Goal: Task Accomplishment & Management: Manage account settings

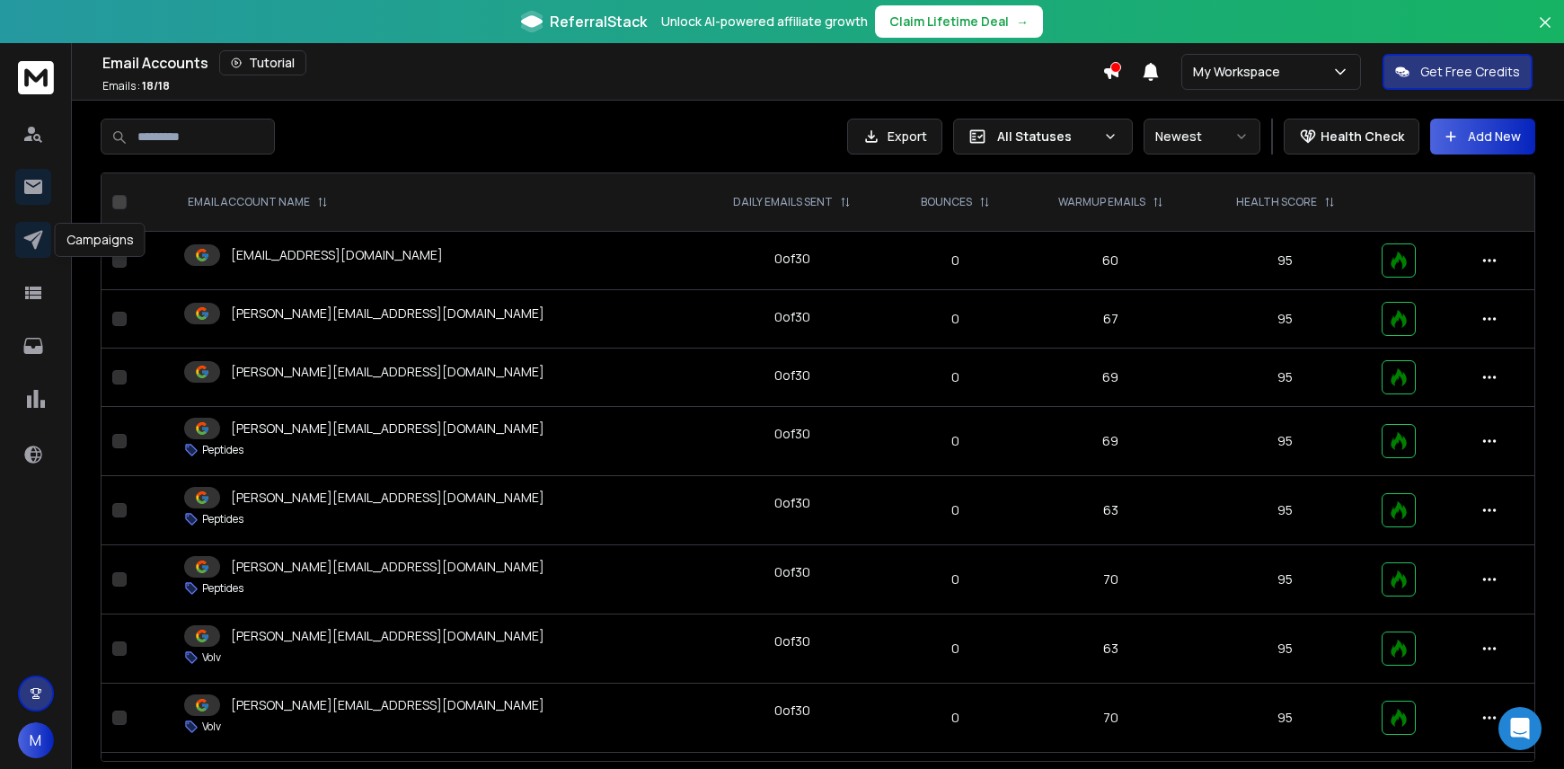
click at [42, 239] on icon at bounding box center [33, 240] width 22 height 22
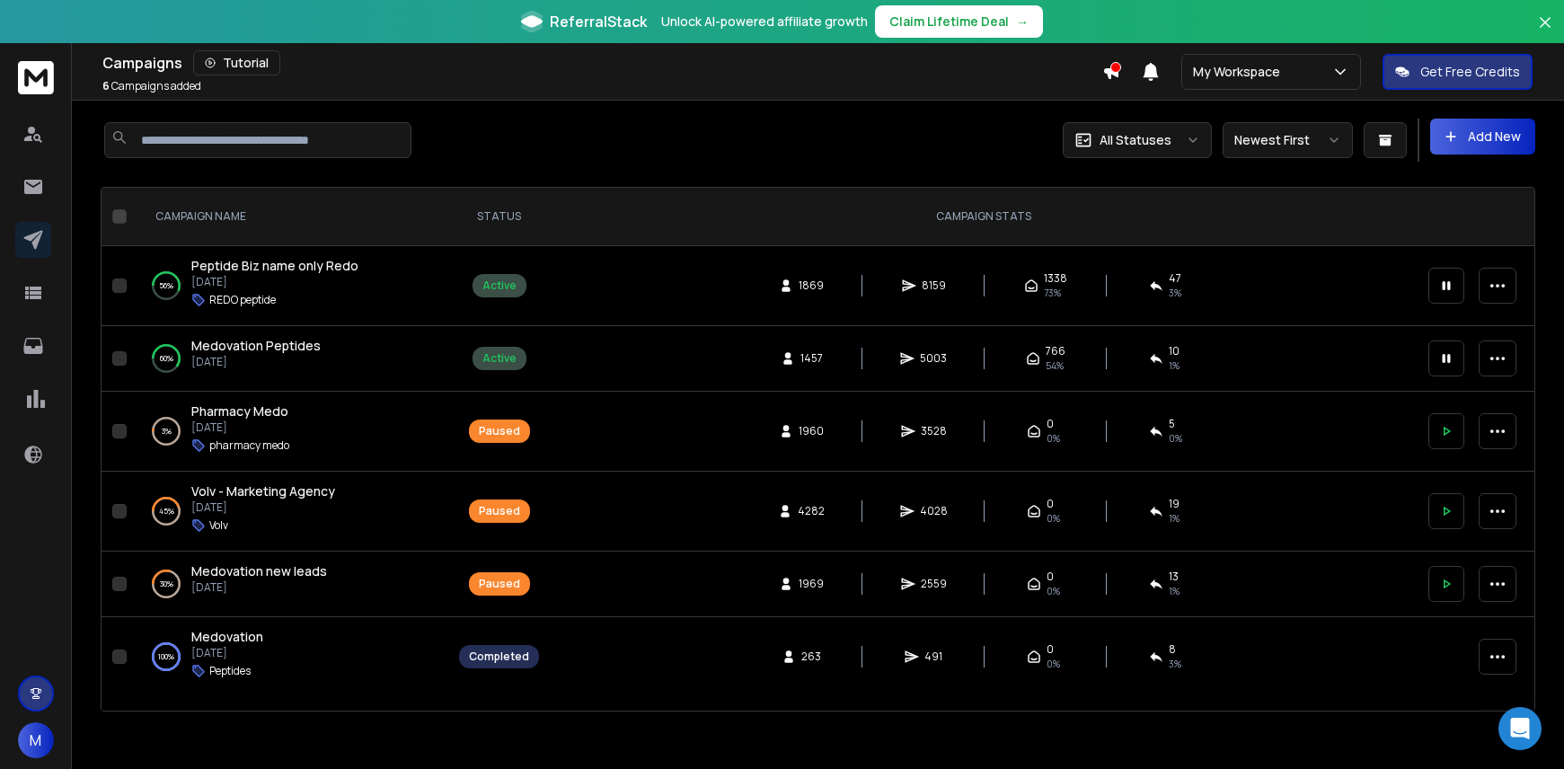
click at [383, 289] on div "56 % Peptide Biz name only Redo [DATE] REDO peptide" at bounding box center [291, 285] width 278 height 57
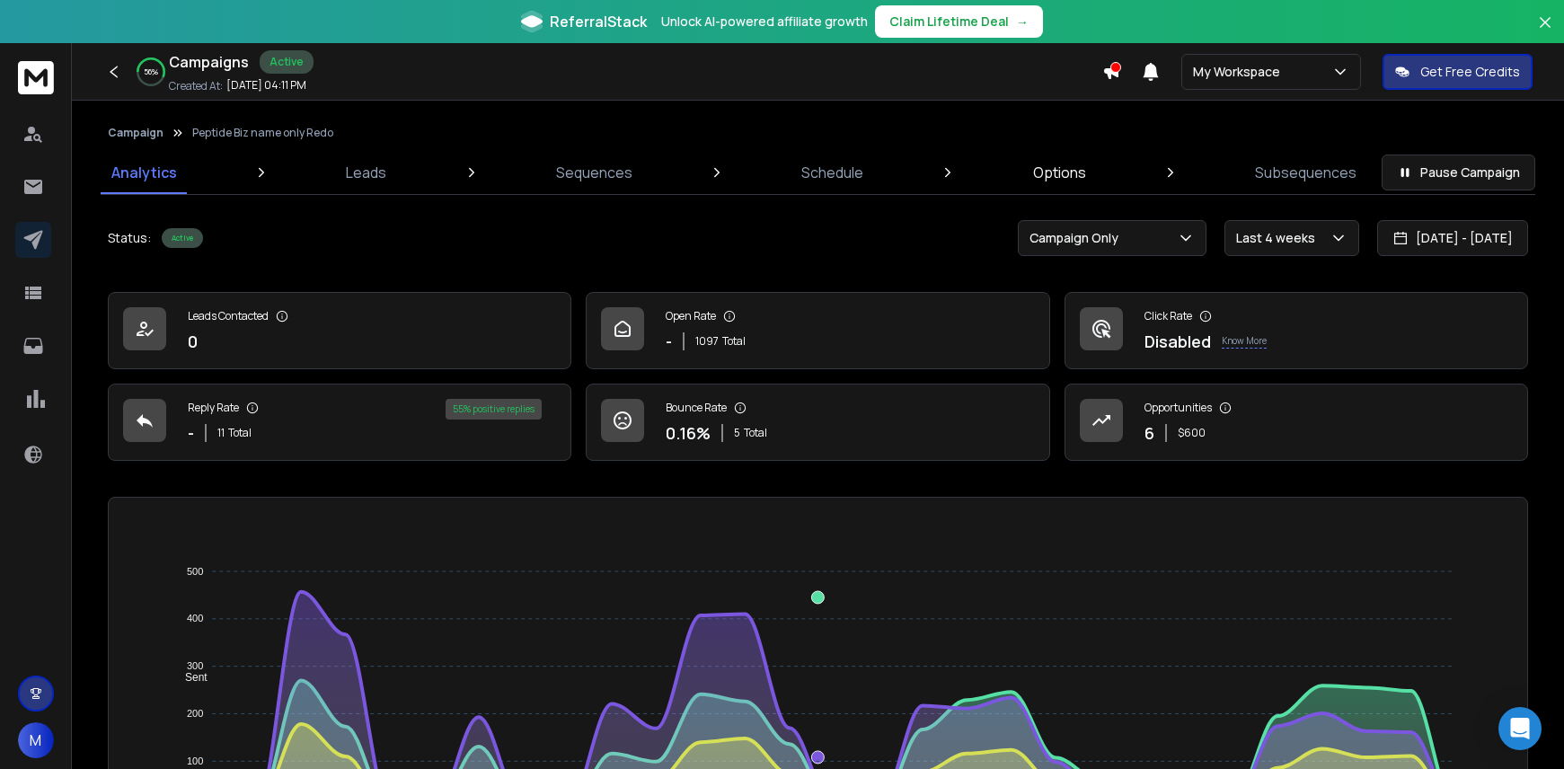
click at [1037, 170] on p "Options" at bounding box center [1059, 173] width 53 height 22
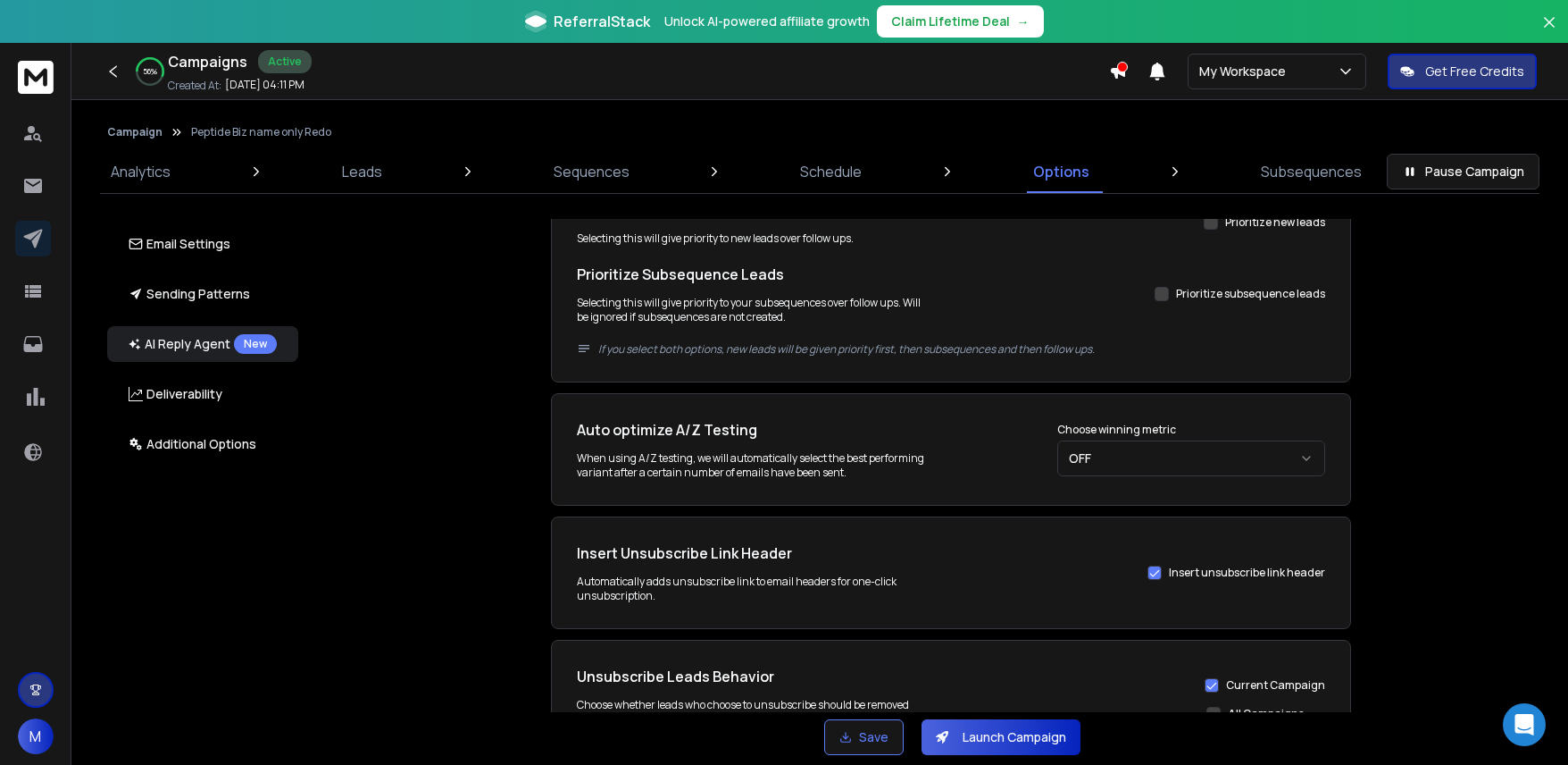
scroll to position [2062, 0]
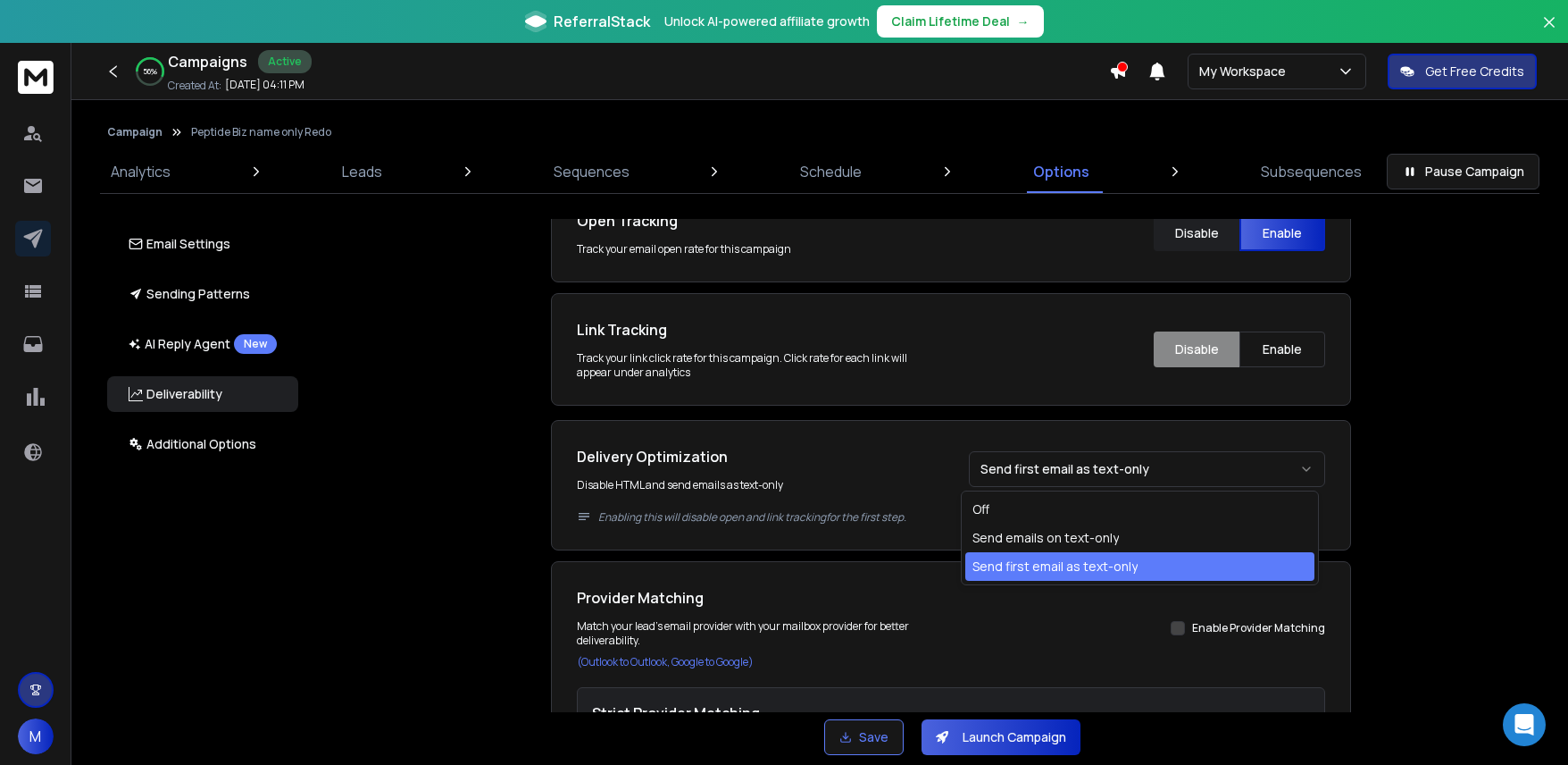
click at [1090, 466] on button "Send first email as text-only" at bounding box center [1147, 470] width 356 height 36
select select "*"
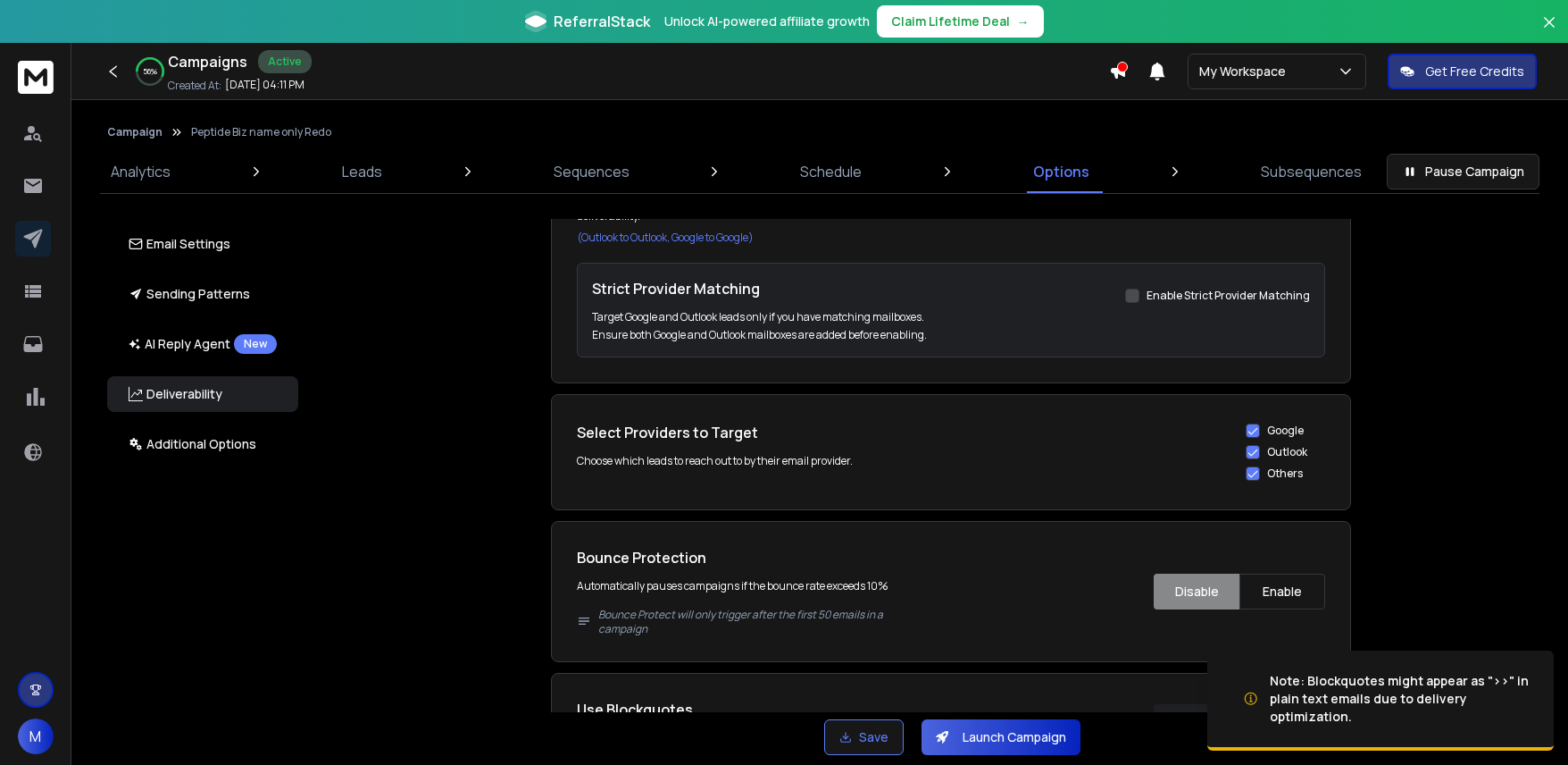
scroll to position [2500, 0]
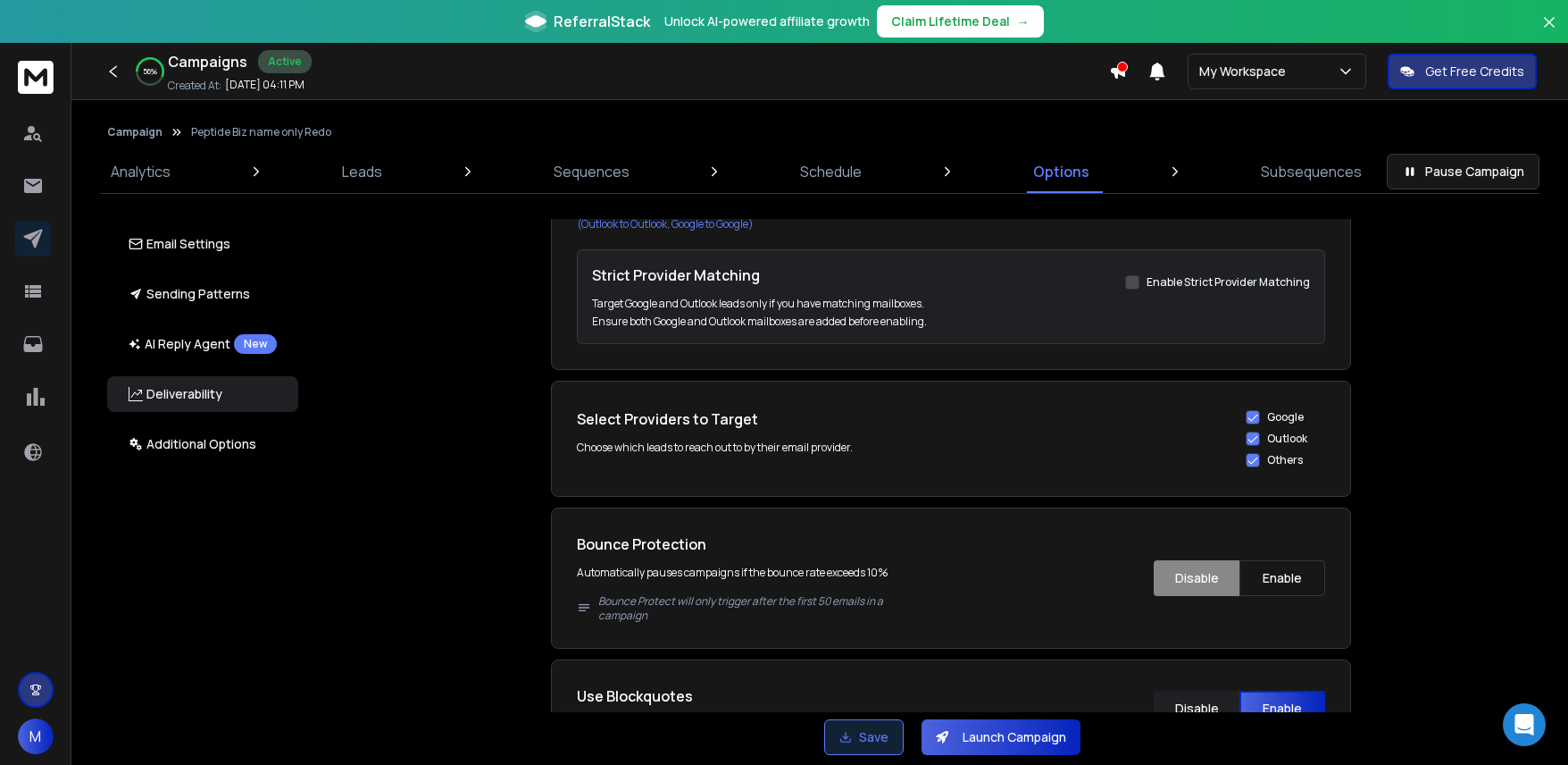
click at [883, 733] on button "Save" at bounding box center [864, 737] width 80 height 36
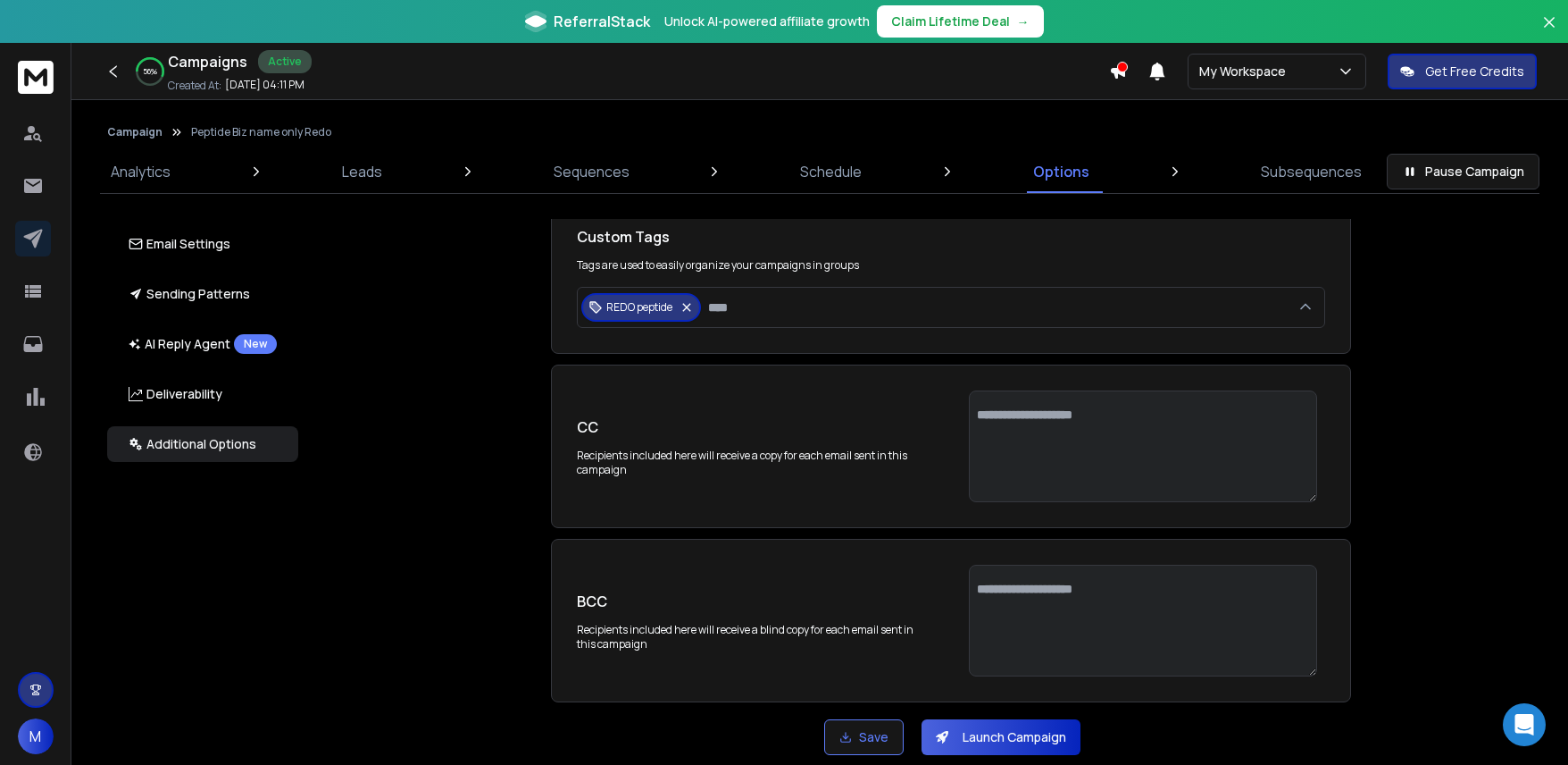
scroll to position [3652, 0]
click at [851, 730] on button "Save" at bounding box center [864, 737] width 80 height 36
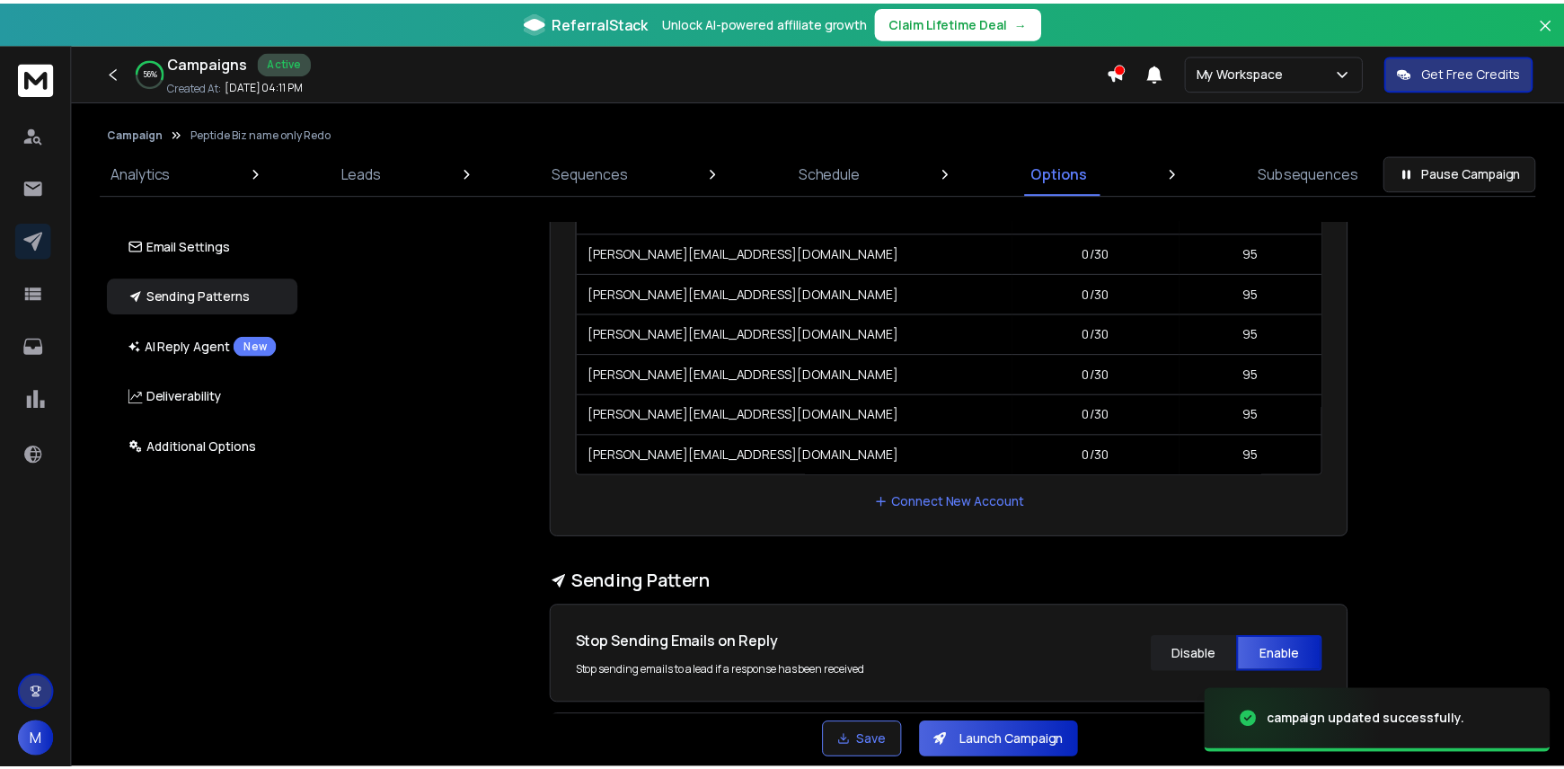
scroll to position [37, 0]
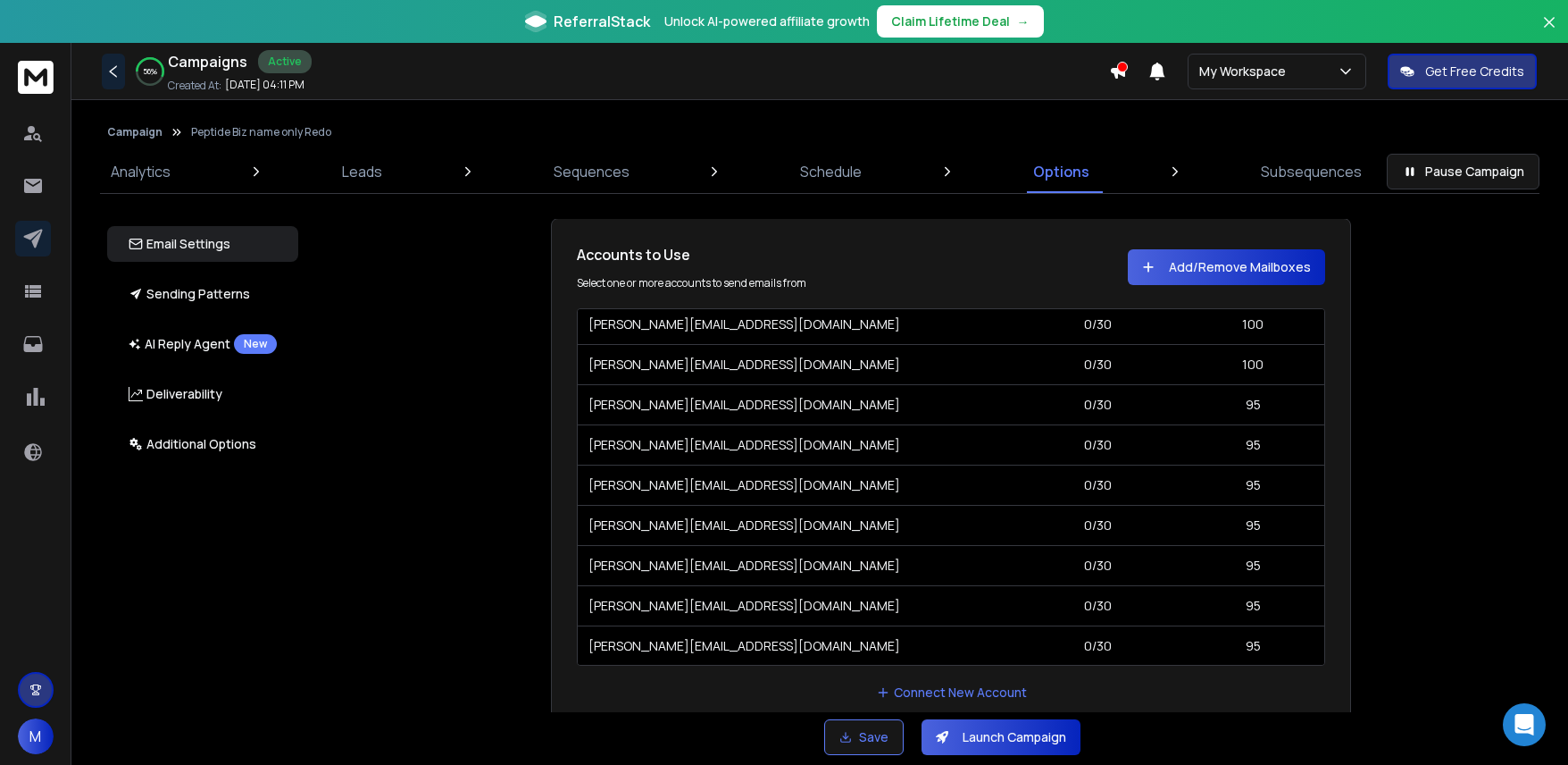
click at [115, 76] on icon at bounding box center [113, 72] width 16 height 16
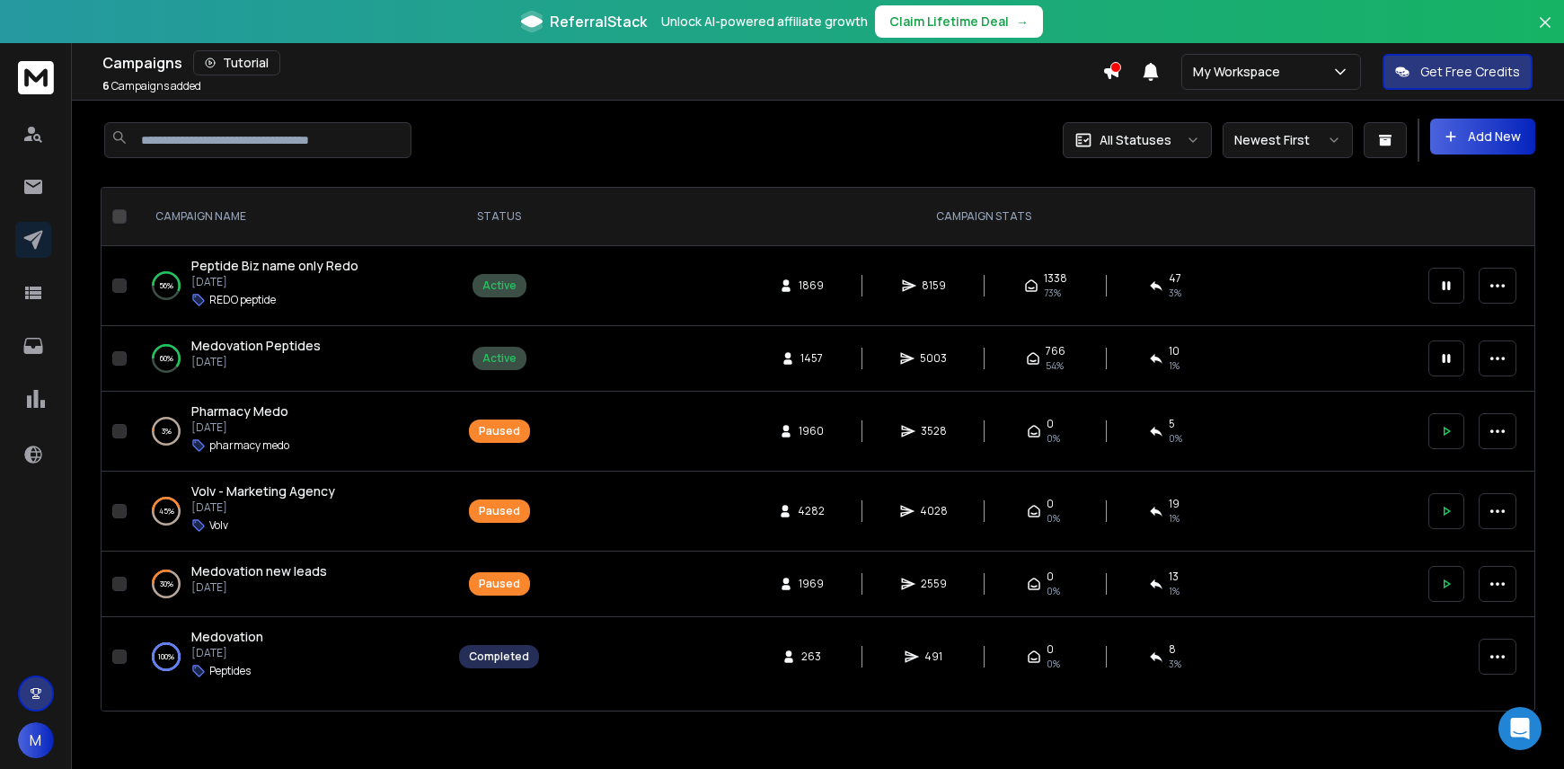
click at [260, 357] on p "[DATE]" at bounding box center [255, 362] width 129 height 14
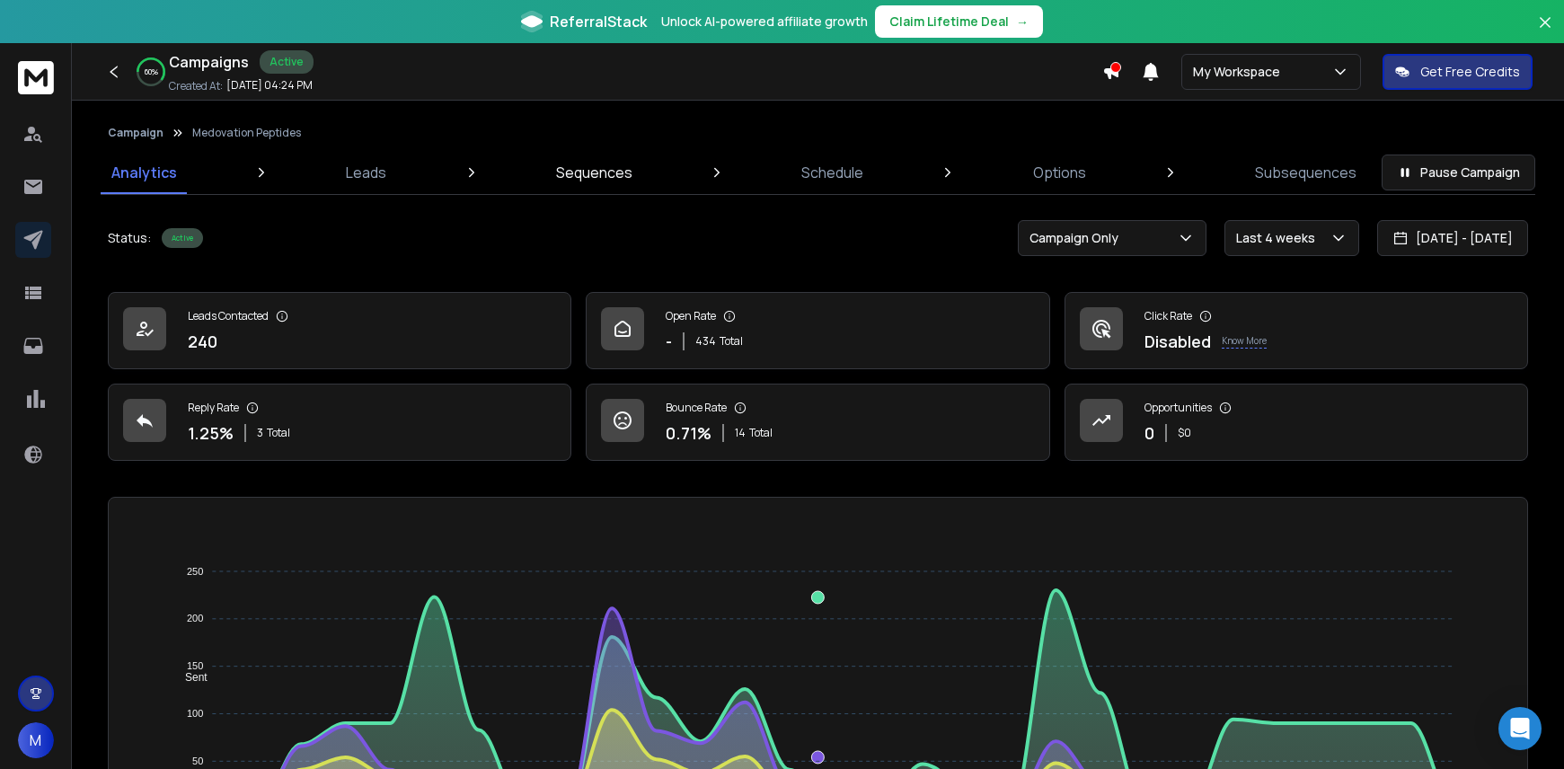
click at [633, 173] on link "Sequences" at bounding box center [594, 172] width 98 height 43
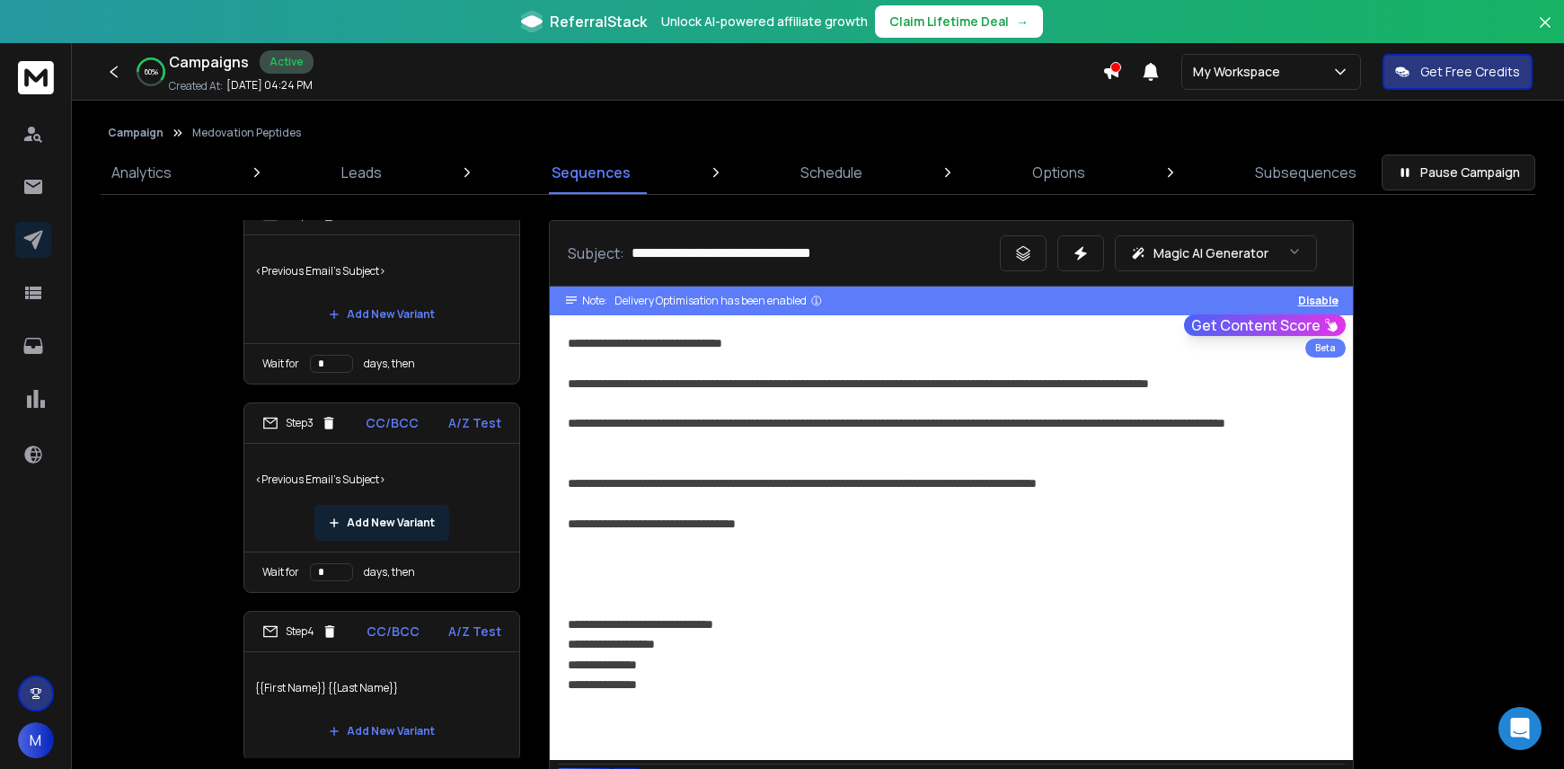
scroll to position [498, 0]
click at [340, 667] on p "{{First Name}} {{Last Name}}" at bounding box center [381, 685] width 253 height 50
type input "**********"
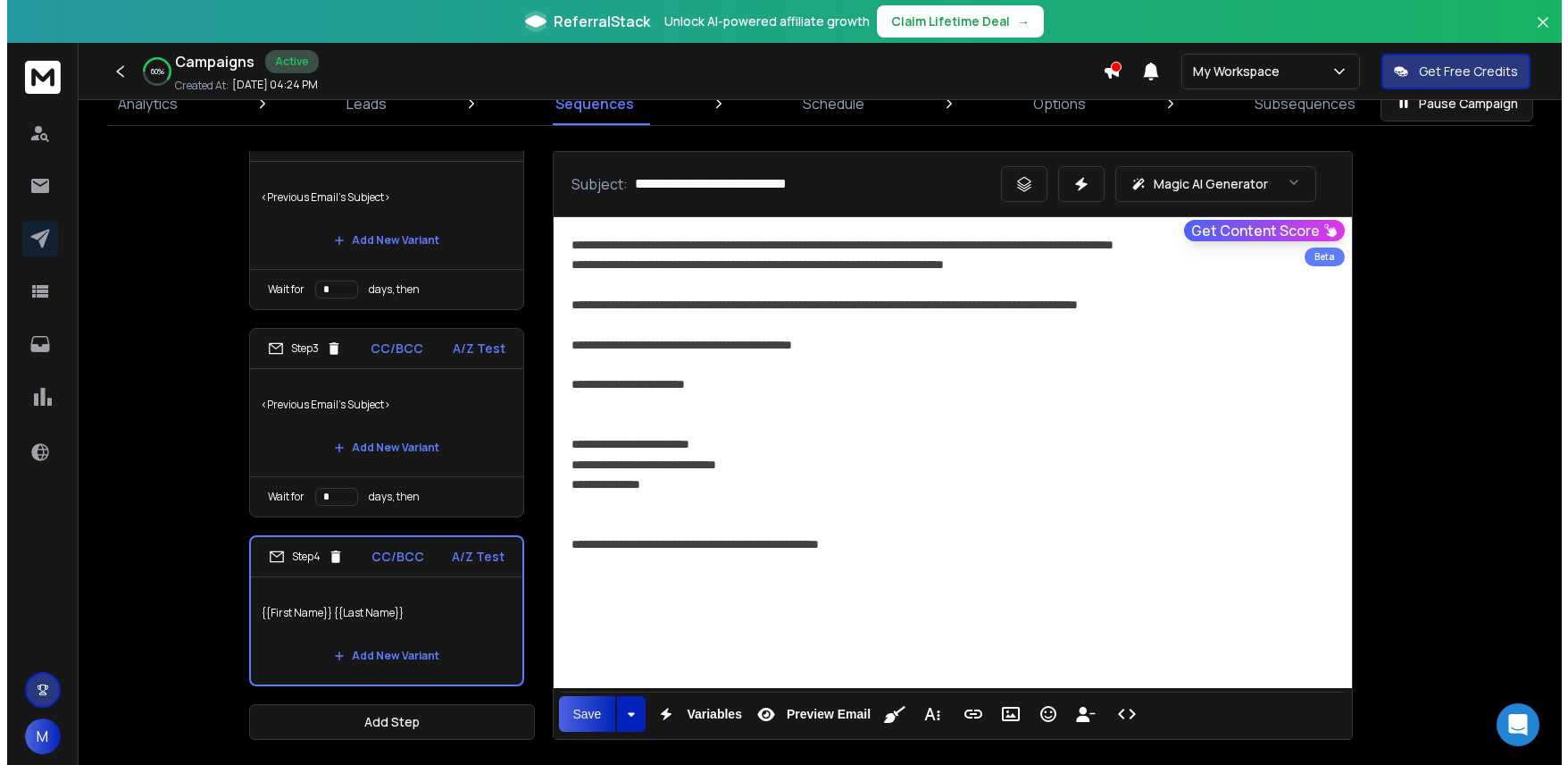
scroll to position [0, 0]
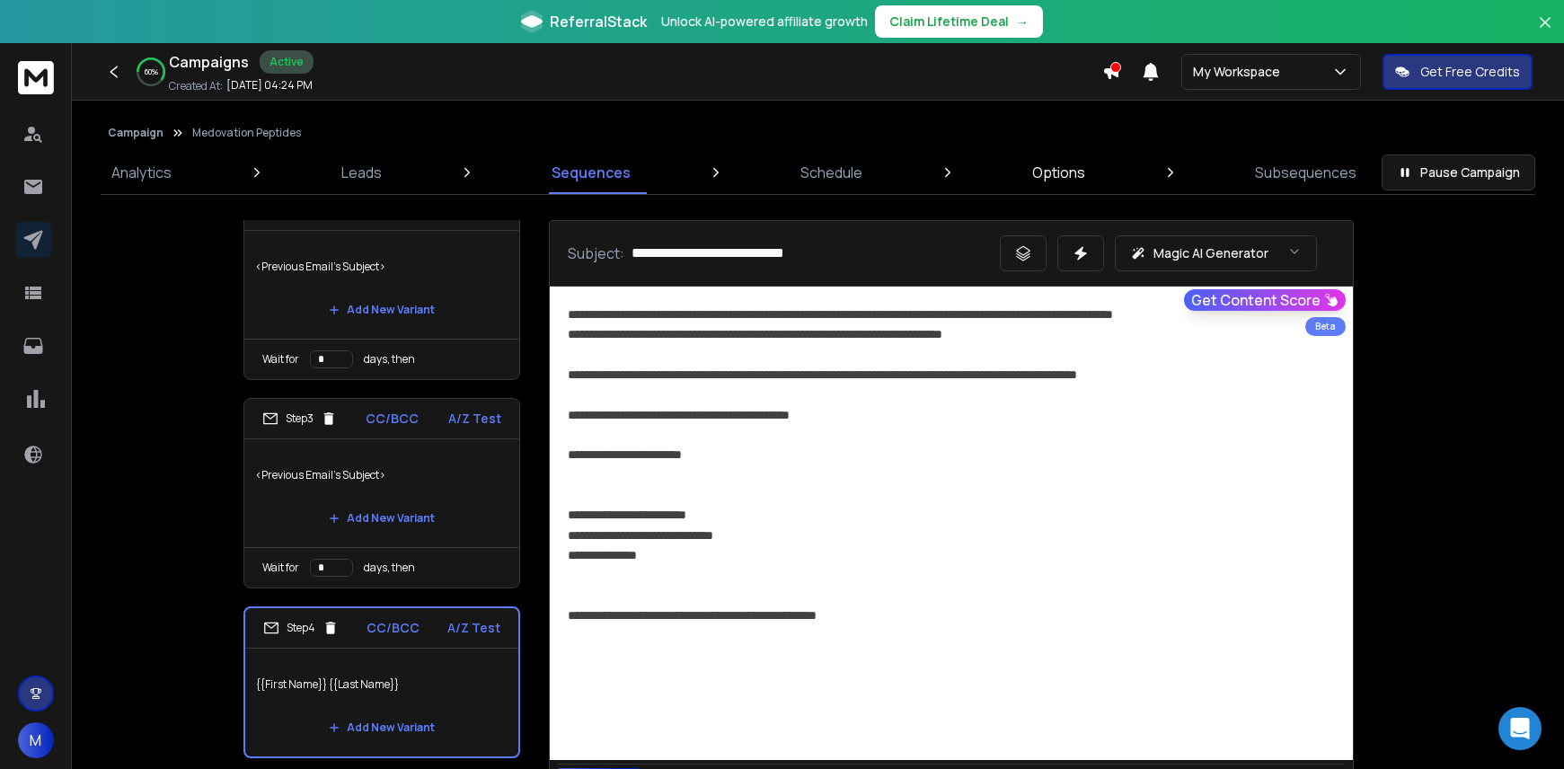
click at [1042, 180] on p "Options" at bounding box center [1058, 173] width 53 height 22
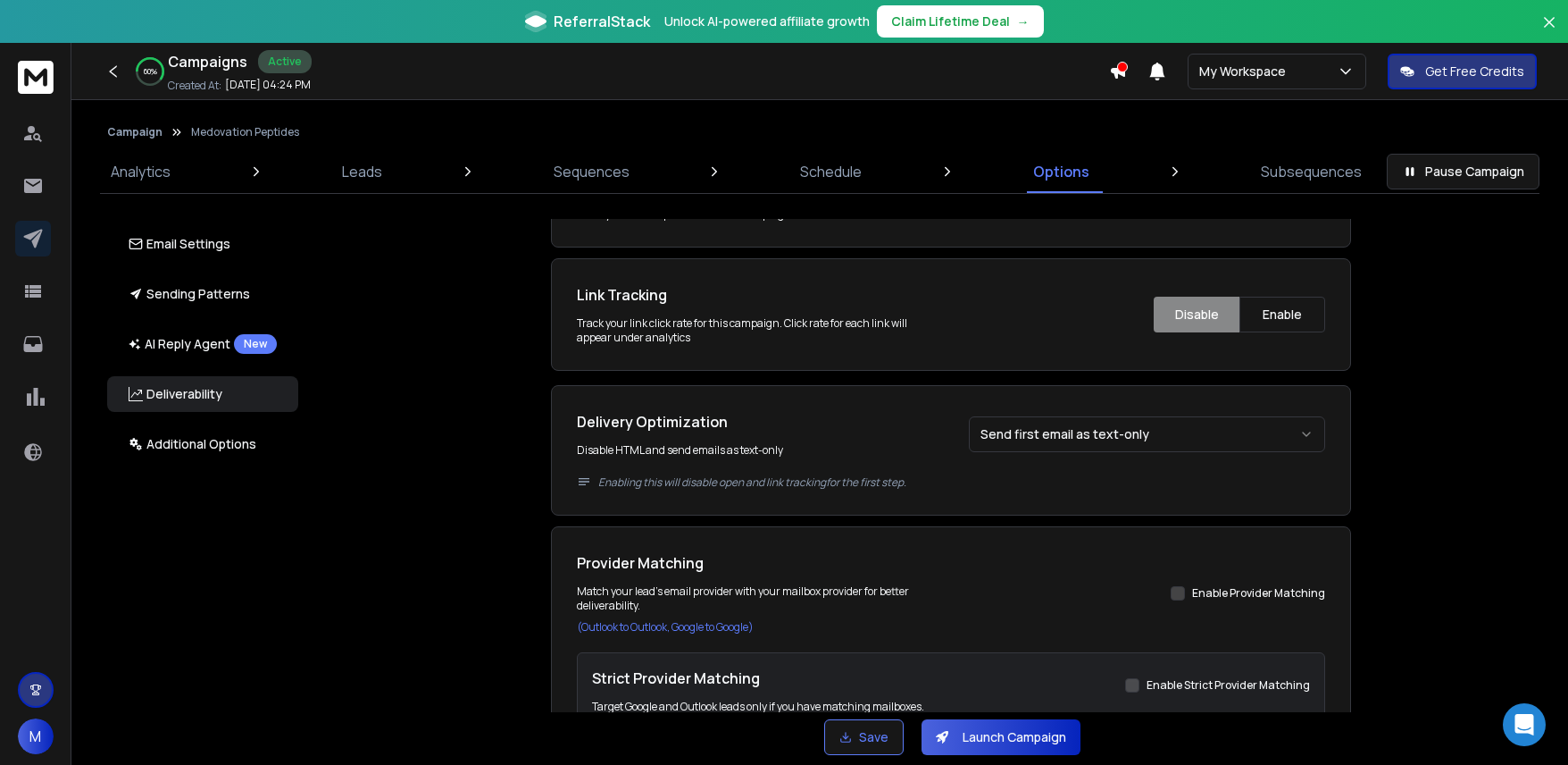
scroll to position [1898, 0]
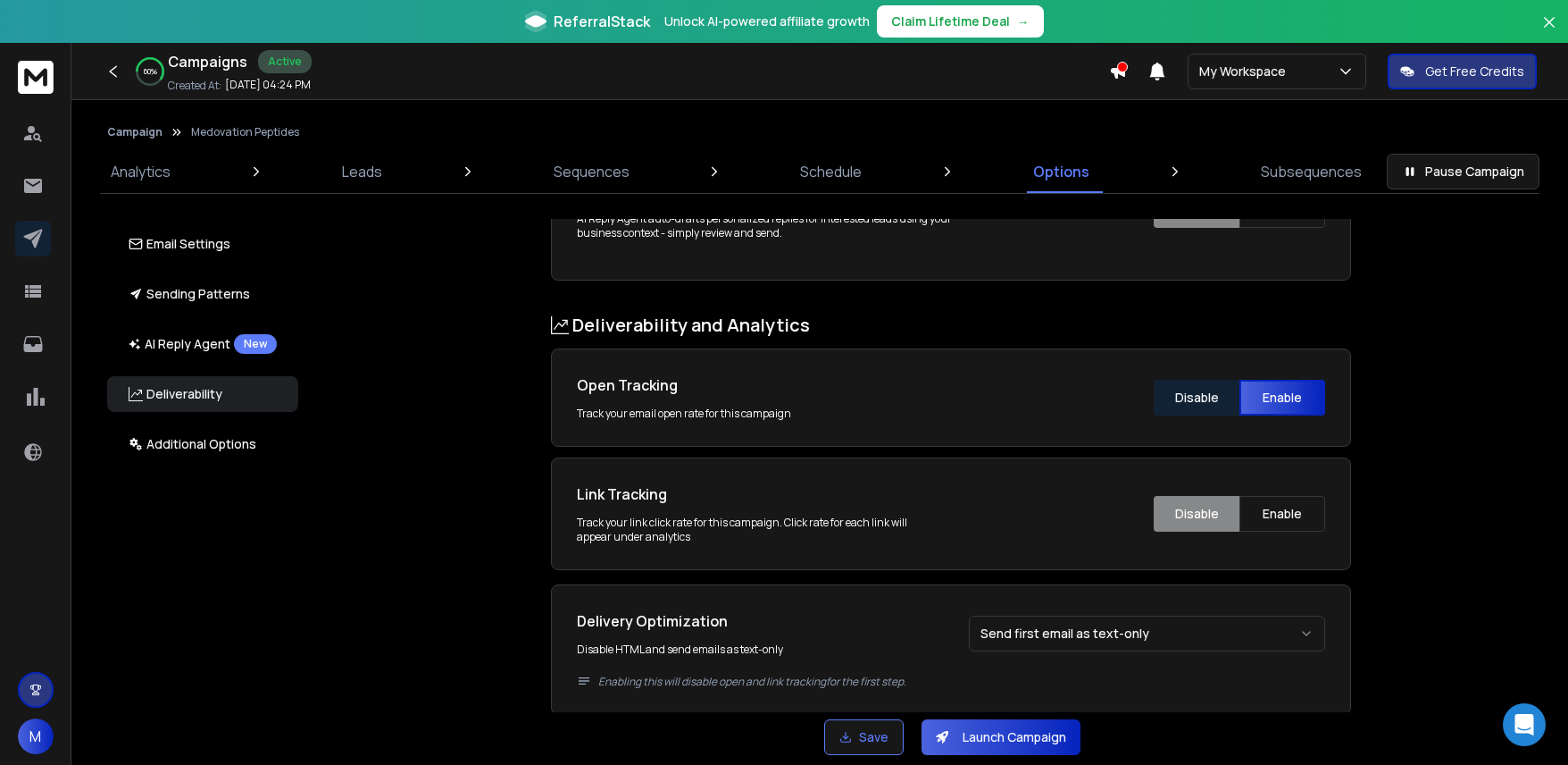
click at [1196, 383] on button "Disable" at bounding box center [1196, 398] width 86 height 36
click at [1196, 394] on button "Disable" at bounding box center [1196, 398] width 86 height 36
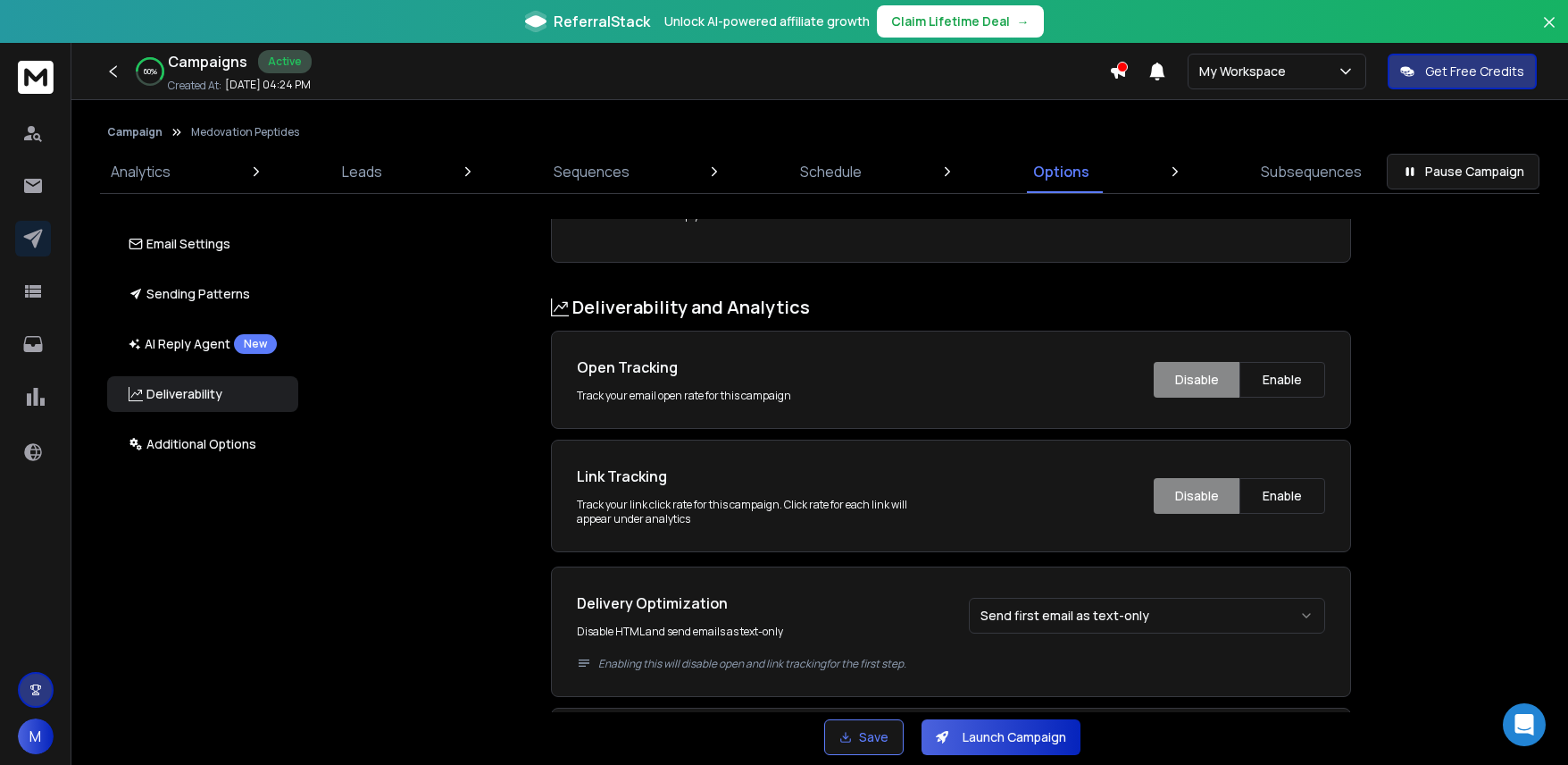
scroll to position [1916, 0]
click at [1089, 639] on div "**********" at bounding box center [951, 631] width 749 height 79
click at [1089, 619] on button "Send first email as text-only" at bounding box center [1147, 616] width 356 height 36
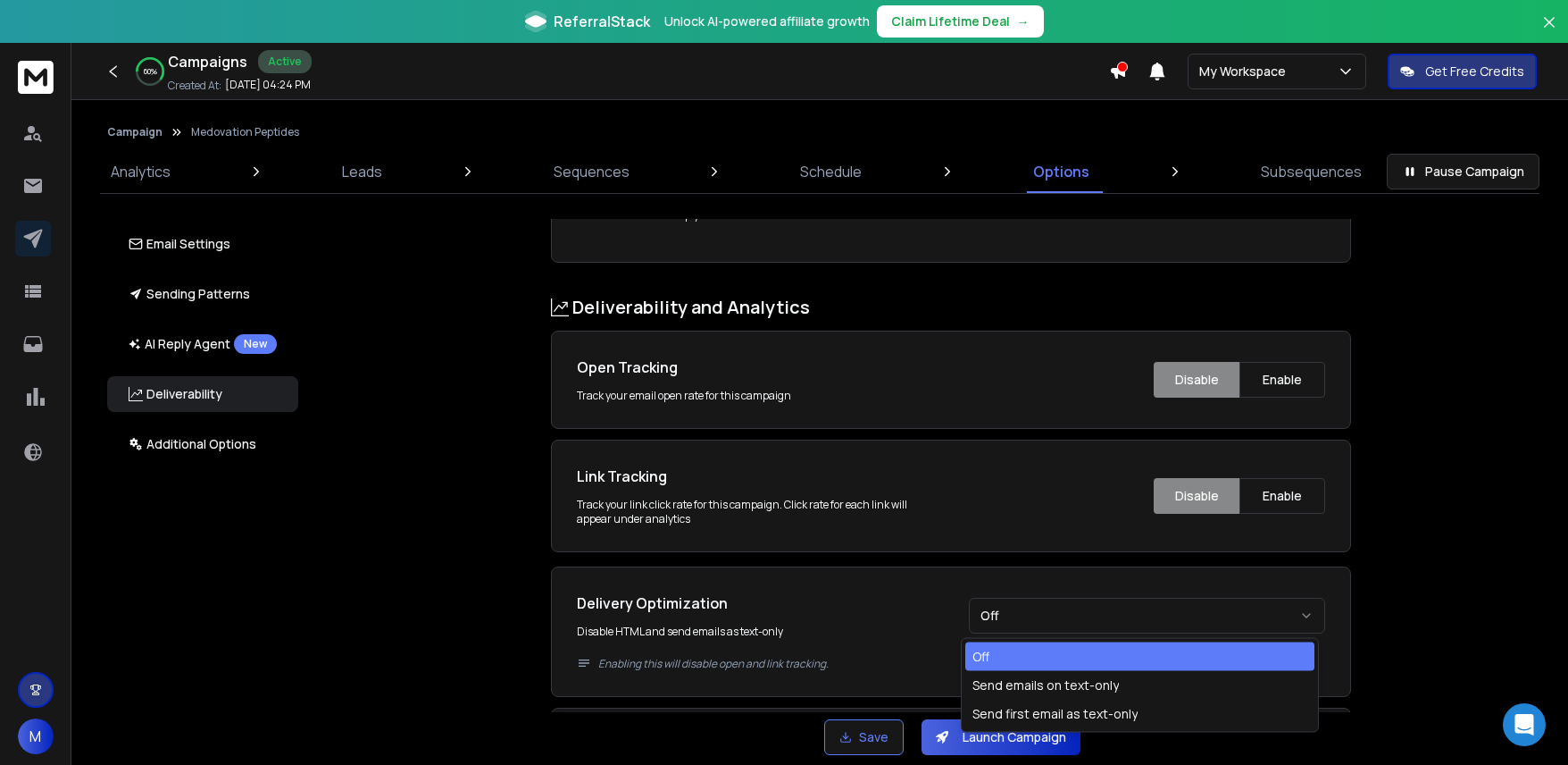
click at [1066, 615] on button "Off" at bounding box center [1147, 616] width 356 height 36
select select "*"
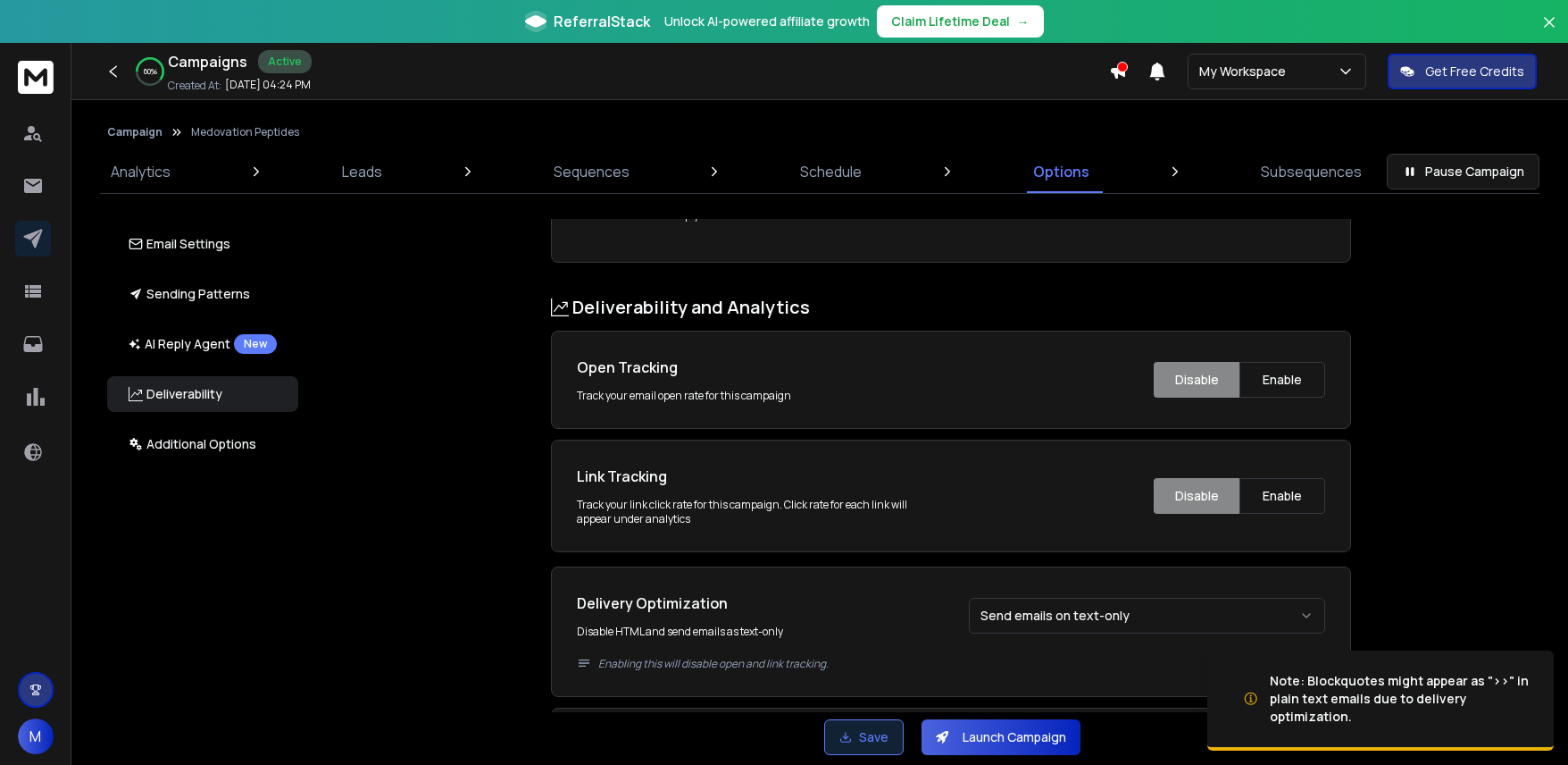
click at [889, 740] on button "Save" at bounding box center [864, 737] width 80 height 36
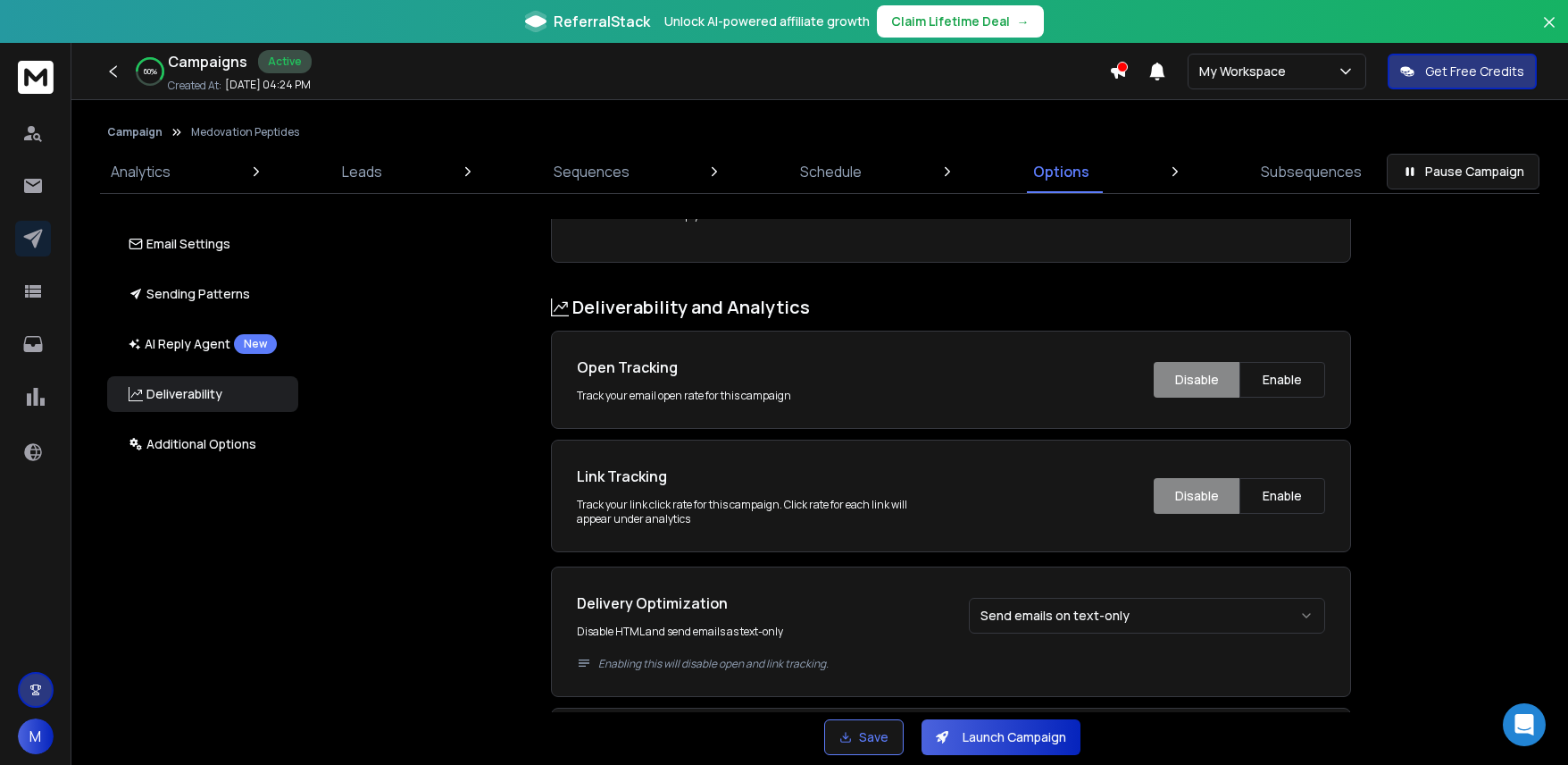
click at [609, 20] on span "ReferralStack" at bounding box center [602, 22] width 96 height 22
click at [984, 22] on button "Claim Lifetime Deal →" at bounding box center [960, 21] width 167 height 32
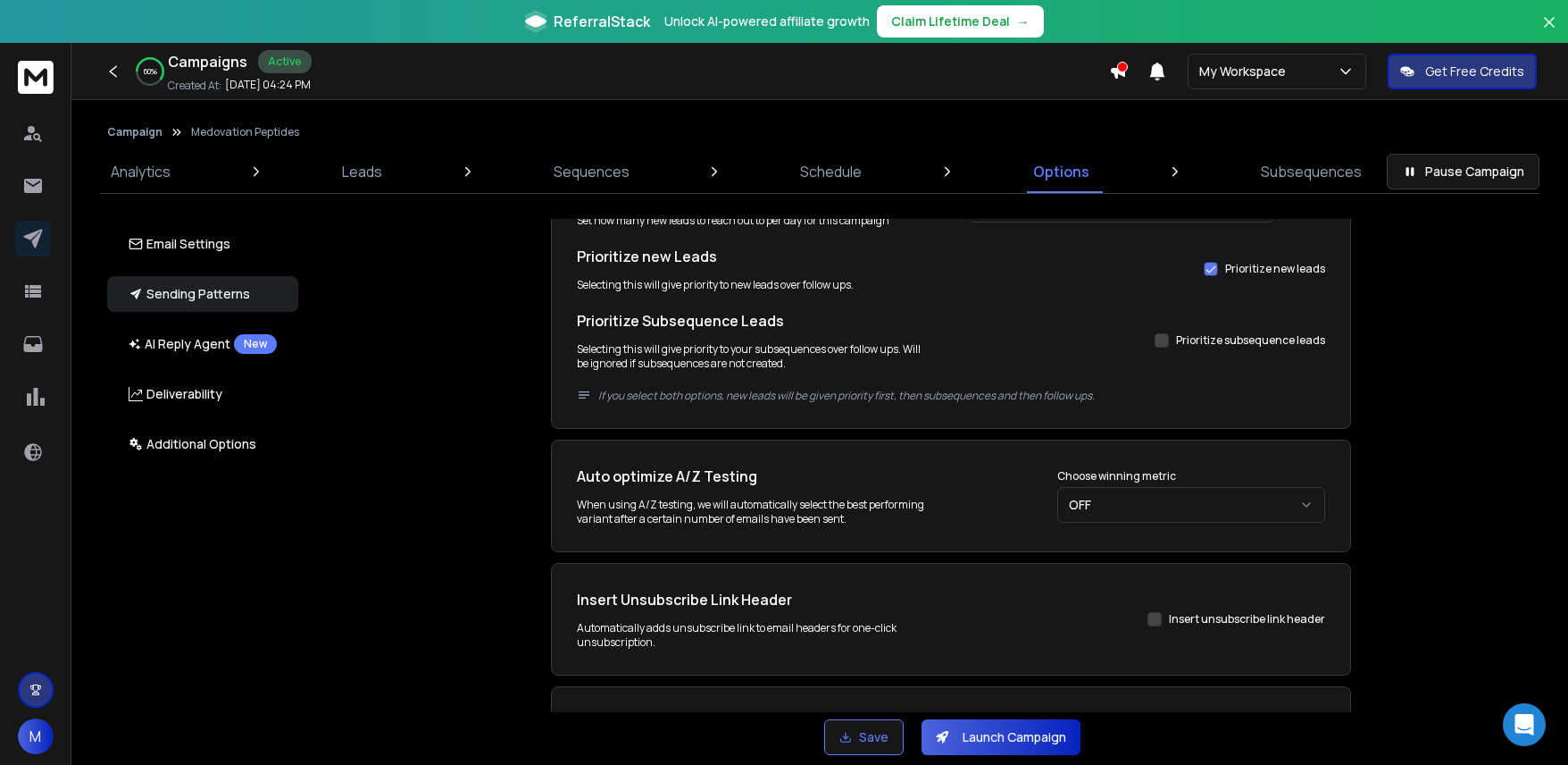
scroll to position [1160, 0]
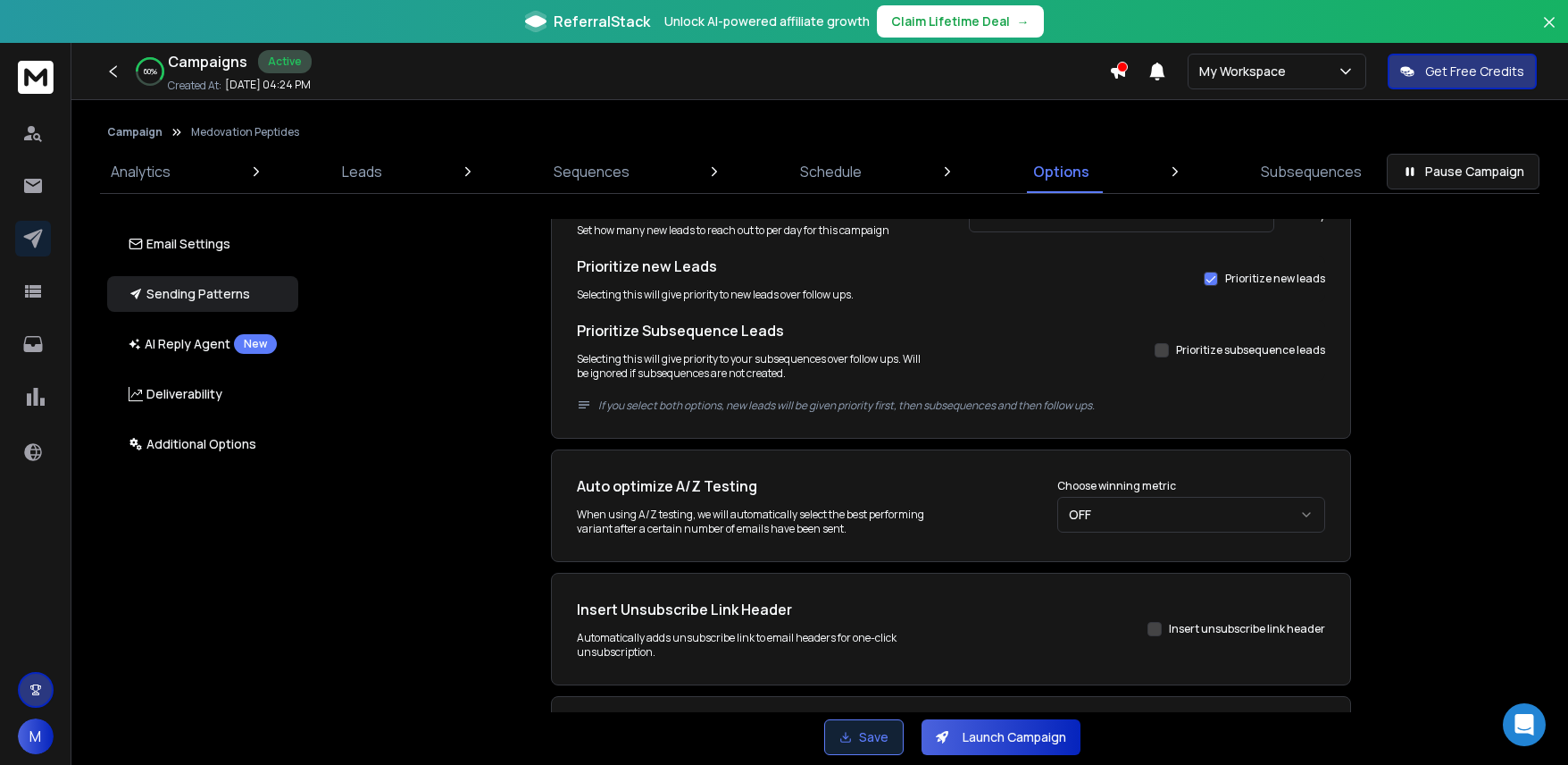
click at [888, 732] on button "Save" at bounding box center [864, 737] width 80 height 36
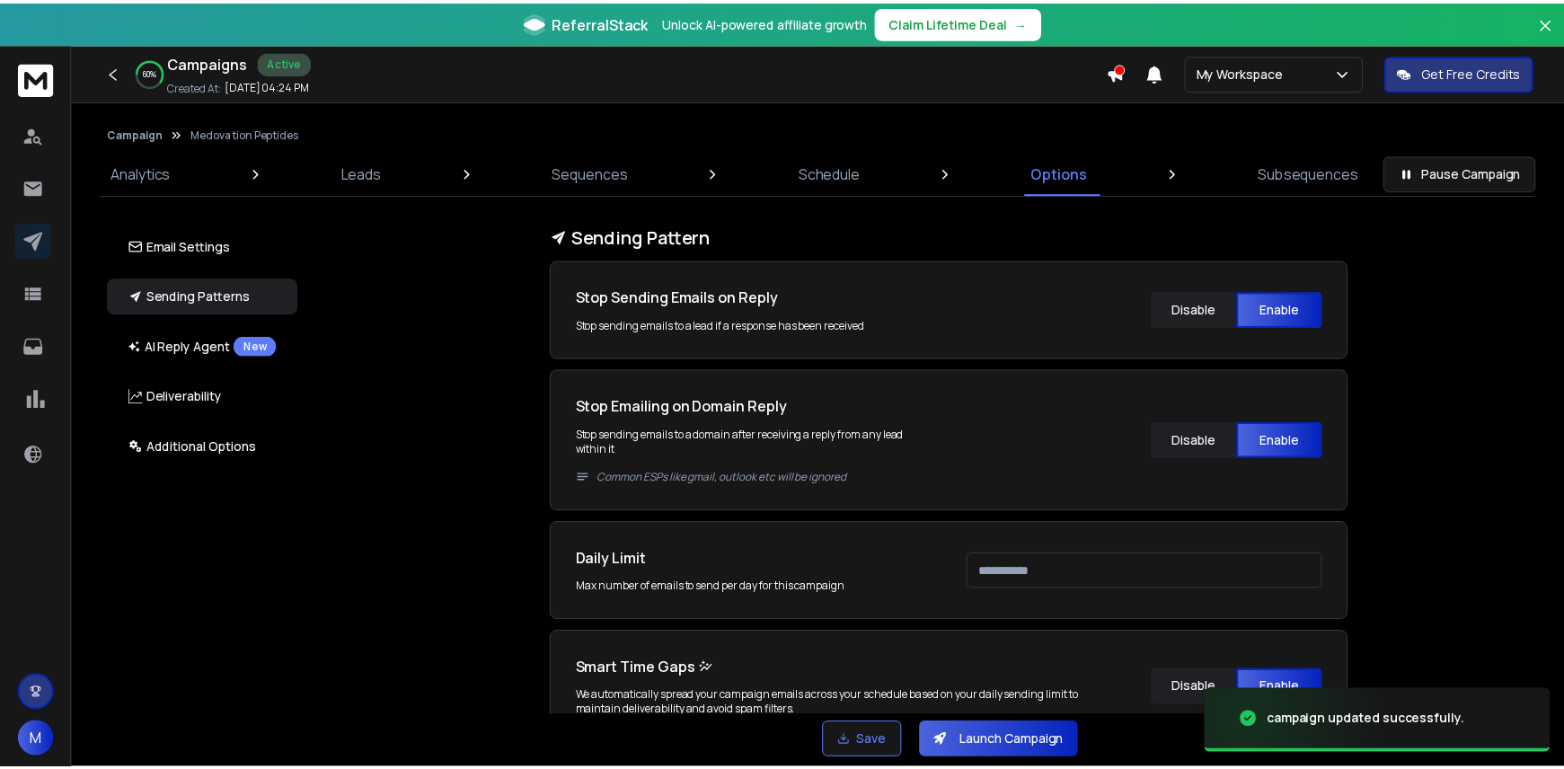
scroll to position [347, 0]
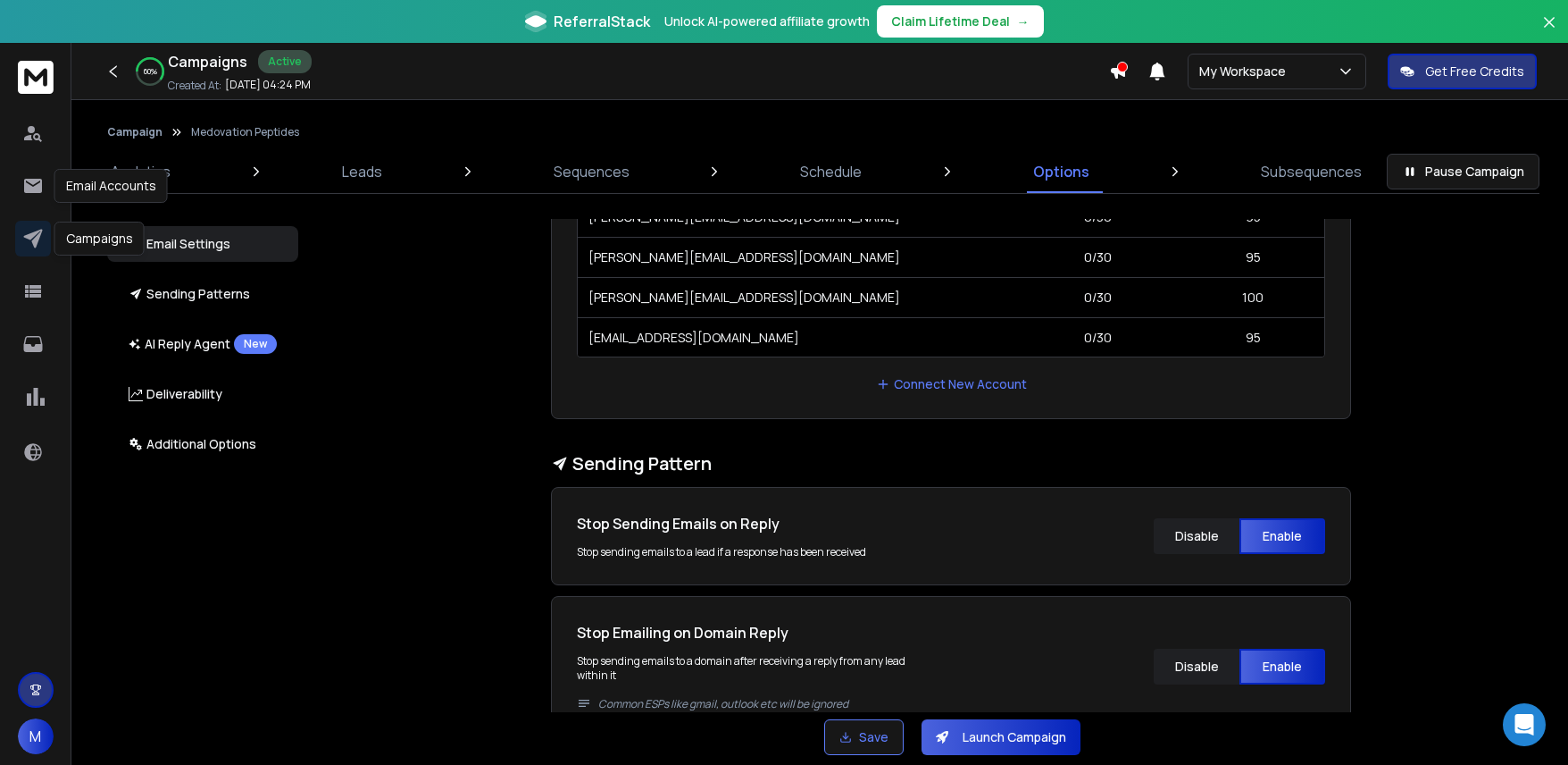
click at [37, 236] on icon at bounding box center [32, 239] width 19 height 19
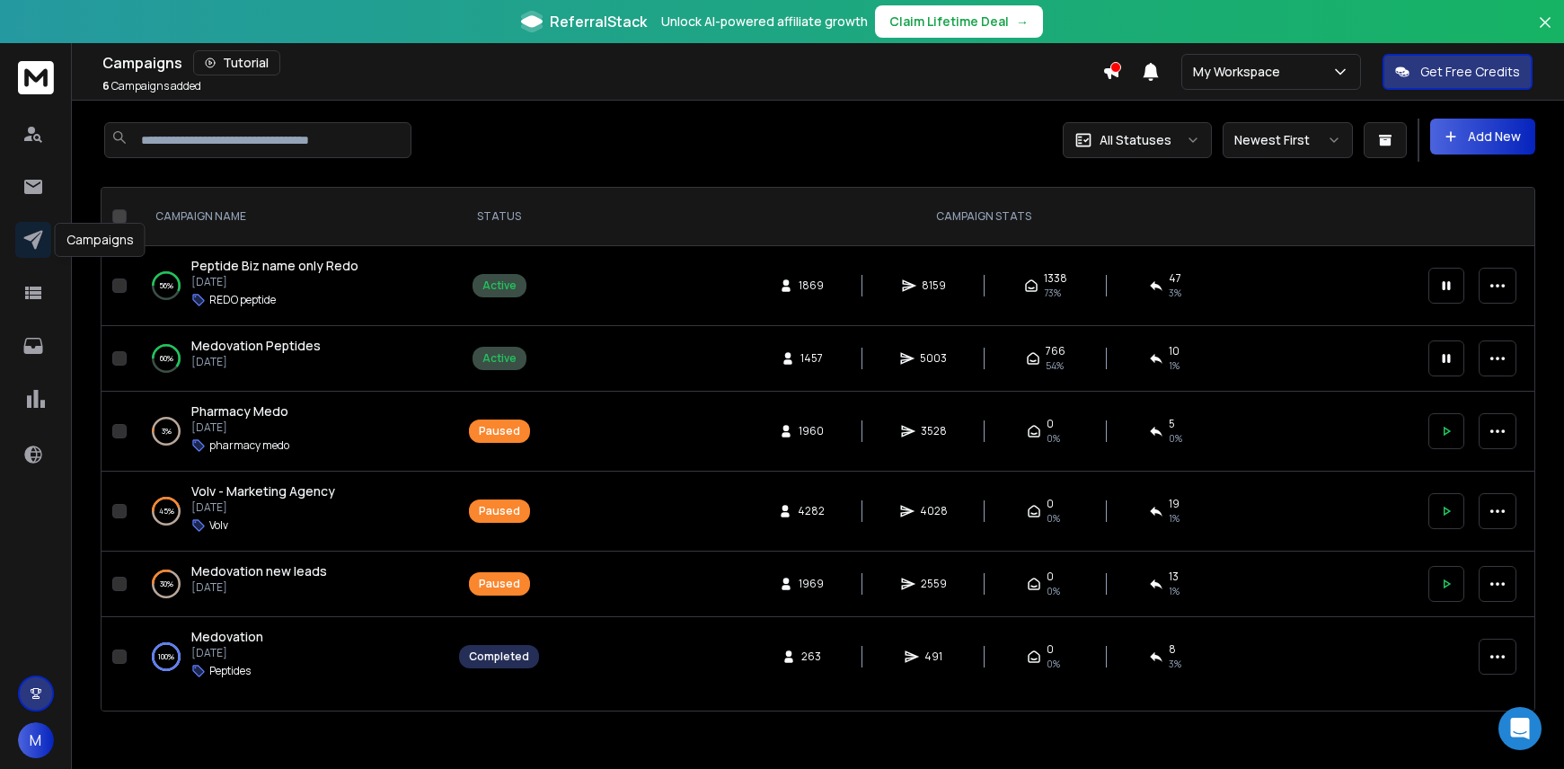
click at [37, 246] on icon at bounding box center [33, 240] width 22 height 22
click at [34, 337] on icon at bounding box center [33, 346] width 22 height 22
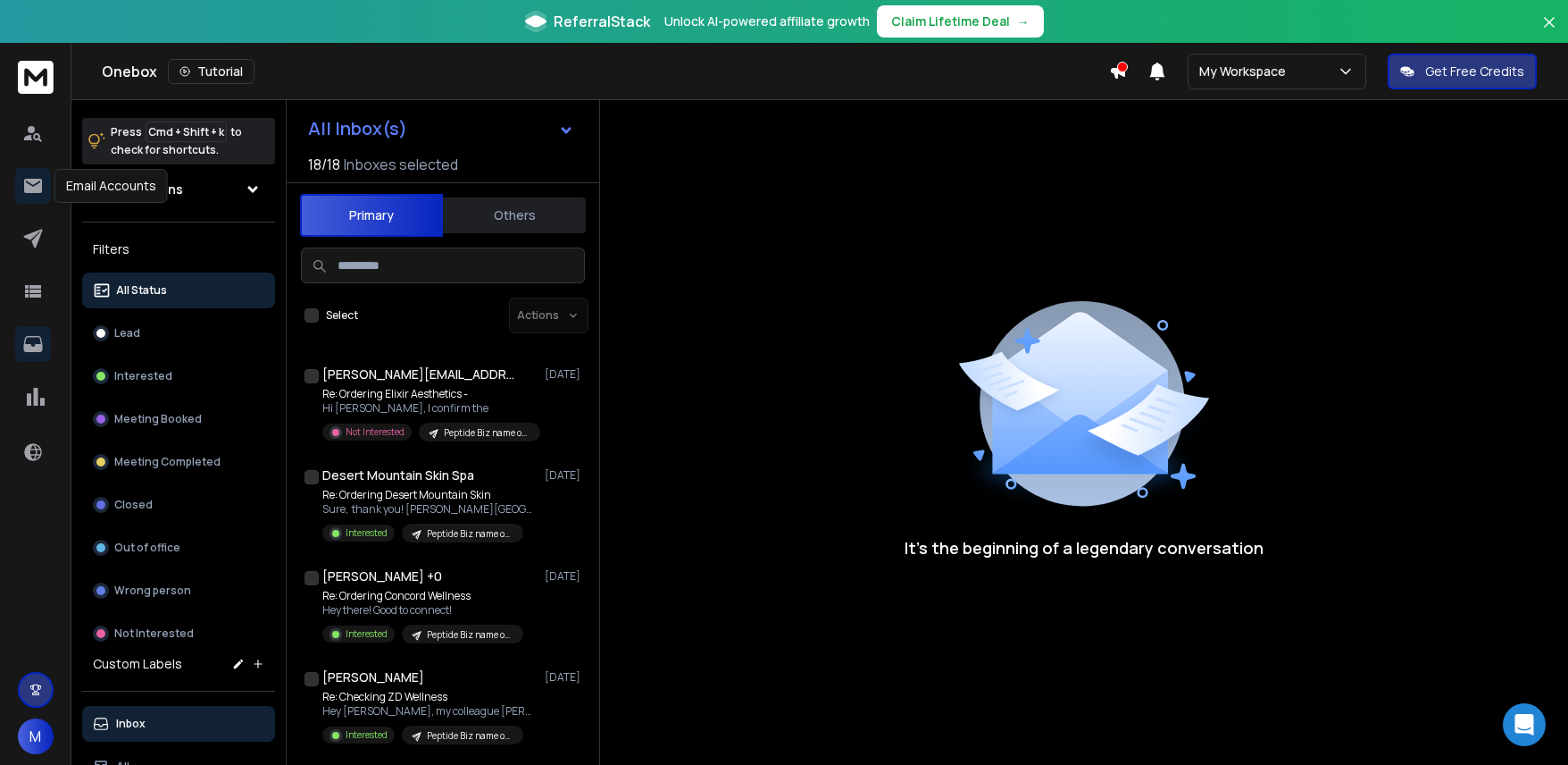
click at [32, 187] on icon at bounding box center [33, 186] width 18 height 14
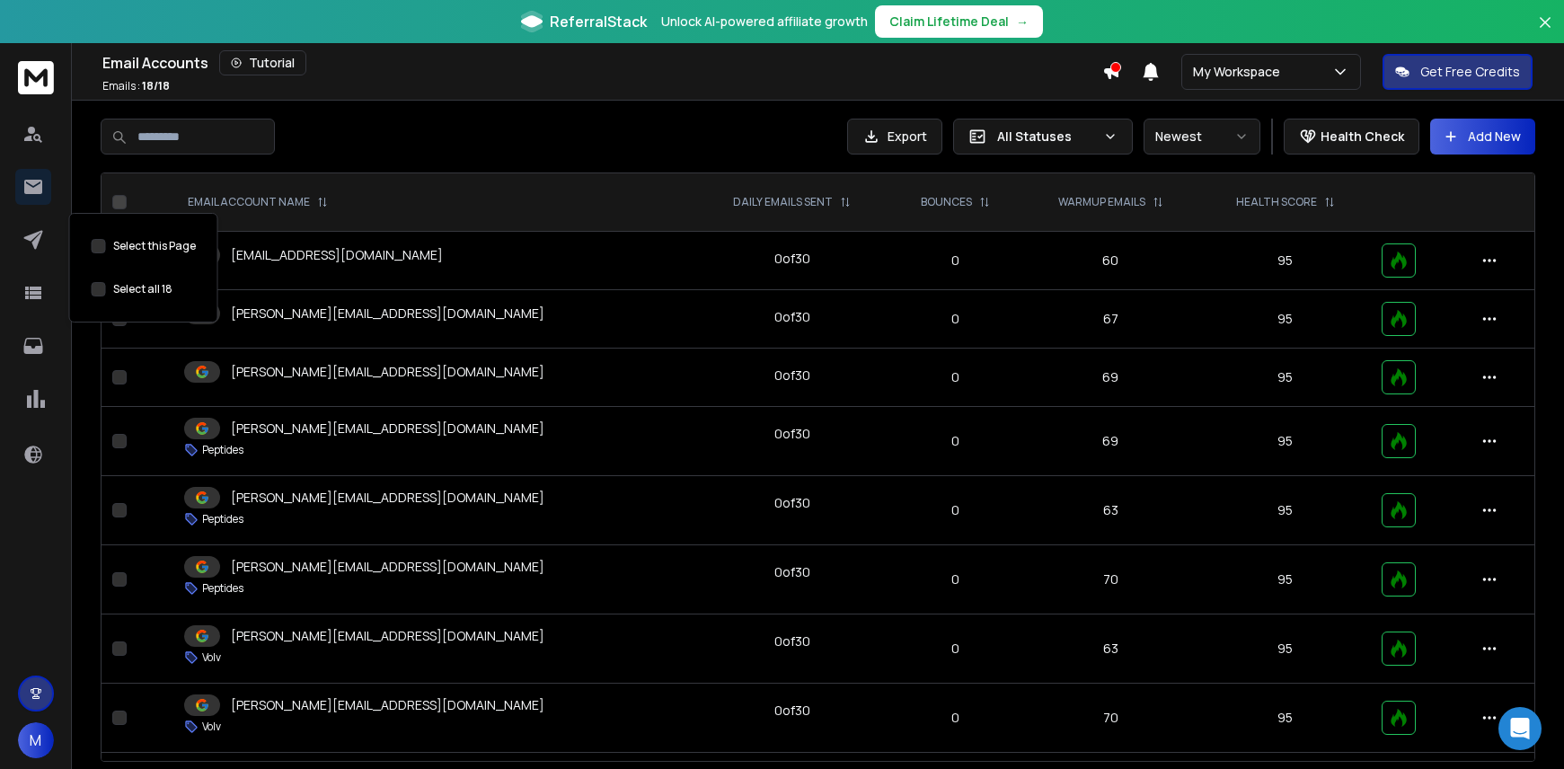
click at [107, 291] on div "Select all 18" at bounding box center [144, 289] width 104 height 14
click at [100, 290] on button "Select this Page" at bounding box center [99, 289] width 14 height 14
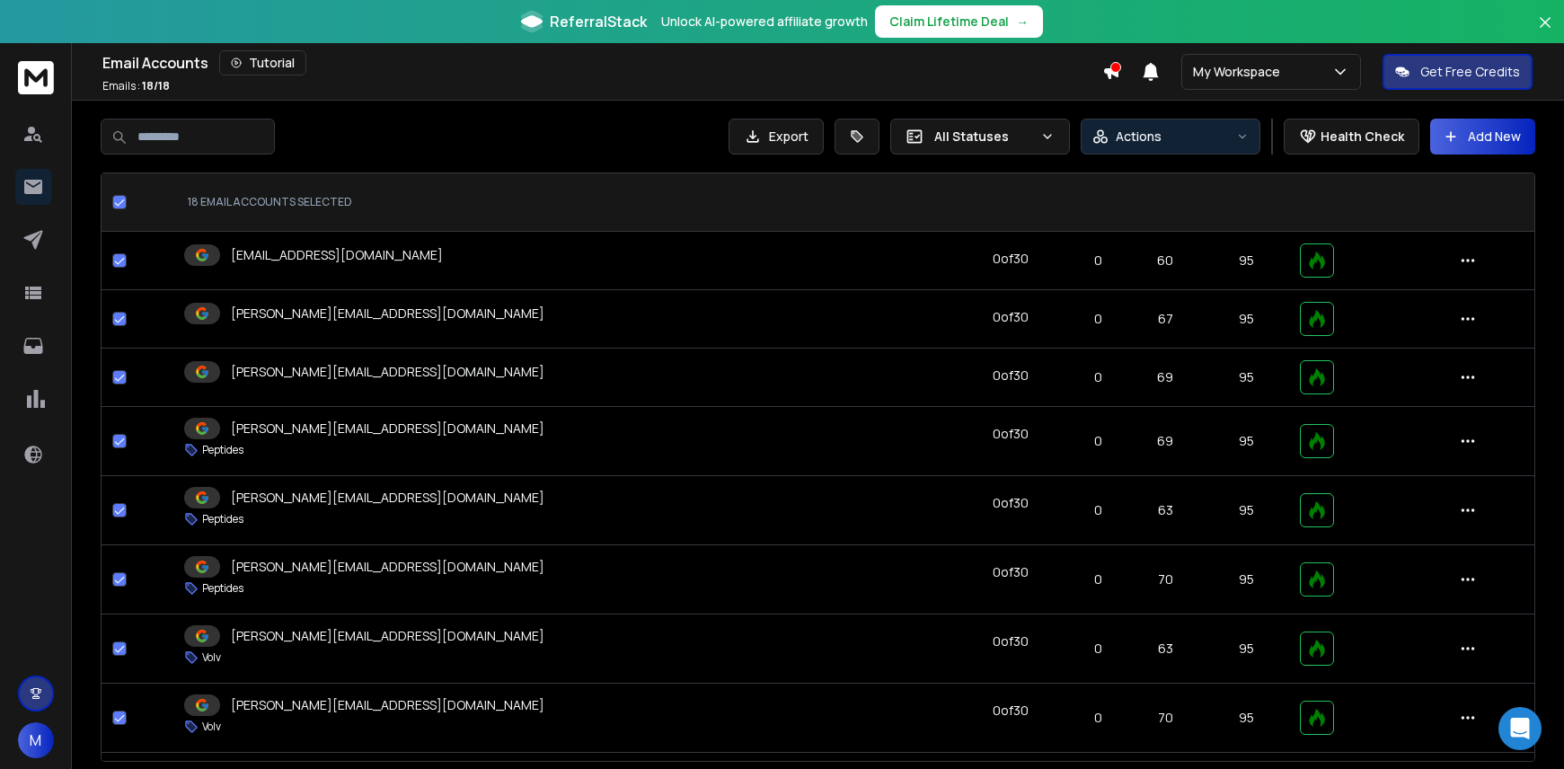
click at [1177, 148] on button "Actions" at bounding box center [1171, 137] width 180 height 36
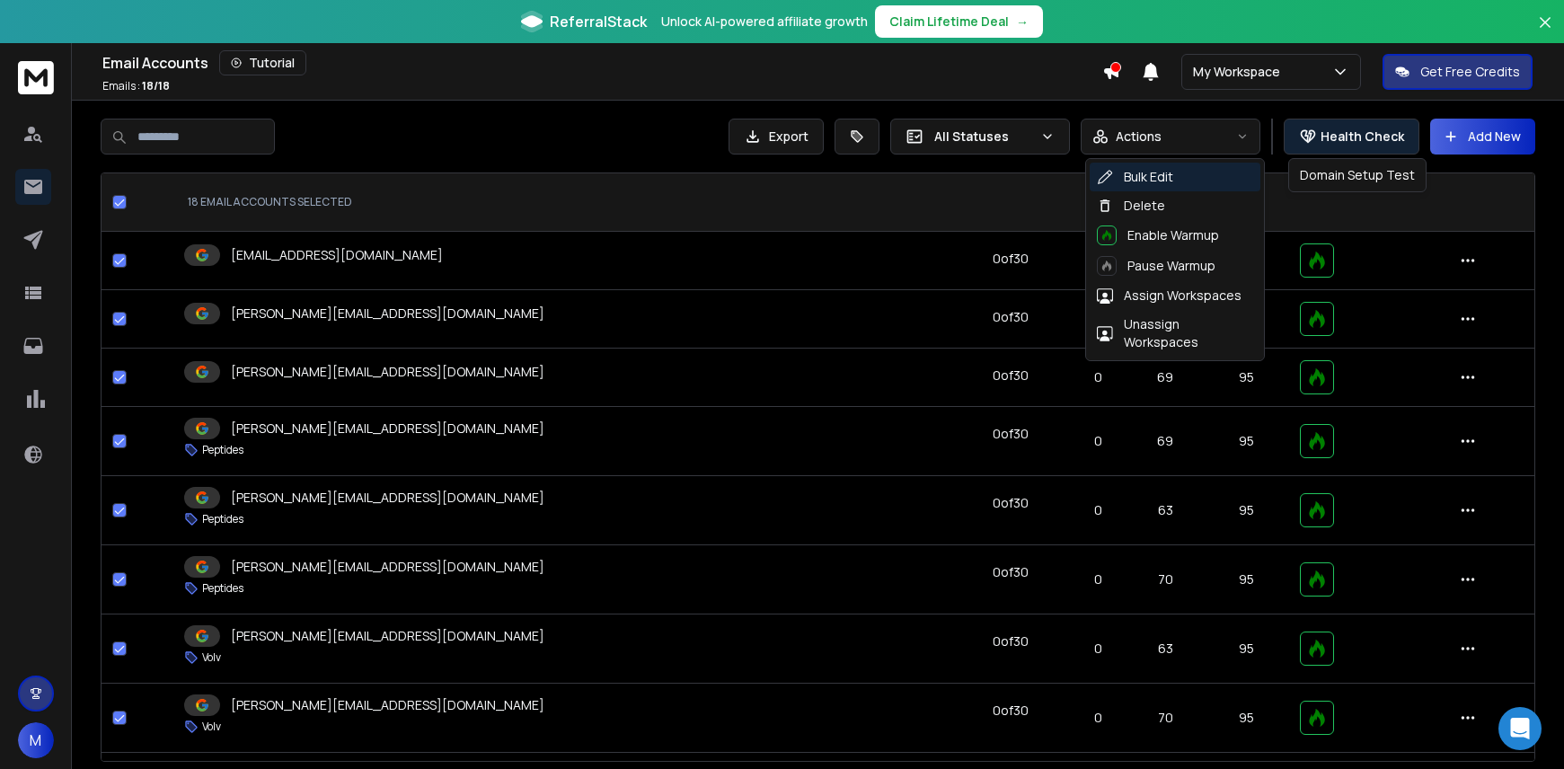
click at [1381, 139] on p "Health Check" at bounding box center [1362, 137] width 84 height 18
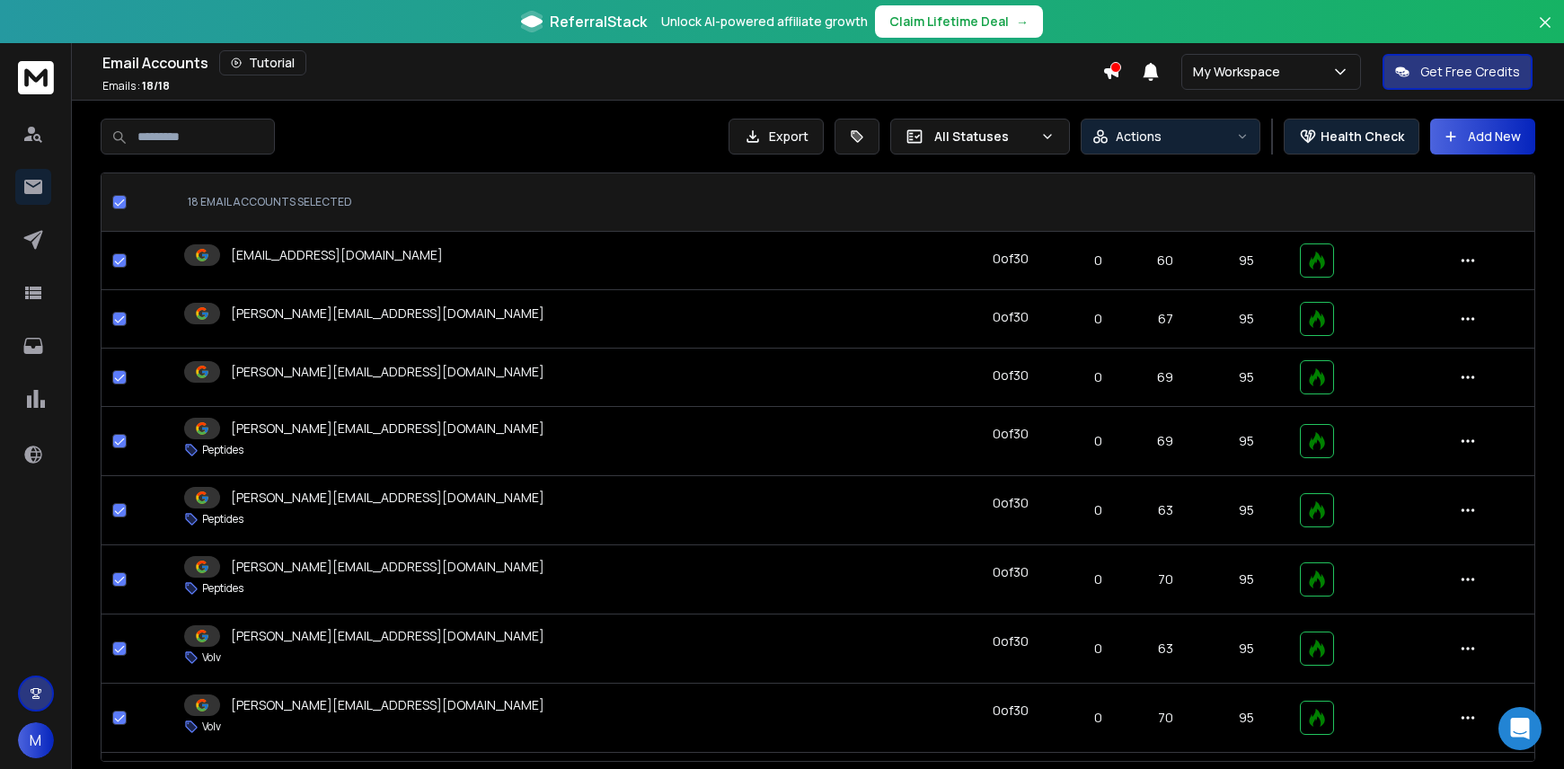
click at [1137, 146] on button "Actions" at bounding box center [1171, 137] width 180 height 36
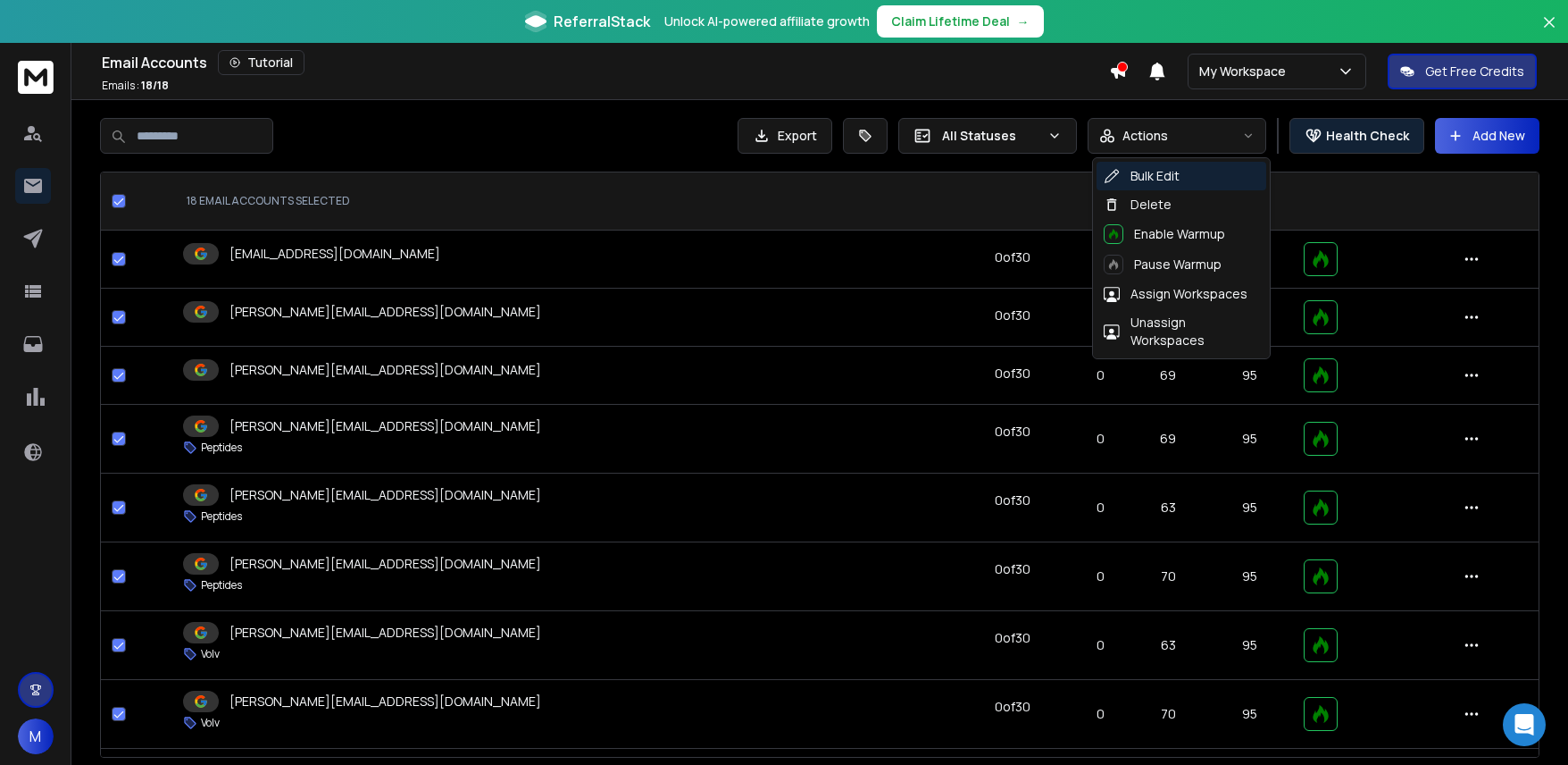
click at [1122, 171] on div "Bulk Edit" at bounding box center [1141, 176] width 76 height 18
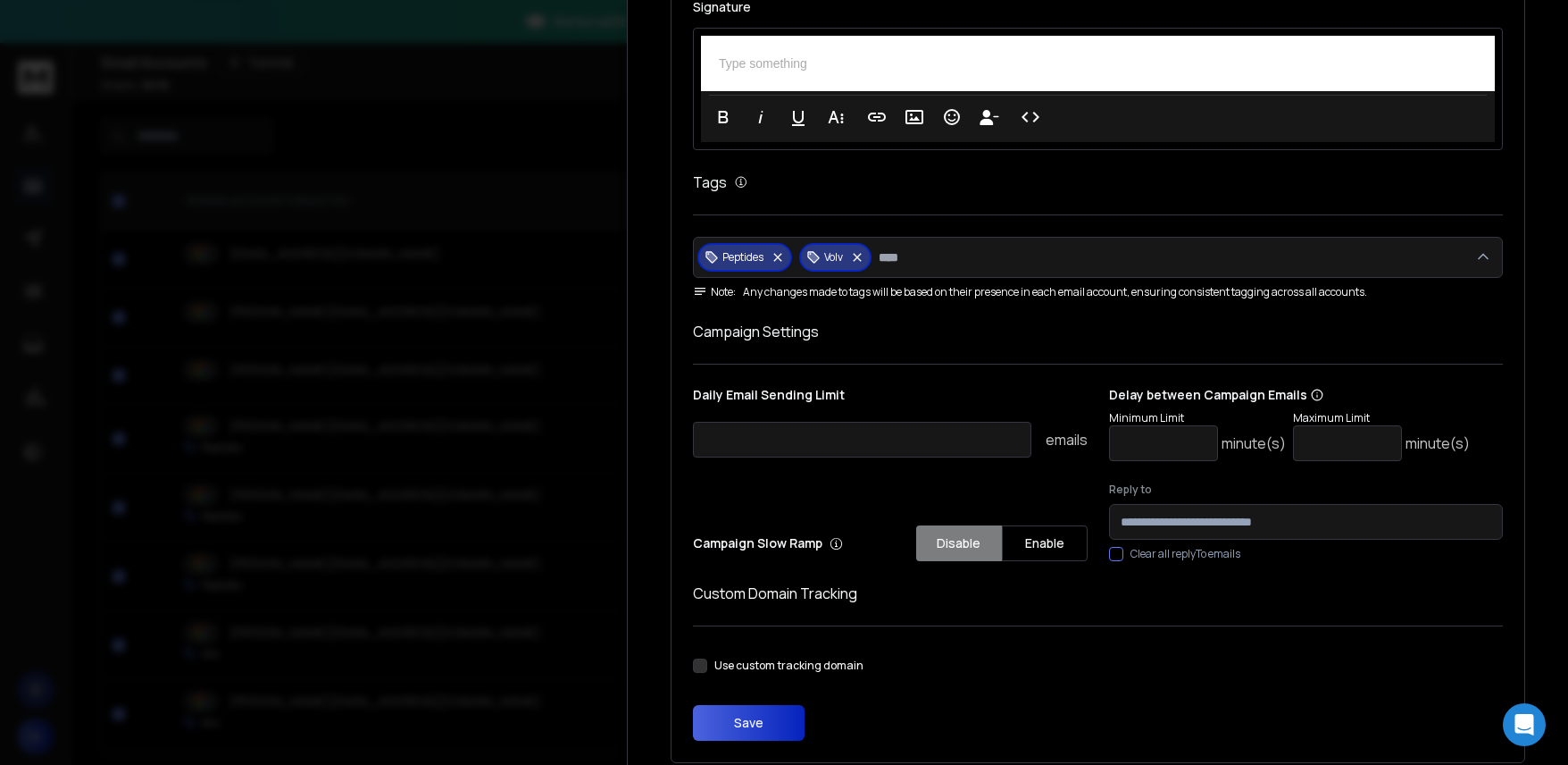
scroll to position [247, 0]
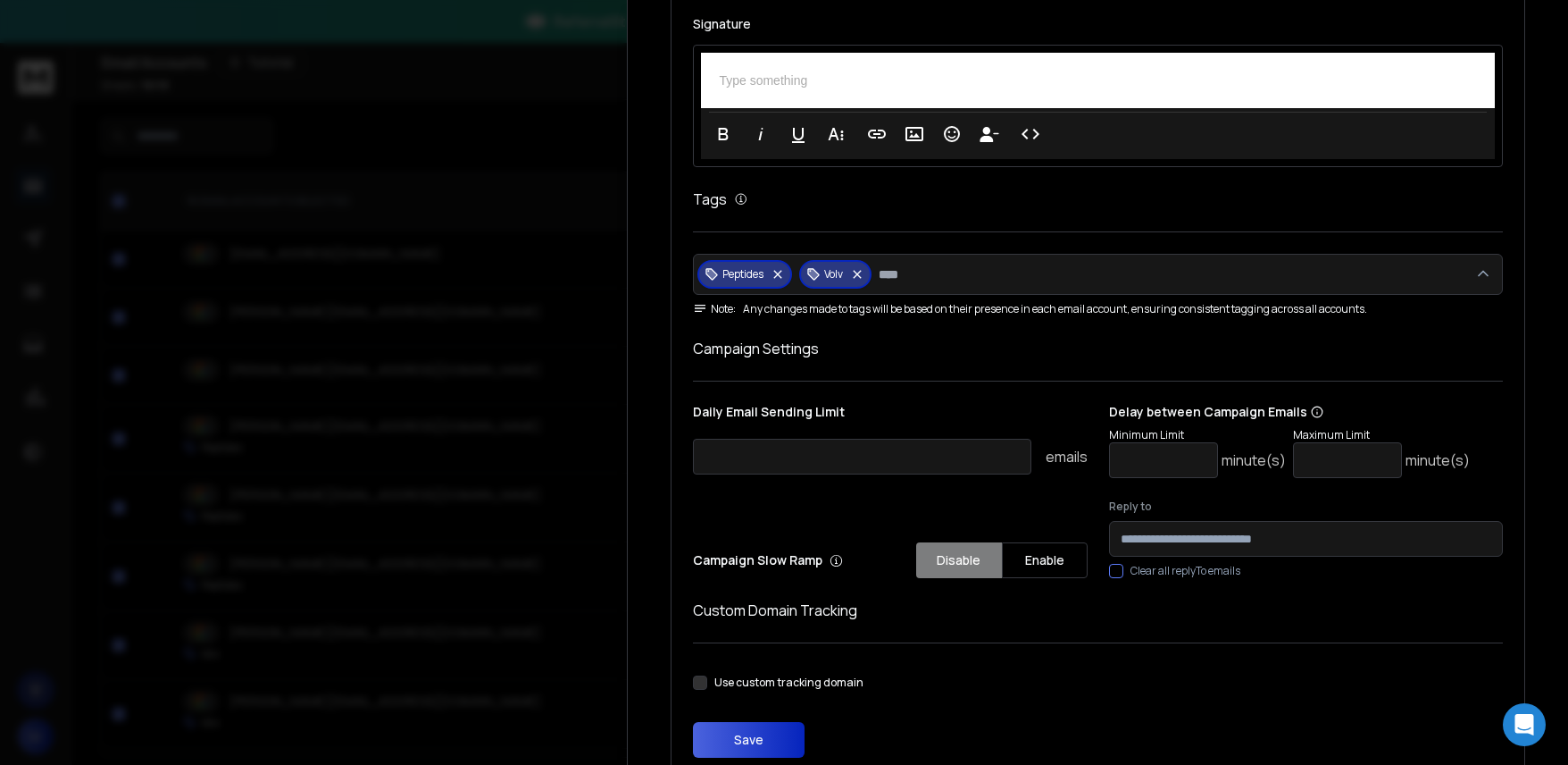
click at [823, 462] on input "number" at bounding box center [862, 457] width 338 height 36
type input "*"
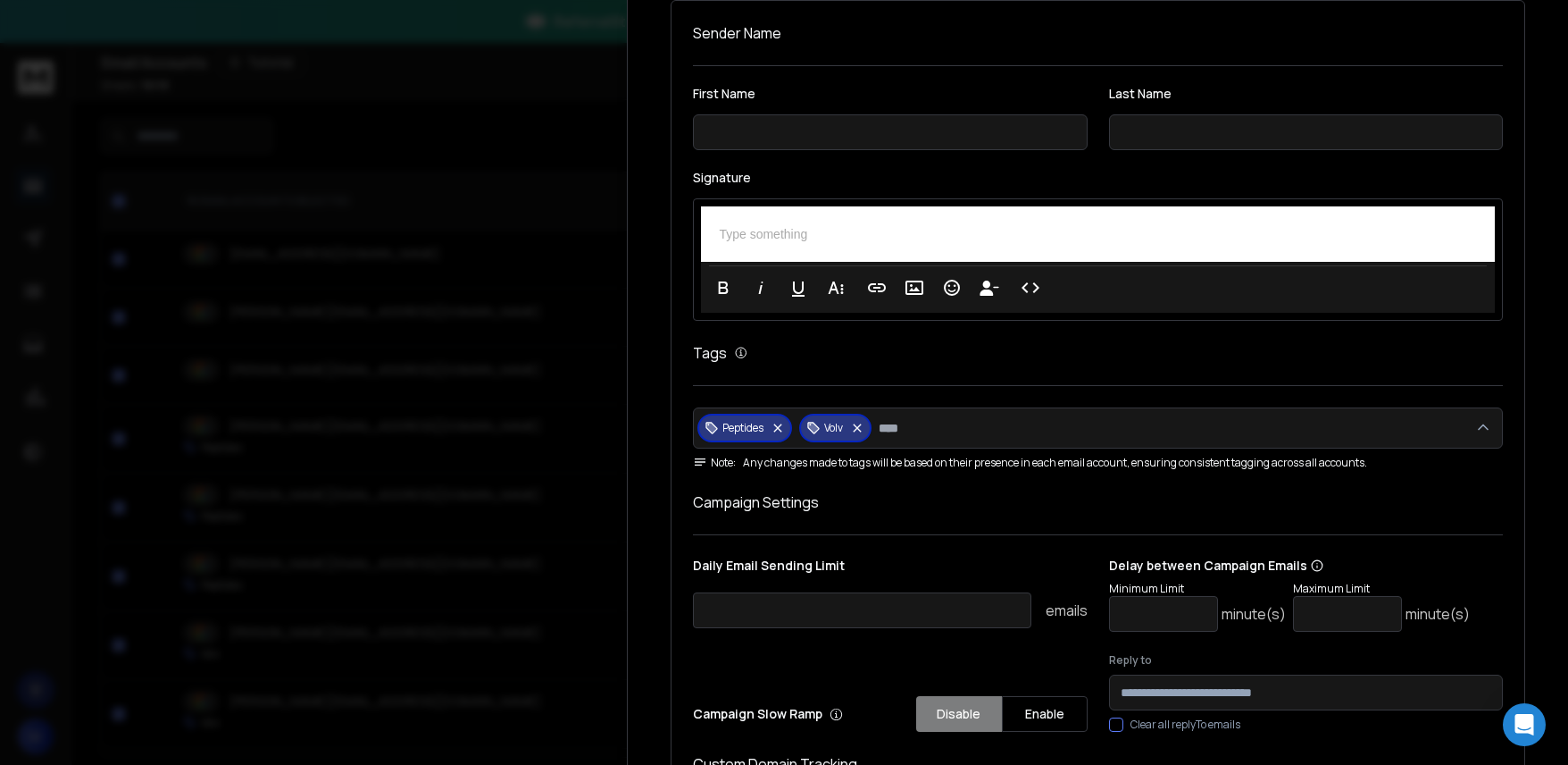
scroll to position [0, 0]
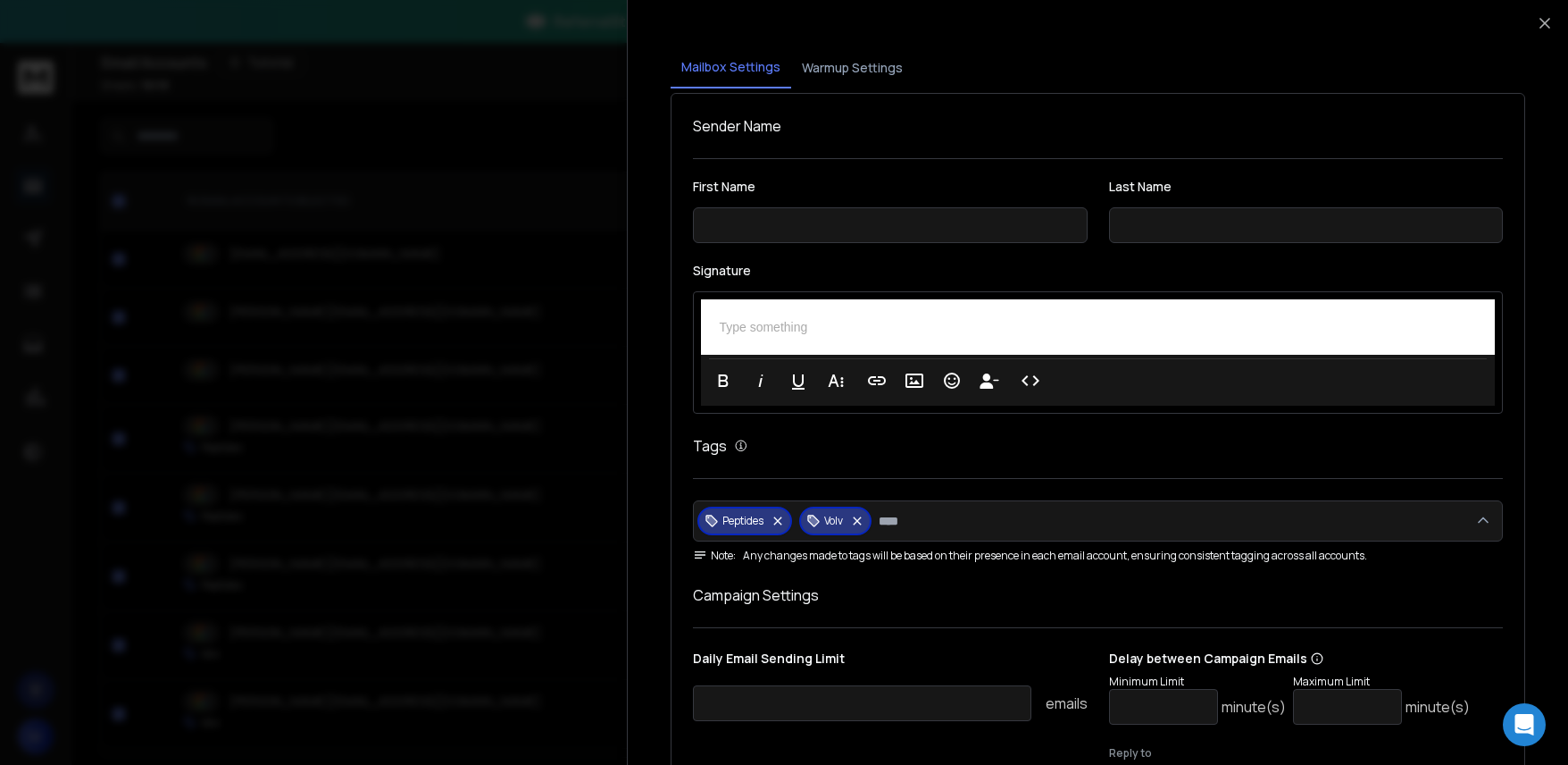
click at [849, 67] on button "Warmup Settings" at bounding box center [852, 69] width 122 height 40
click at [770, 69] on button "Mailbox Settings" at bounding box center [731, 68] width 120 height 41
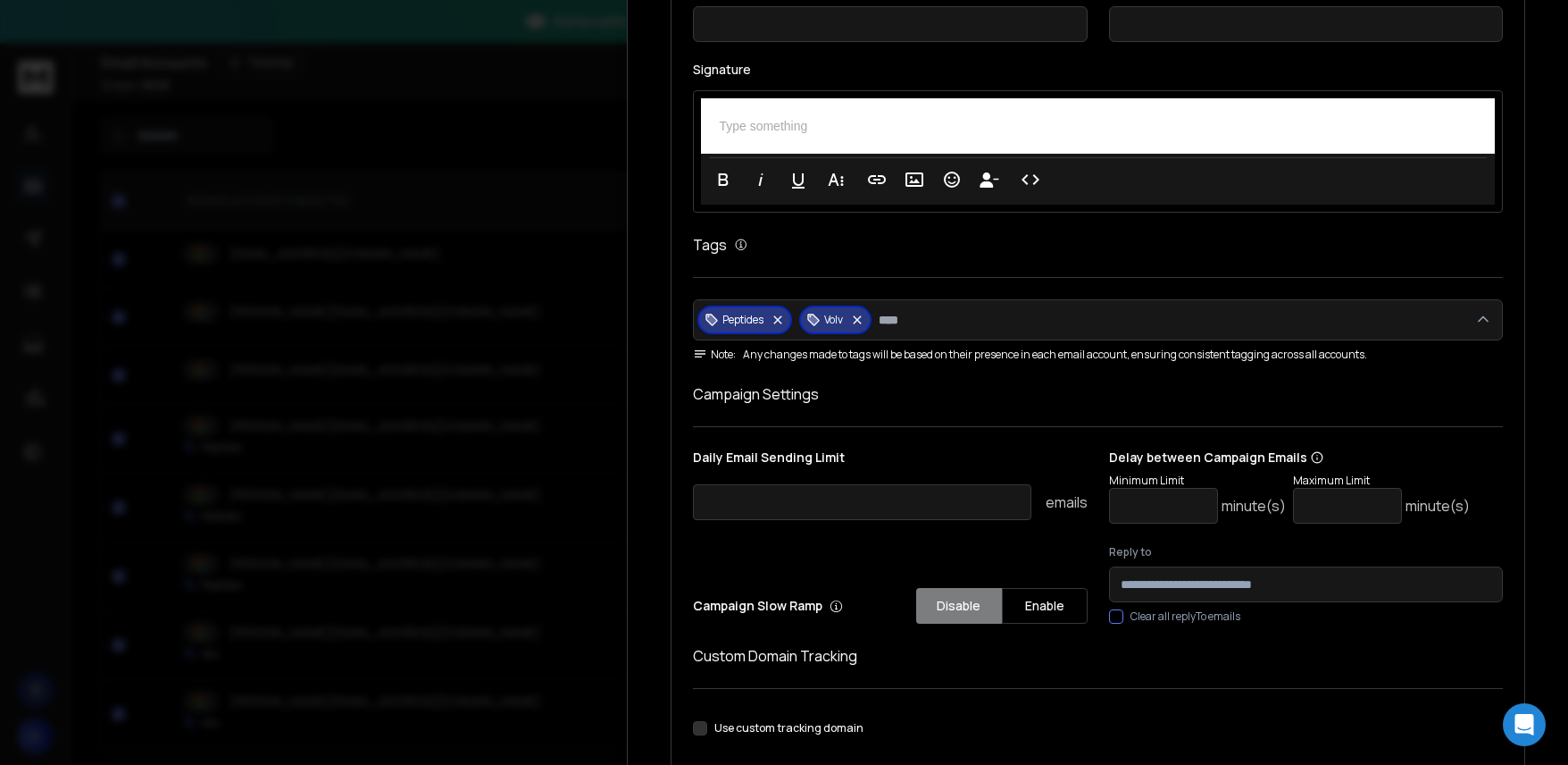
click at [764, 522] on div "emails" at bounding box center [890, 501] width 394 height 43
click at [772, 506] on input "number" at bounding box center [862, 502] width 338 height 36
type input "*"
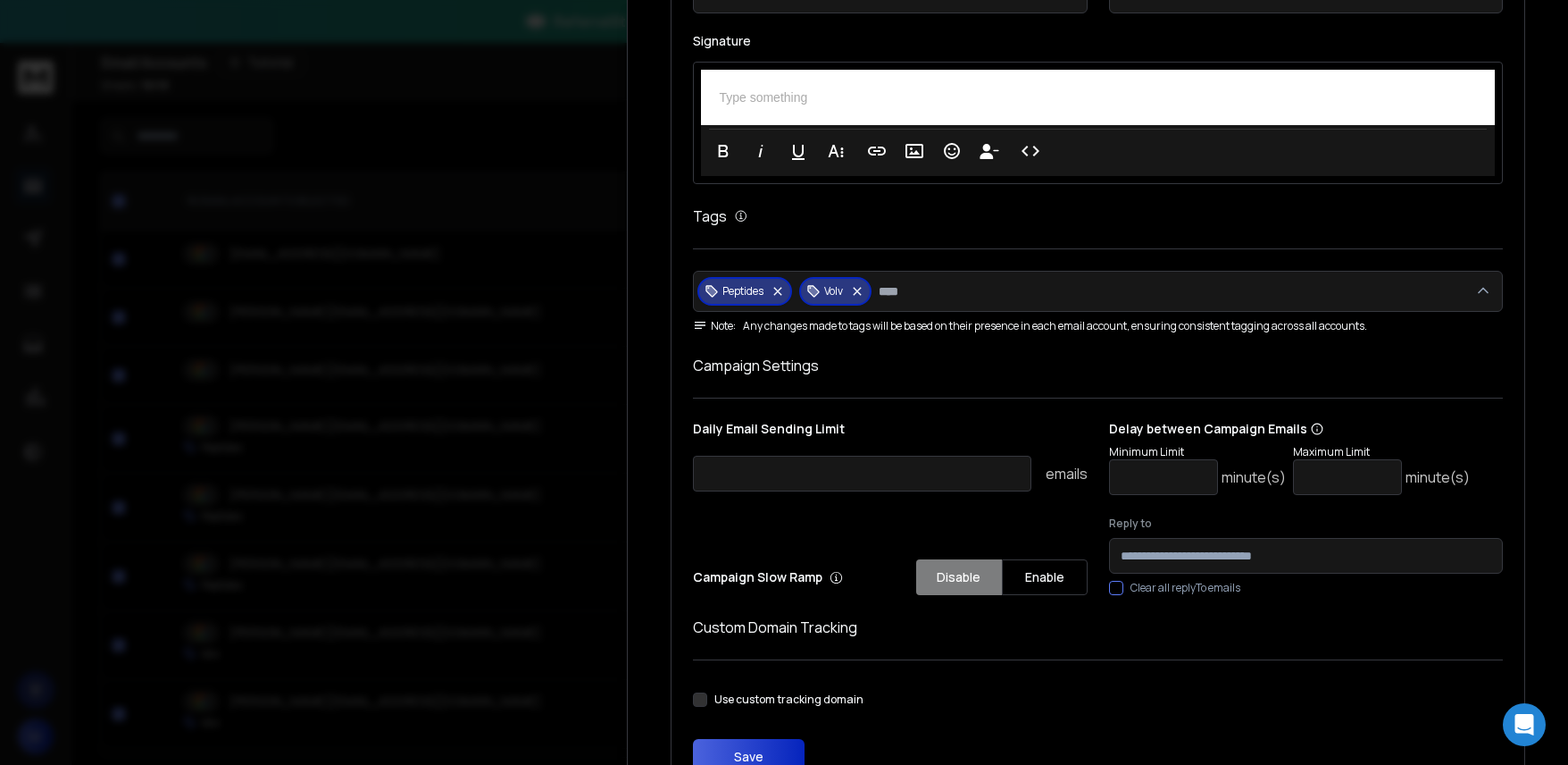
scroll to position [311, 0]
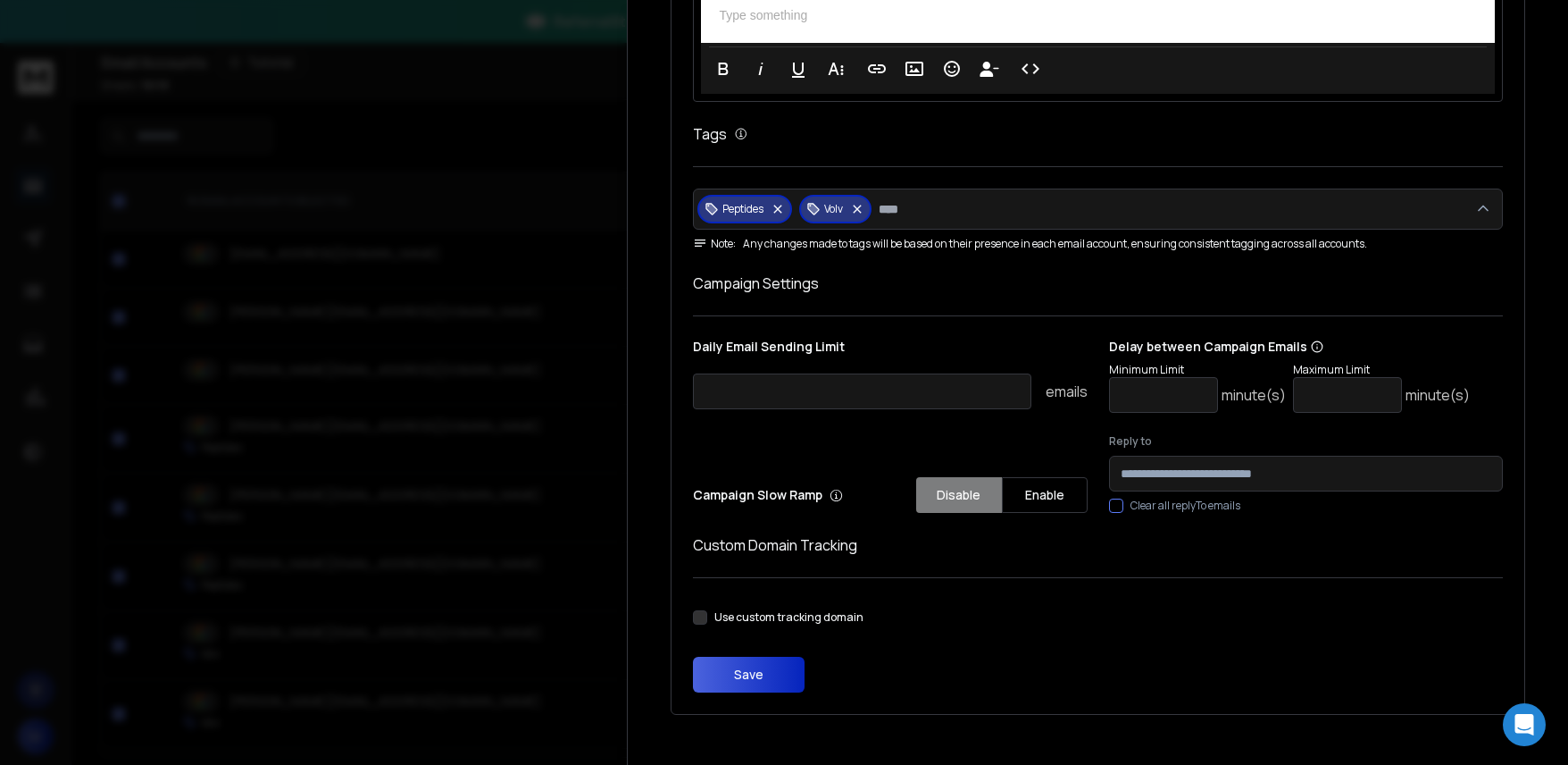
click at [750, 675] on button "Save" at bounding box center [749, 674] width 111 height 36
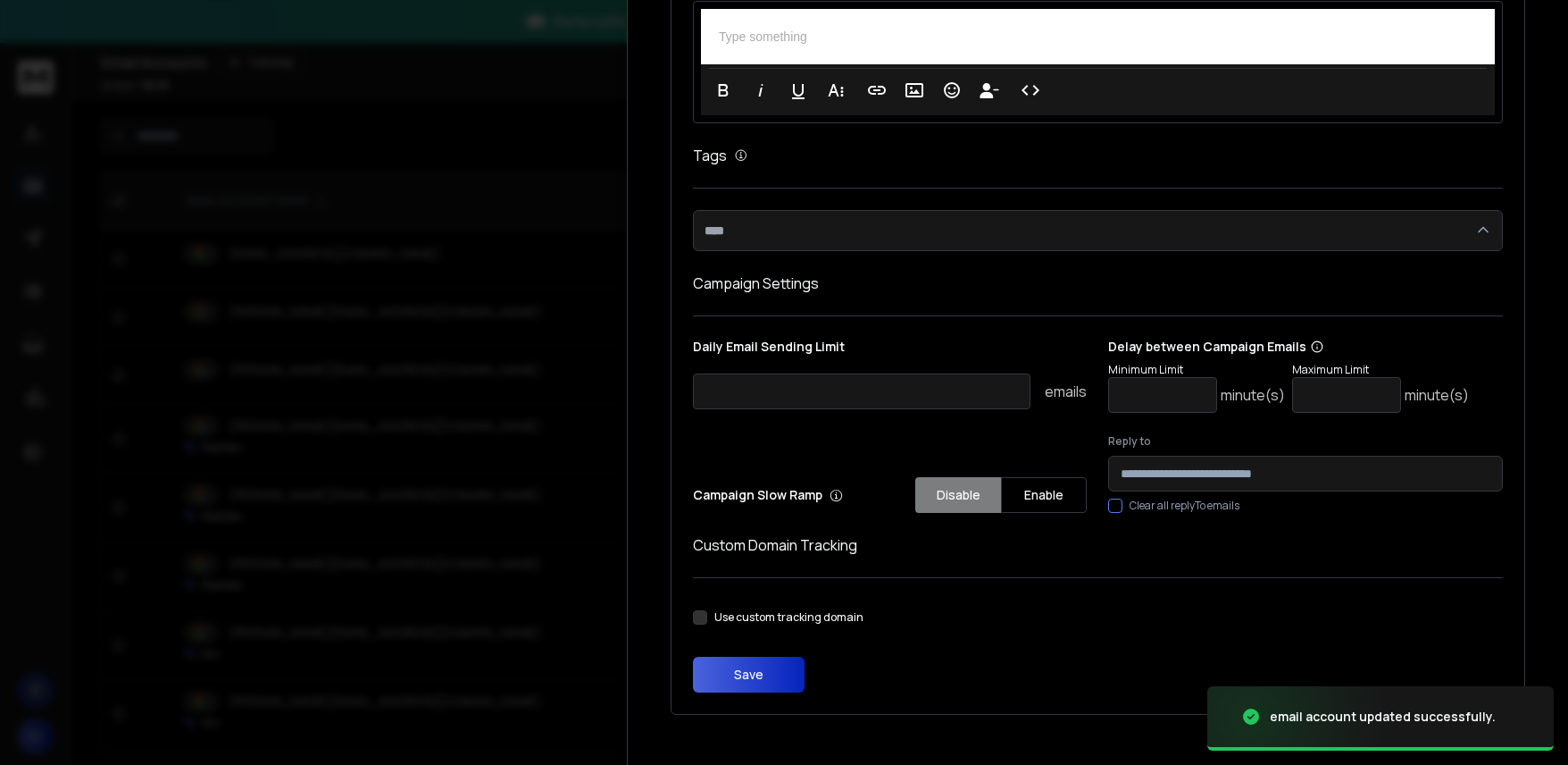
scroll to position [290, 0]
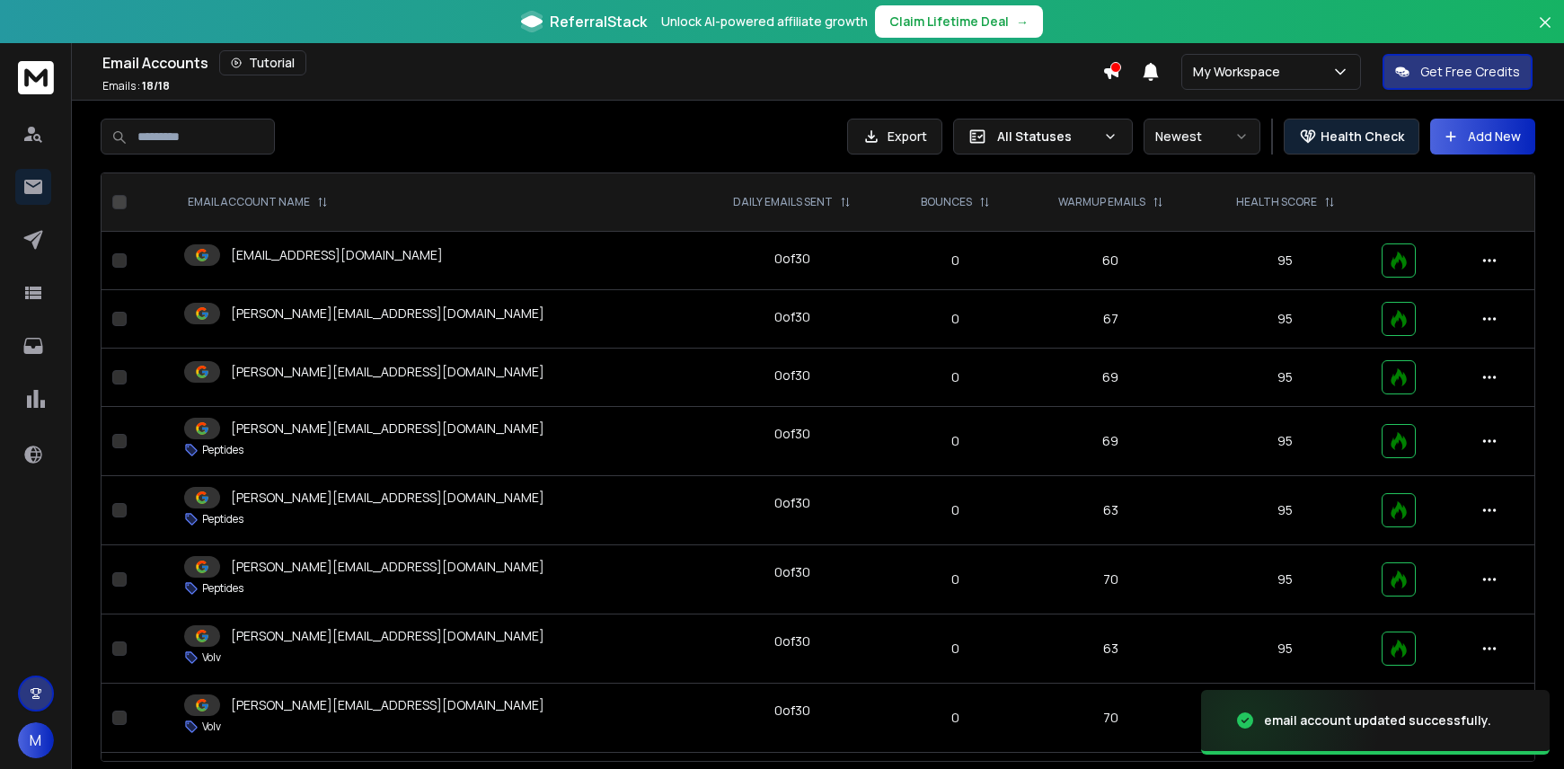
click at [110, 196] on th at bounding box center [137, 202] width 72 height 58
click at [117, 203] on button "button" at bounding box center [119, 202] width 14 height 14
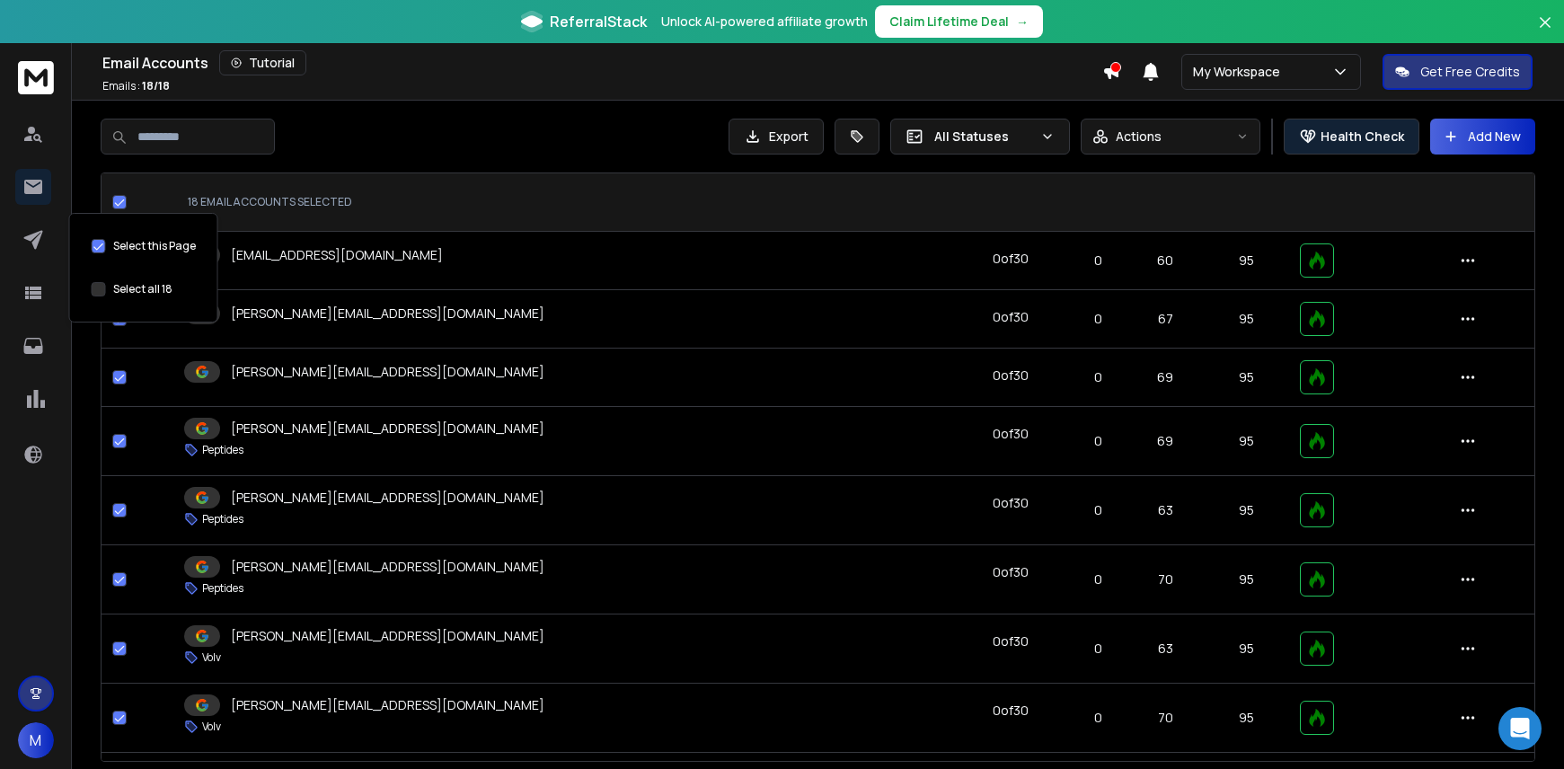
click at [151, 287] on label "Select all 18" at bounding box center [142, 289] width 59 height 14
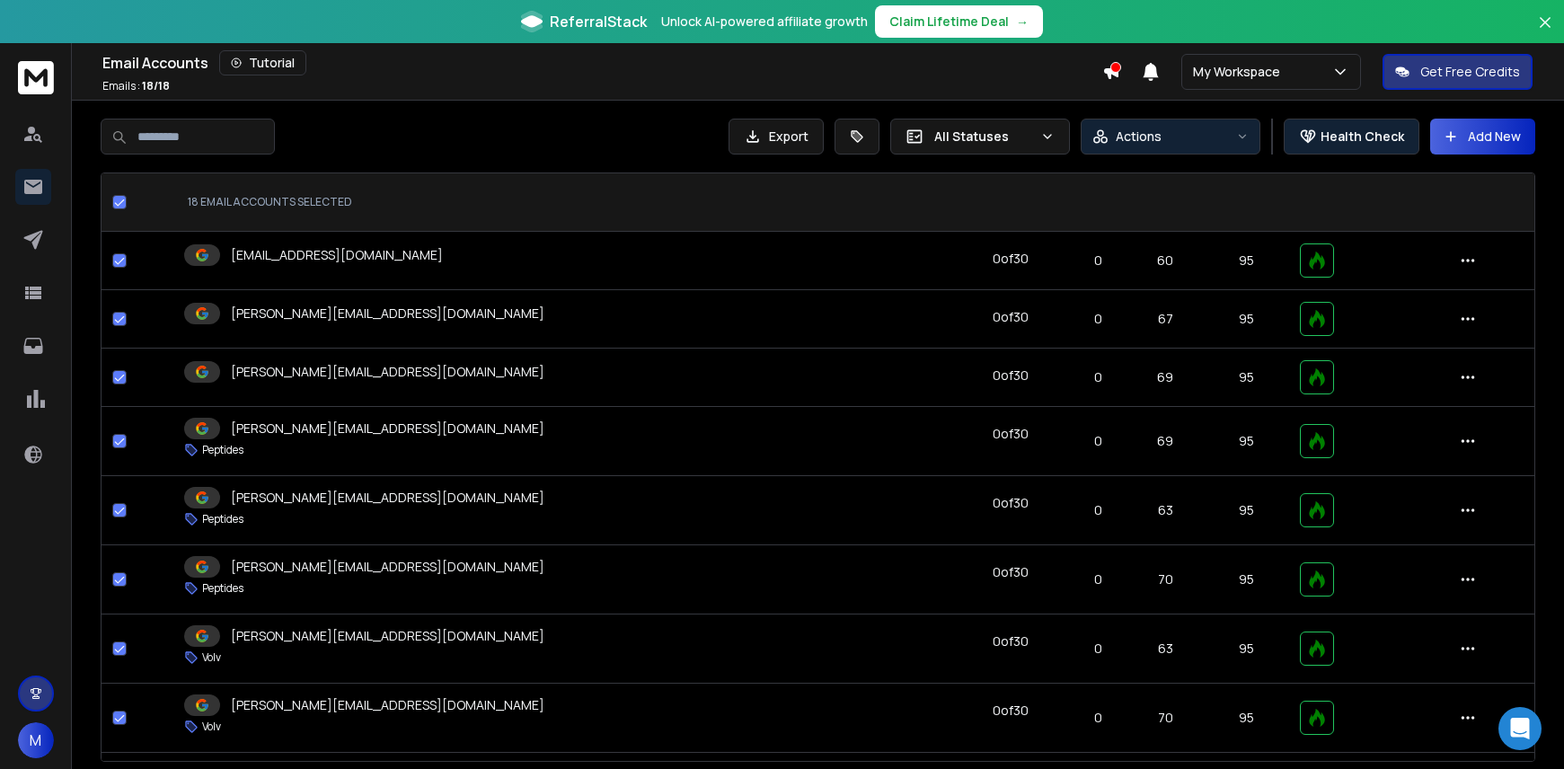
click at [1180, 132] on div "Actions" at bounding box center [1160, 137] width 137 height 18
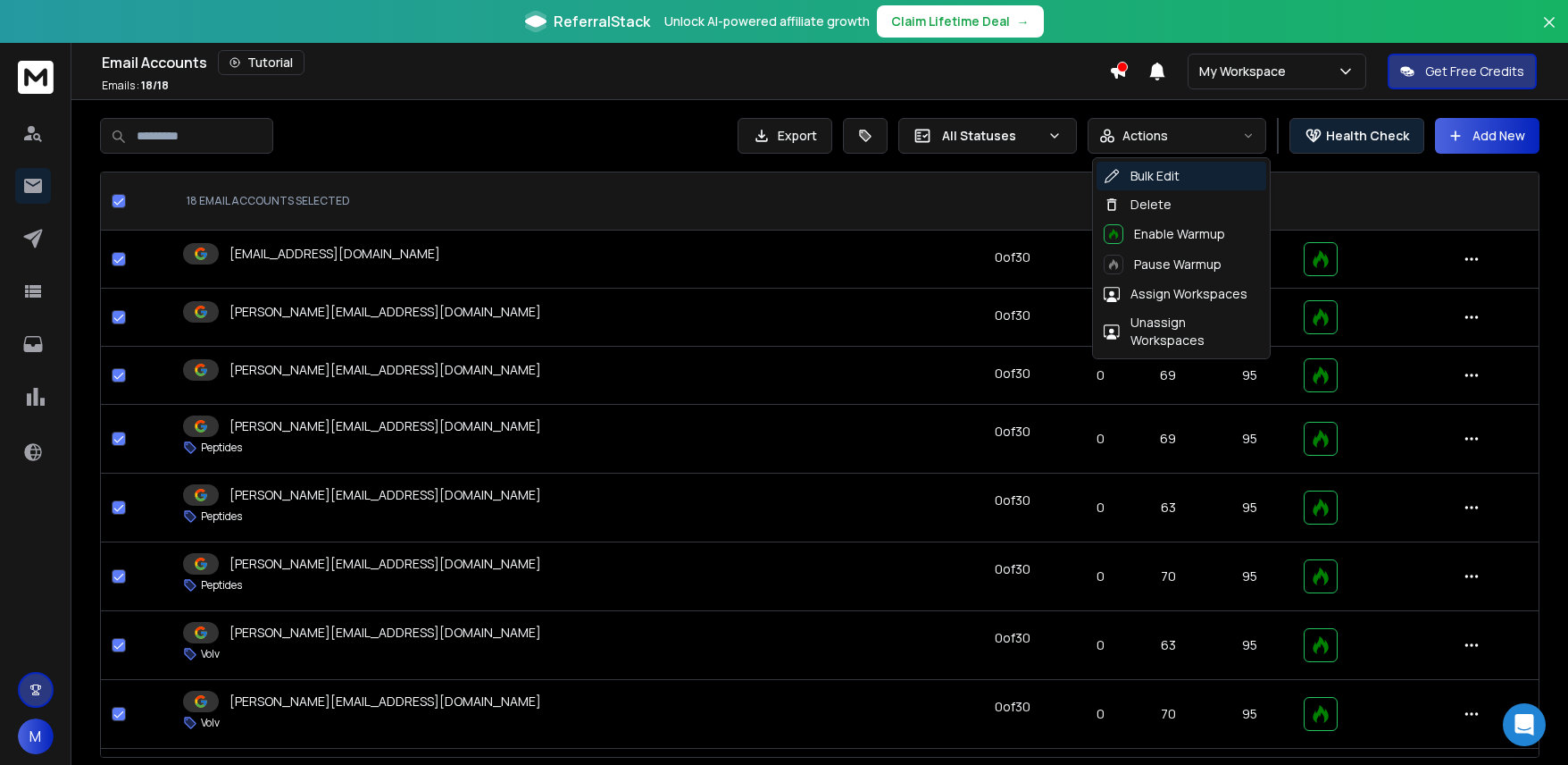
click at [1150, 179] on div "Bulk Edit" at bounding box center [1141, 176] width 76 height 18
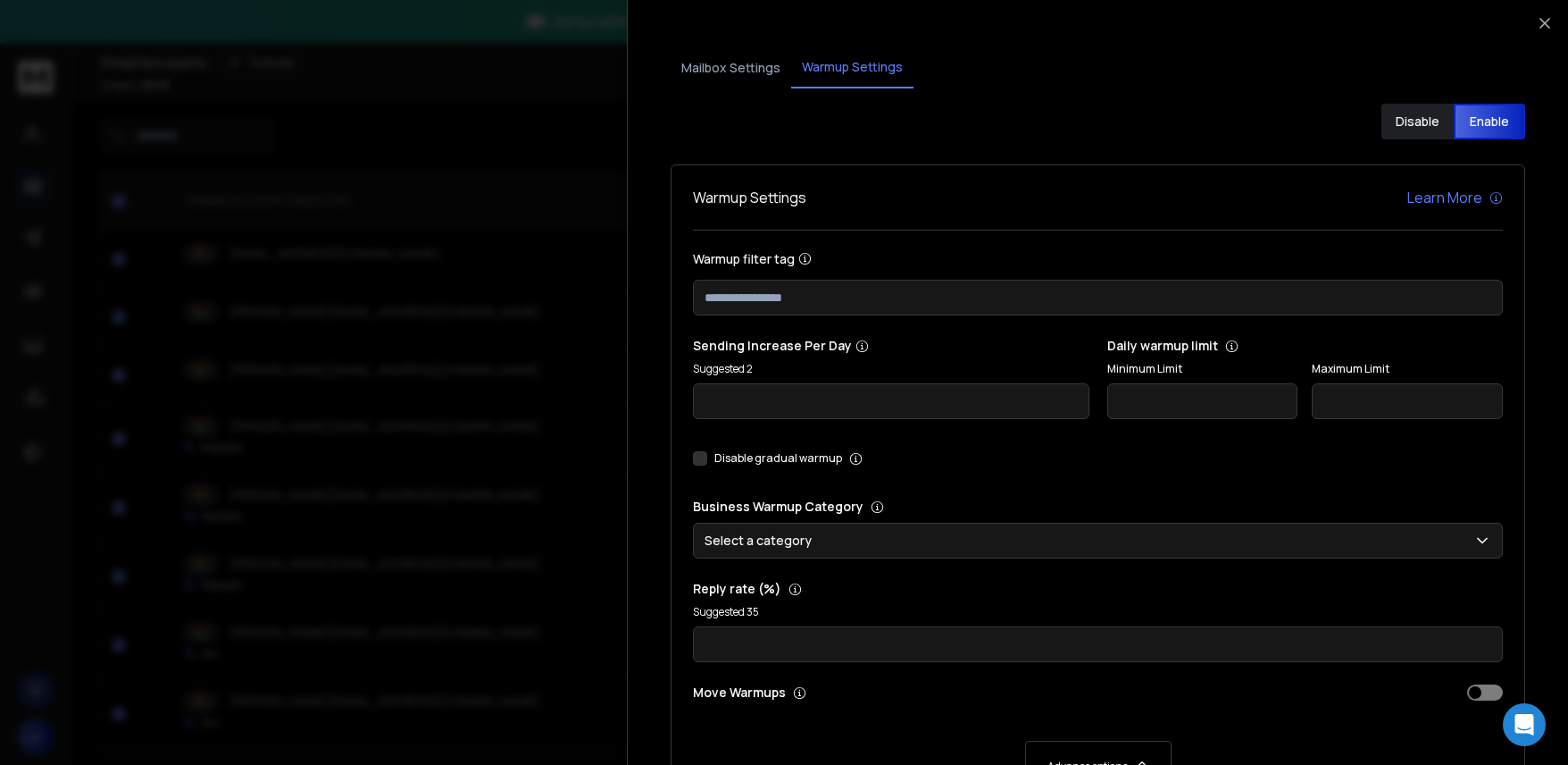
click at [846, 61] on button "Warmup Settings" at bounding box center [852, 68] width 122 height 41
click at [1205, 395] on input "number" at bounding box center [1203, 401] width 191 height 36
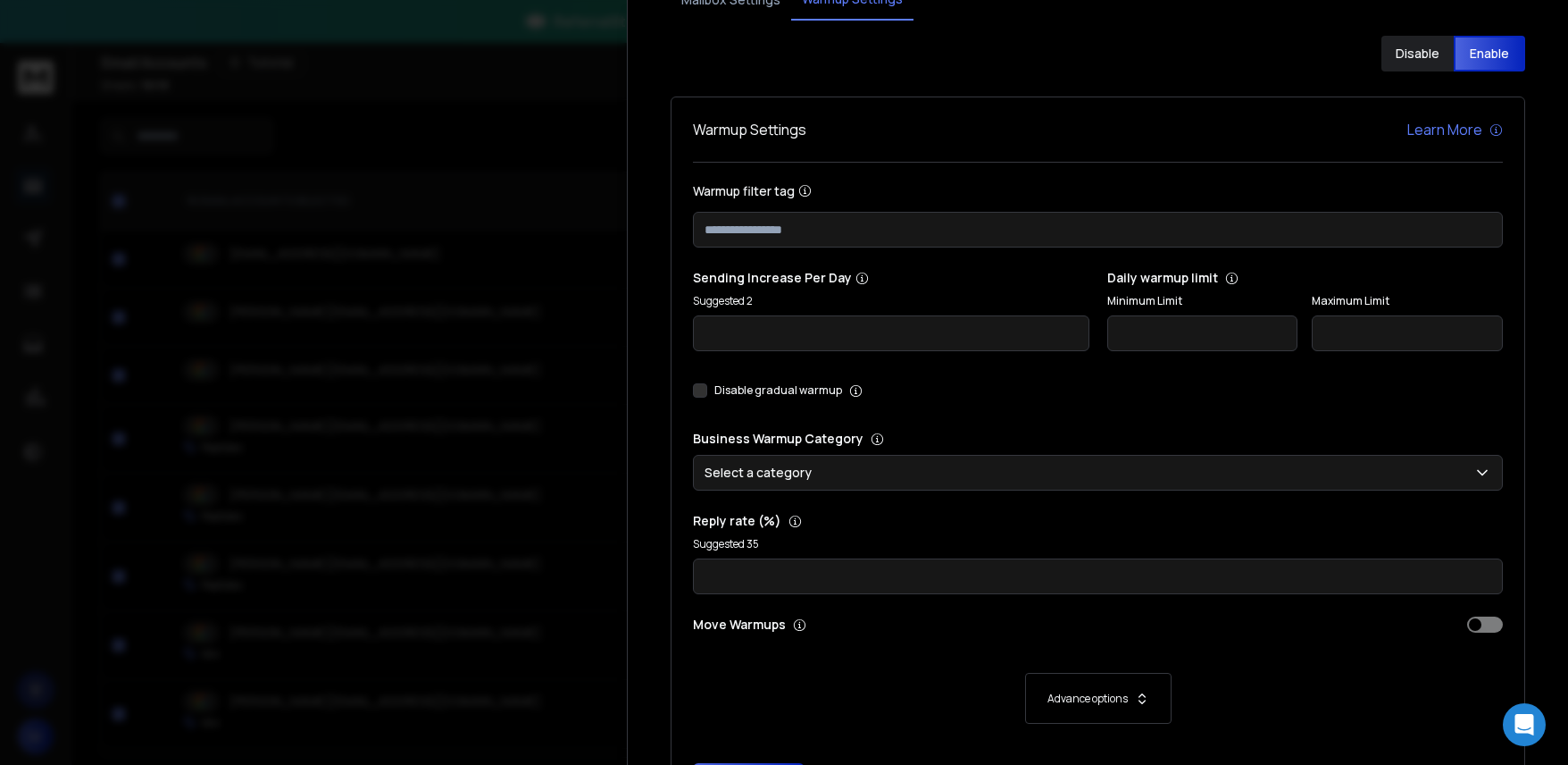
scroll to position [174, 0]
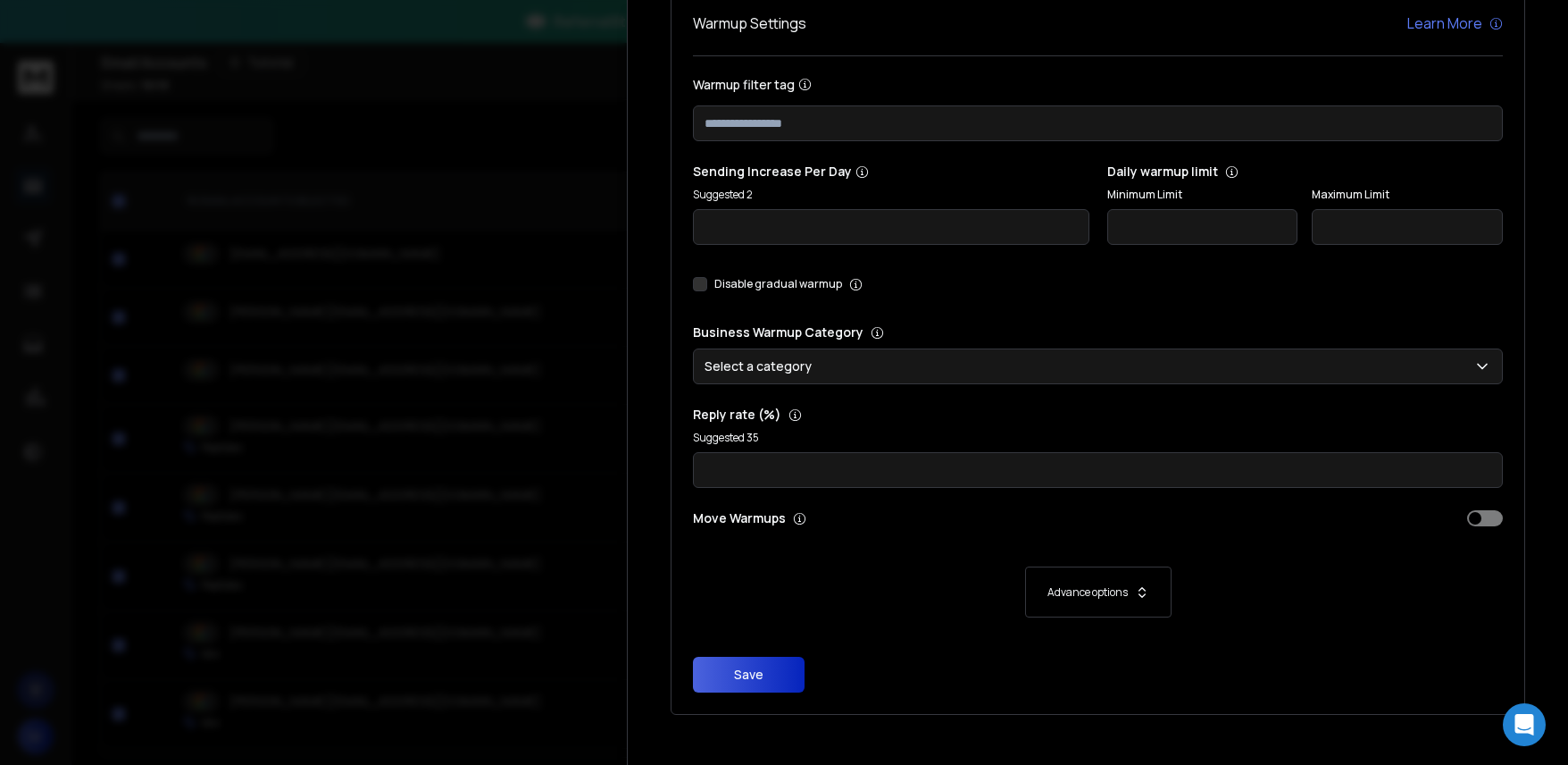
type input "**"
click at [848, 478] on input "number" at bounding box center [1098, 470] width 810 height 36
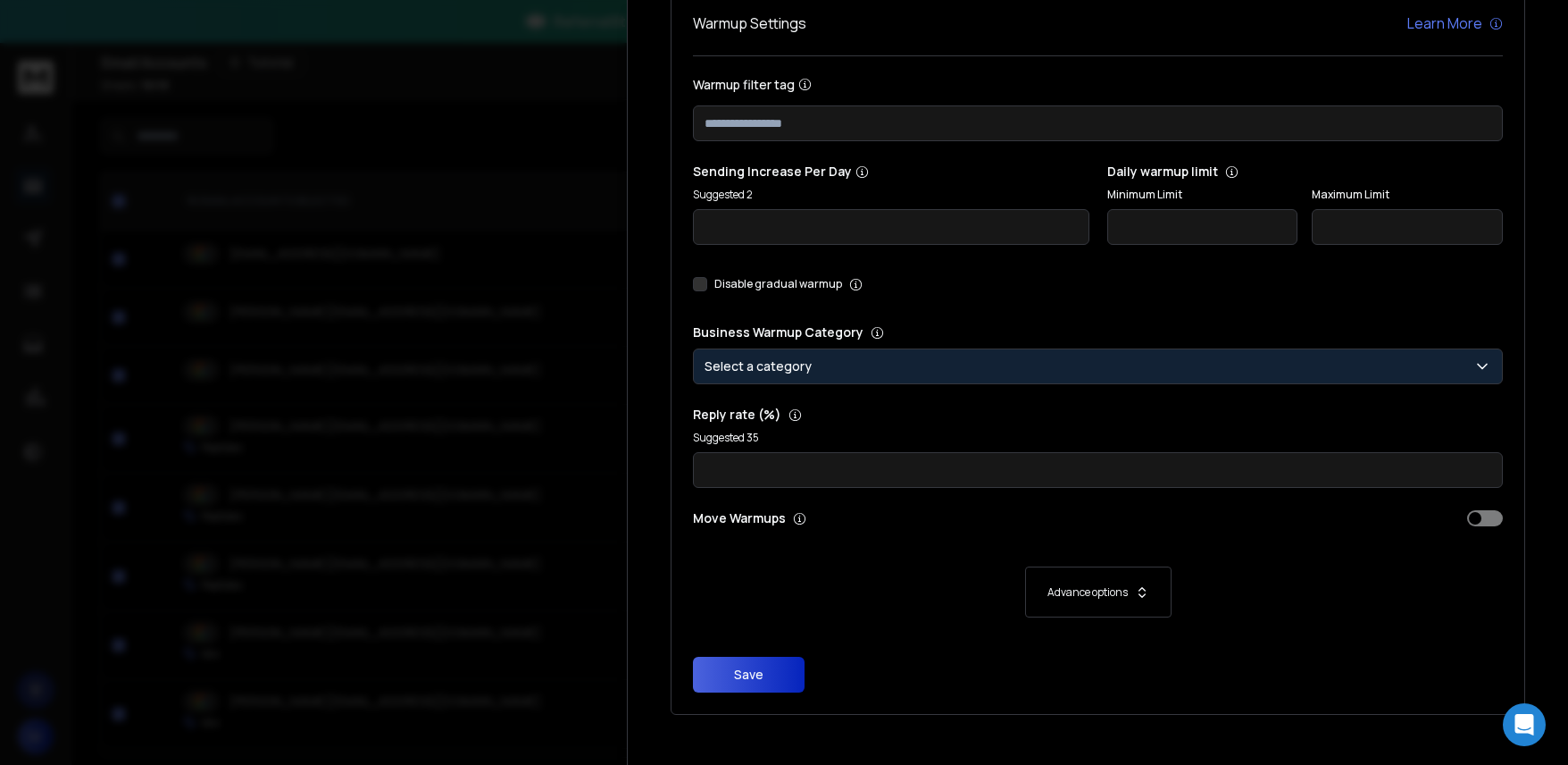
type input "**"
click at [845, 369] on div "Select a category" at bounding box center [1098, 366] width 786 height 18
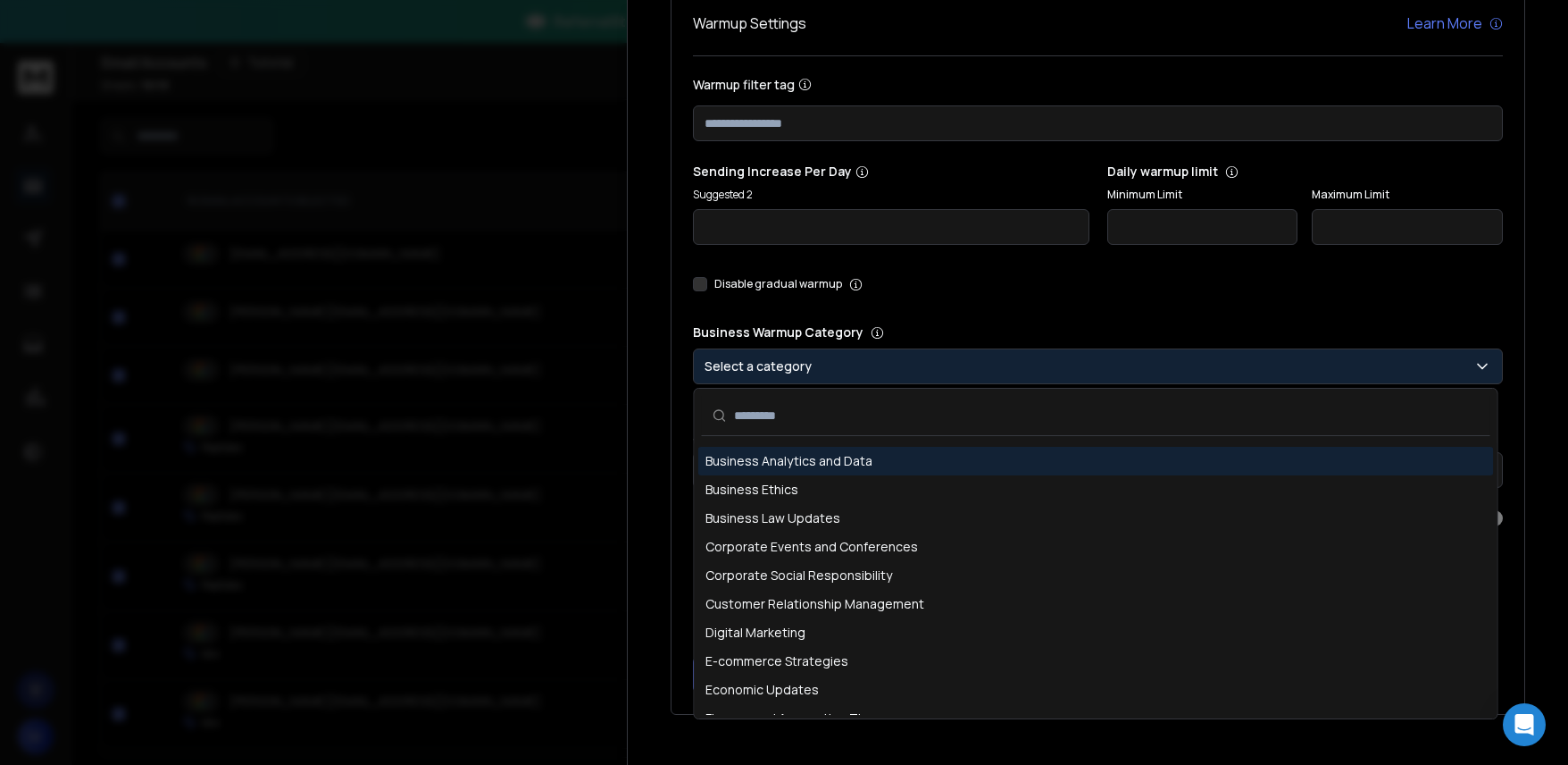
click at [845, 369] on div at bounding box center [784, 382] width 1568 height 765
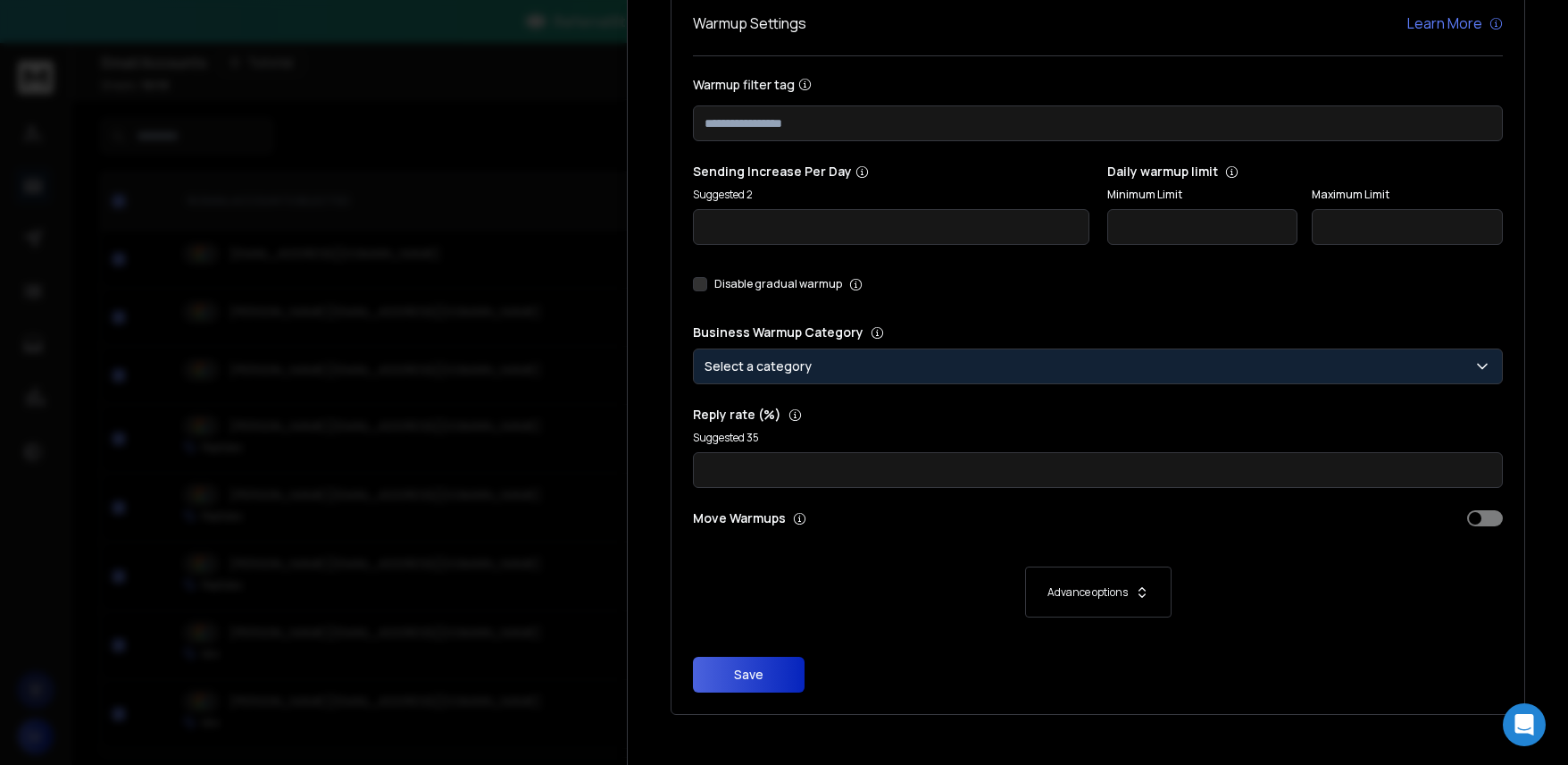
click at [845, 369] on div "Select a category" at bounding box center [1098, 366] width 786 height 18
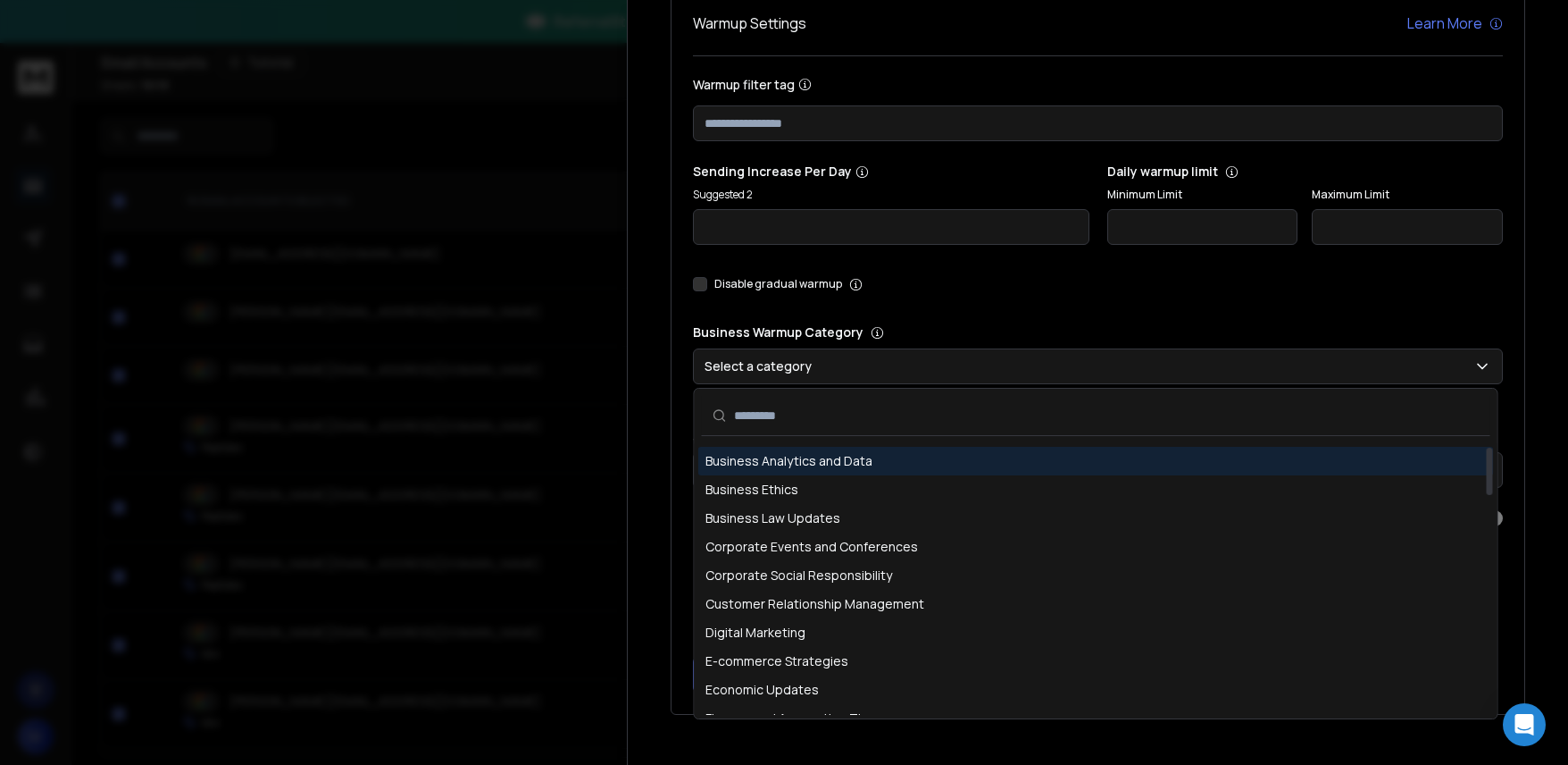
click at [970, 316] on div at bounding box center [784, 382] width 1568 height 765
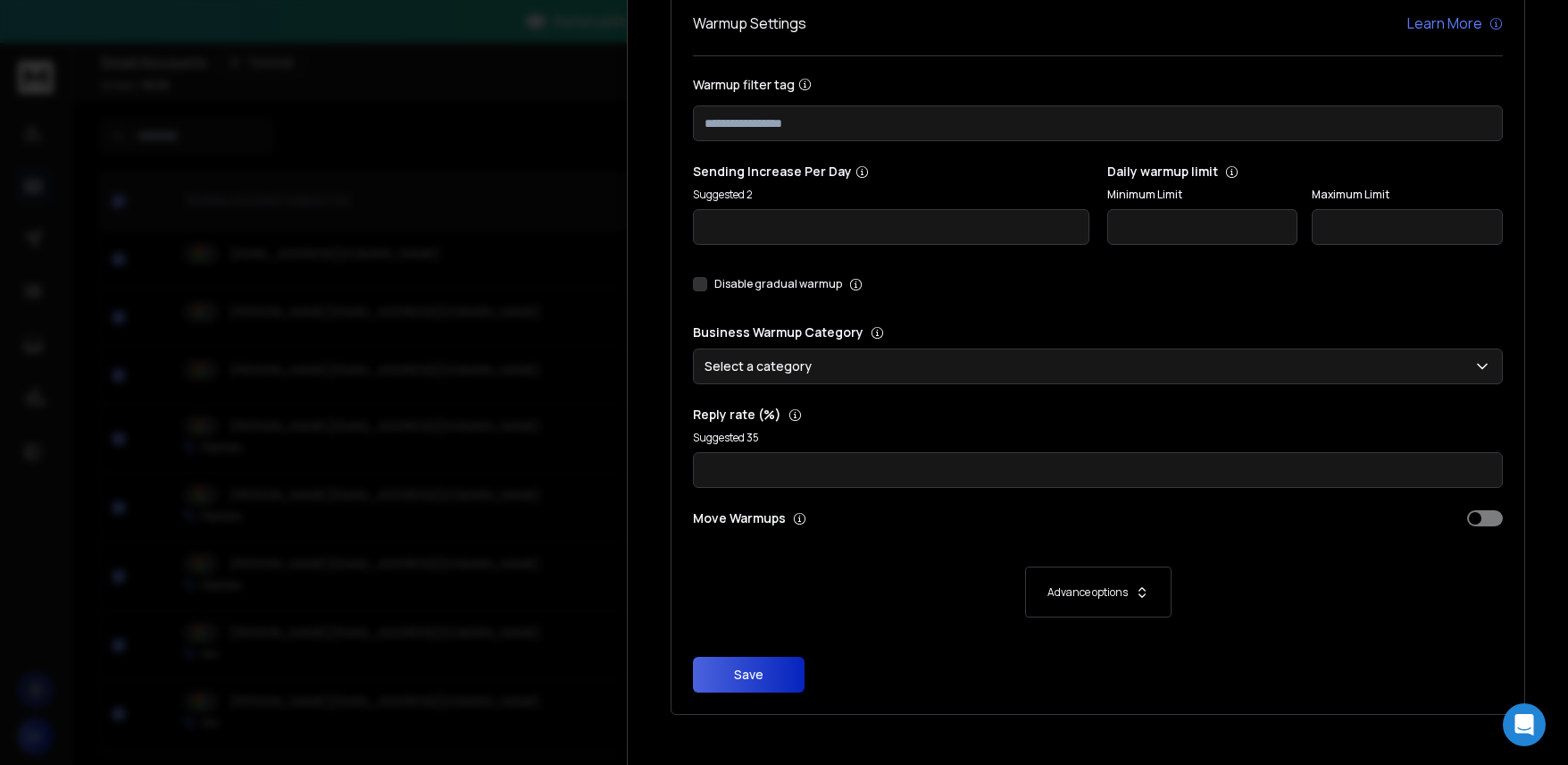
click at [1042, 593] on div "Advance options" at bounding box center [1098, 591] width 146 height 51
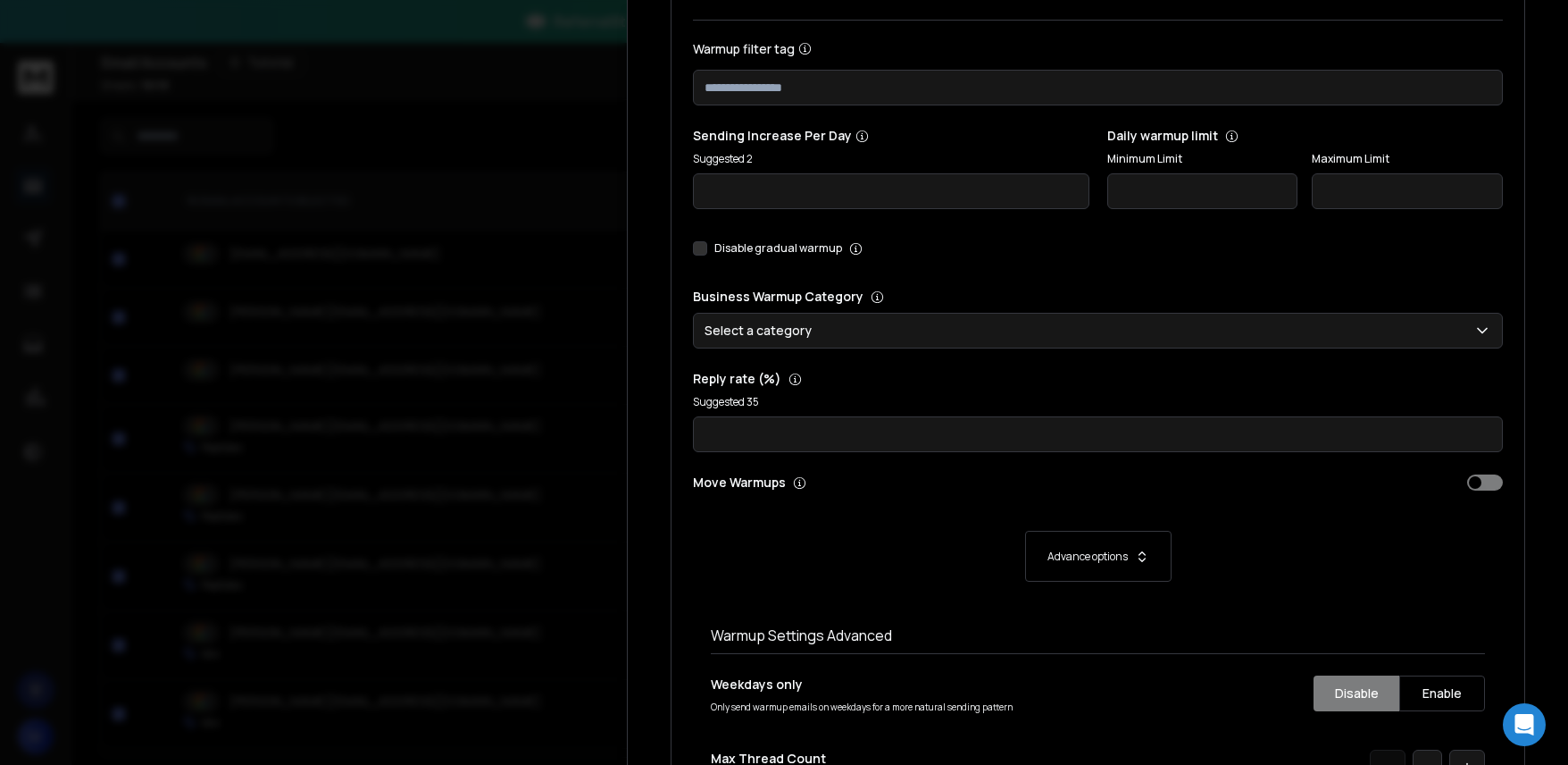
scroll to position [210, 0]
click at [1471, 479] on button "button" at bounding box center [1485, 482] width 36 height 16
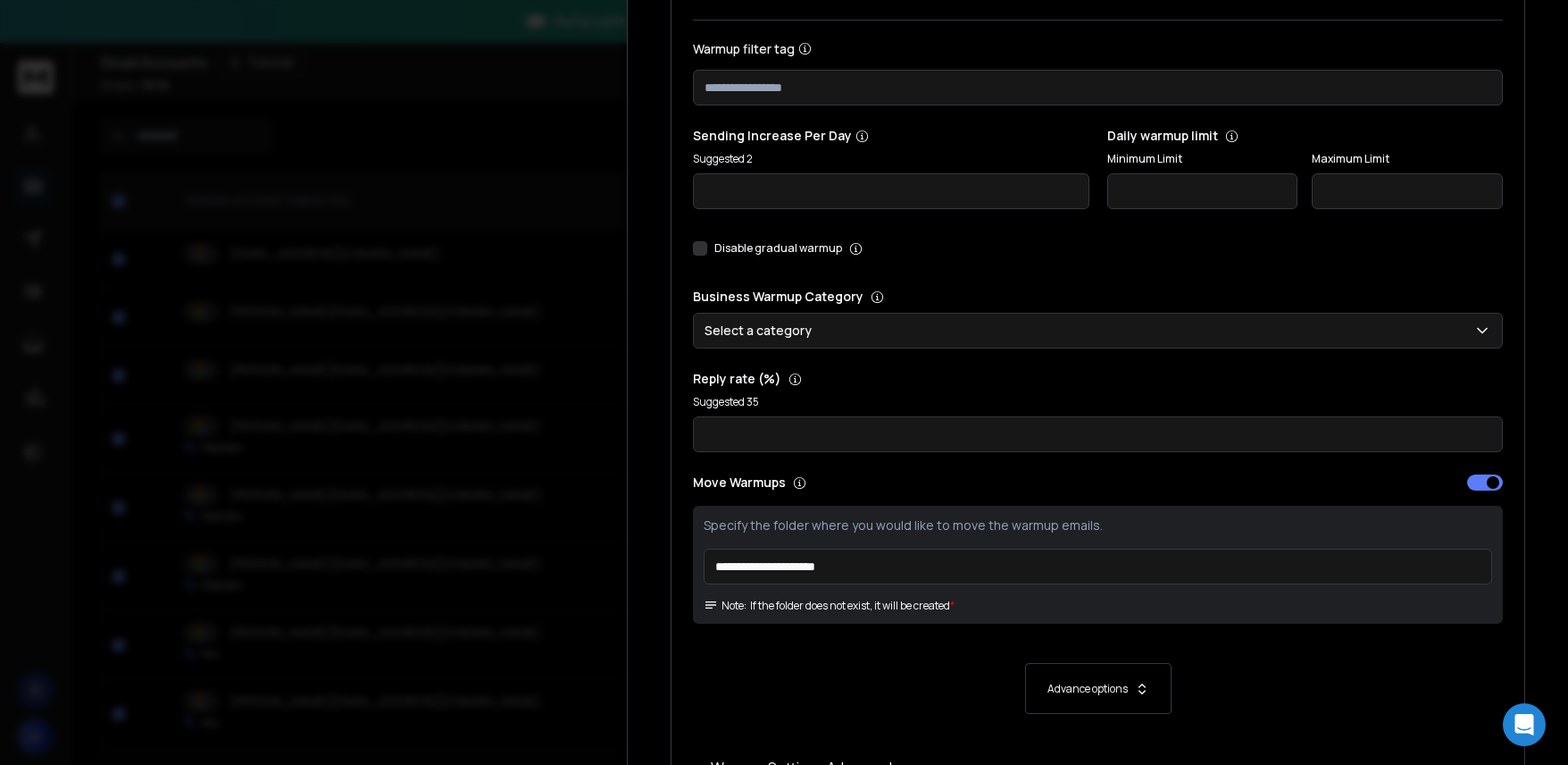
scroll to position [394, 0]
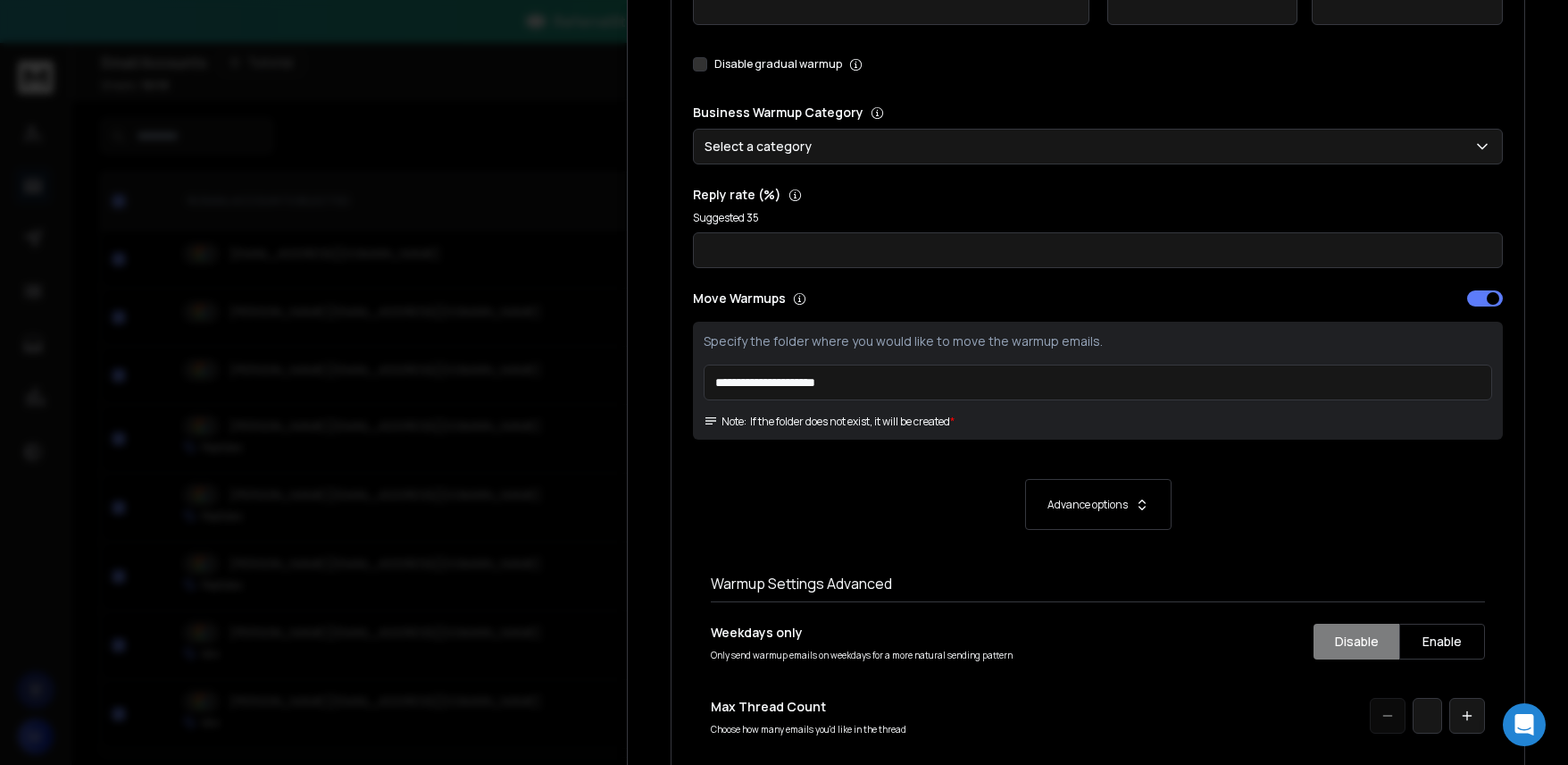
click at [1066, 514] on div "Advance options" at bounding box center [1098, 503] width 146 height 51
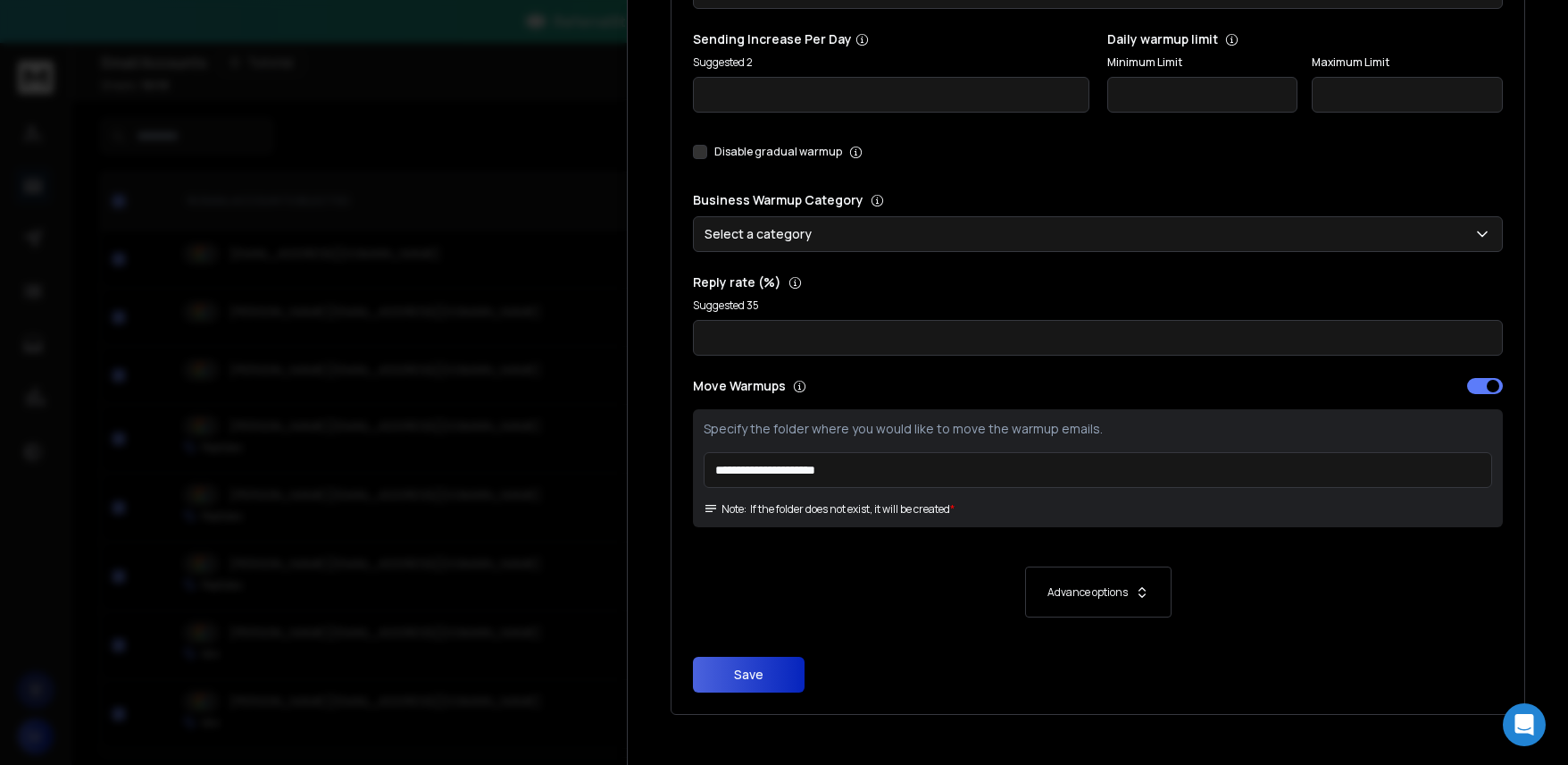
click at [908, 580] on button "Advance options" at bounding box center [1098, 591] width 775 height 51
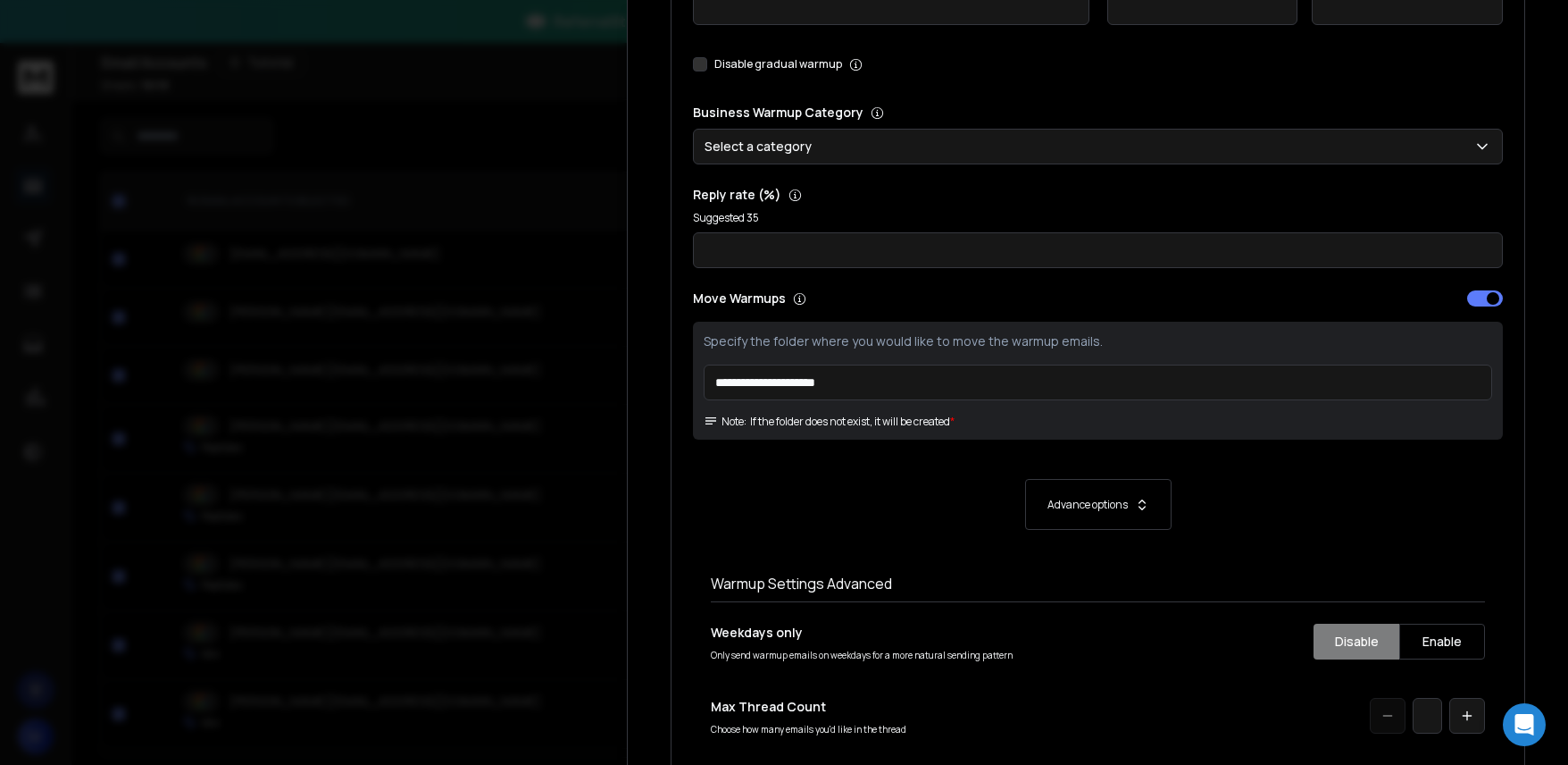
click at [1092, 497] on p "Advance options" at bounding box center [1088, 504] width 81 height 14
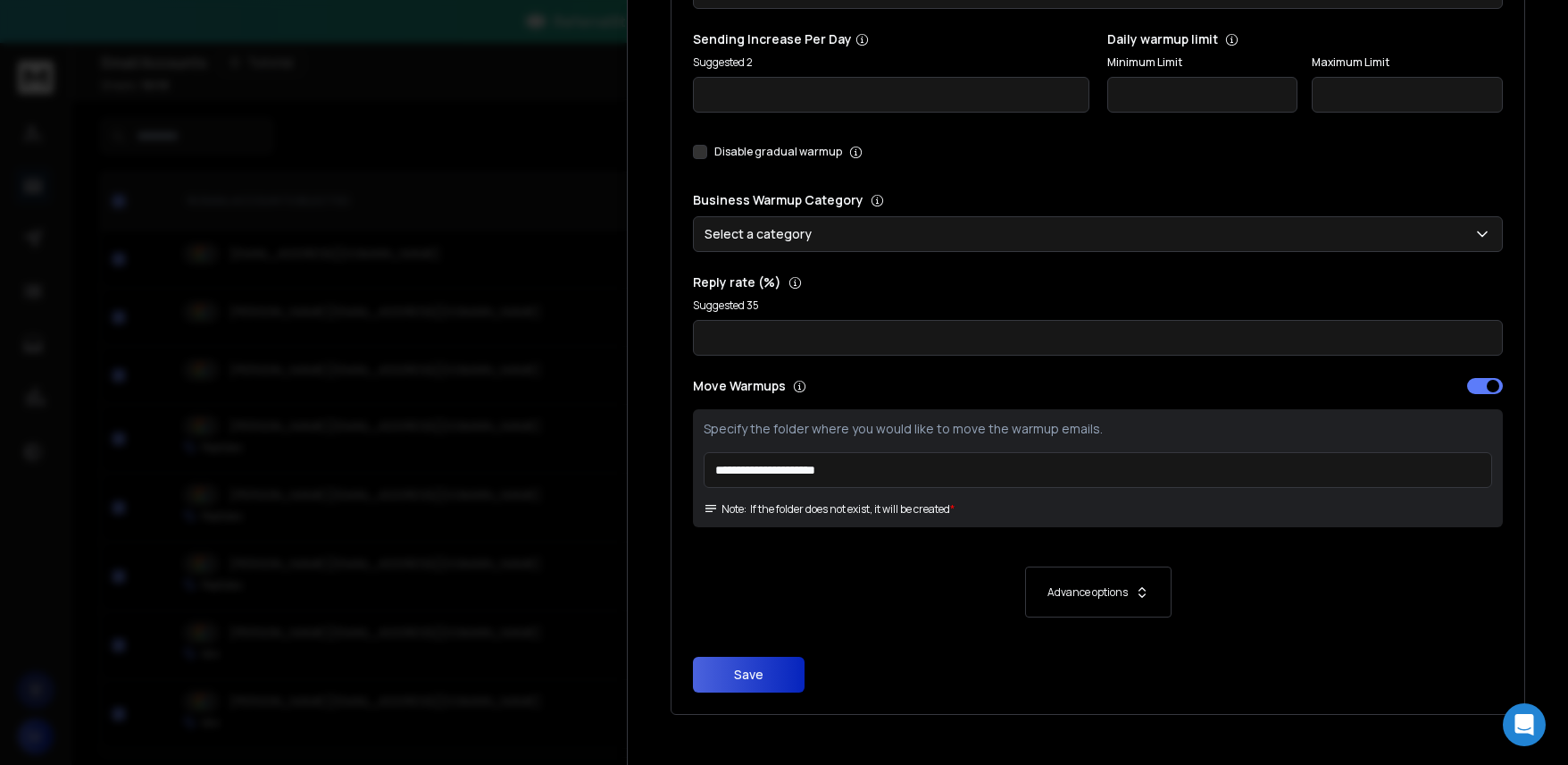
click at [1092, 605] on div "Advance options" at bounding box center [1098, 591] width 146 height 51
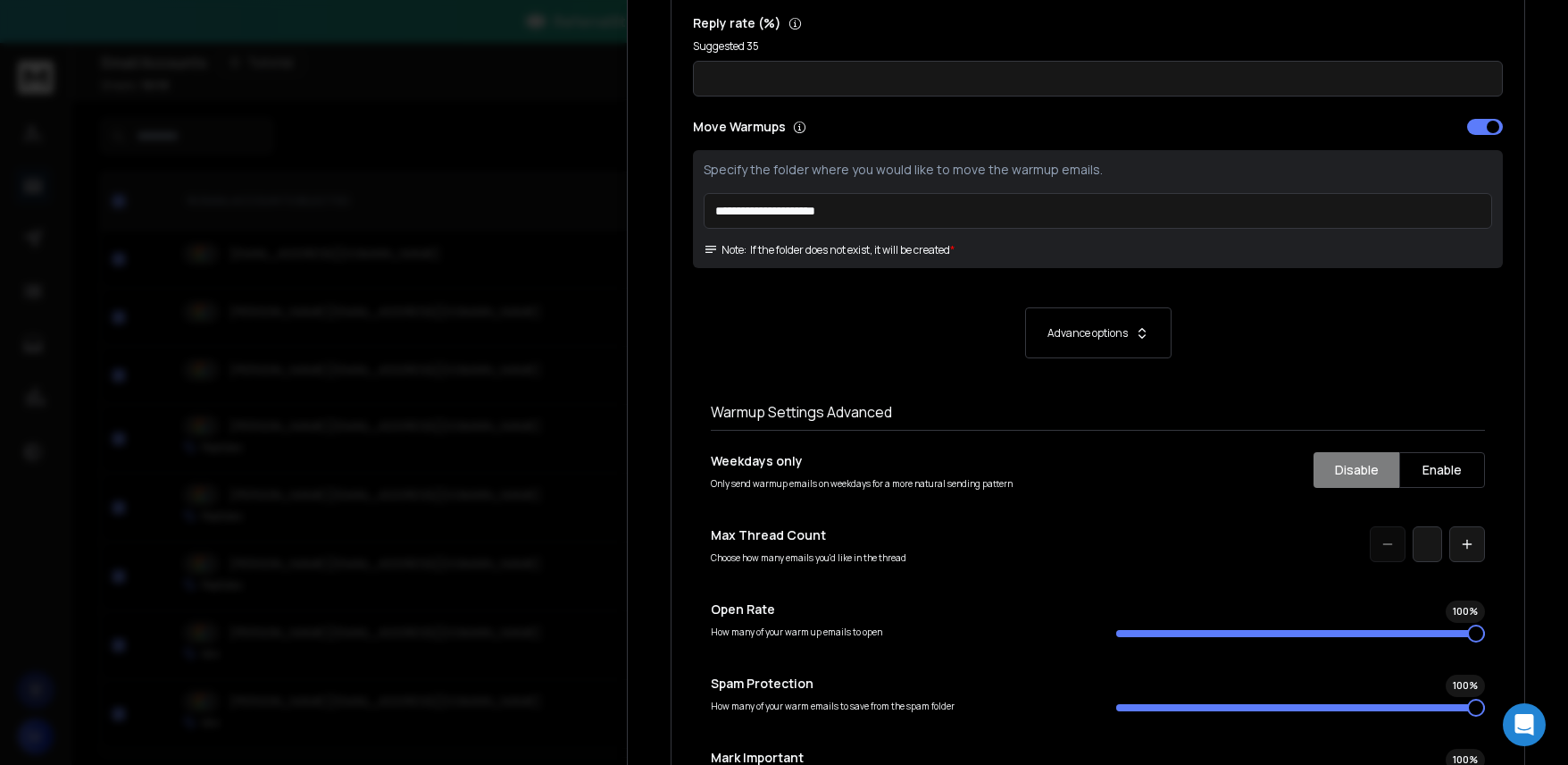
scroll to position [614, 0]
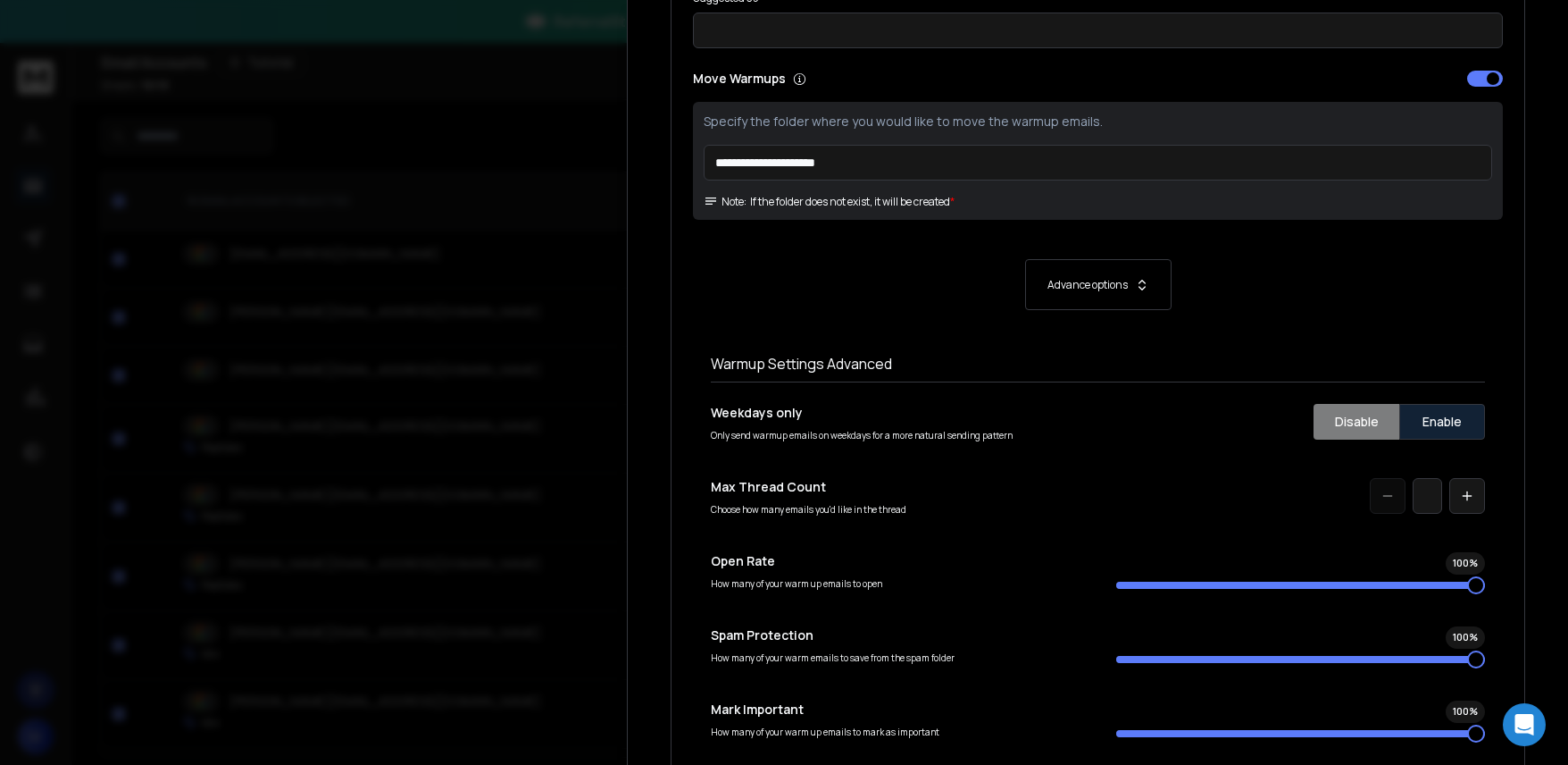
click at [1455, 428] on button "Enable" at bounding box center [1442, 422] width 86 height 36
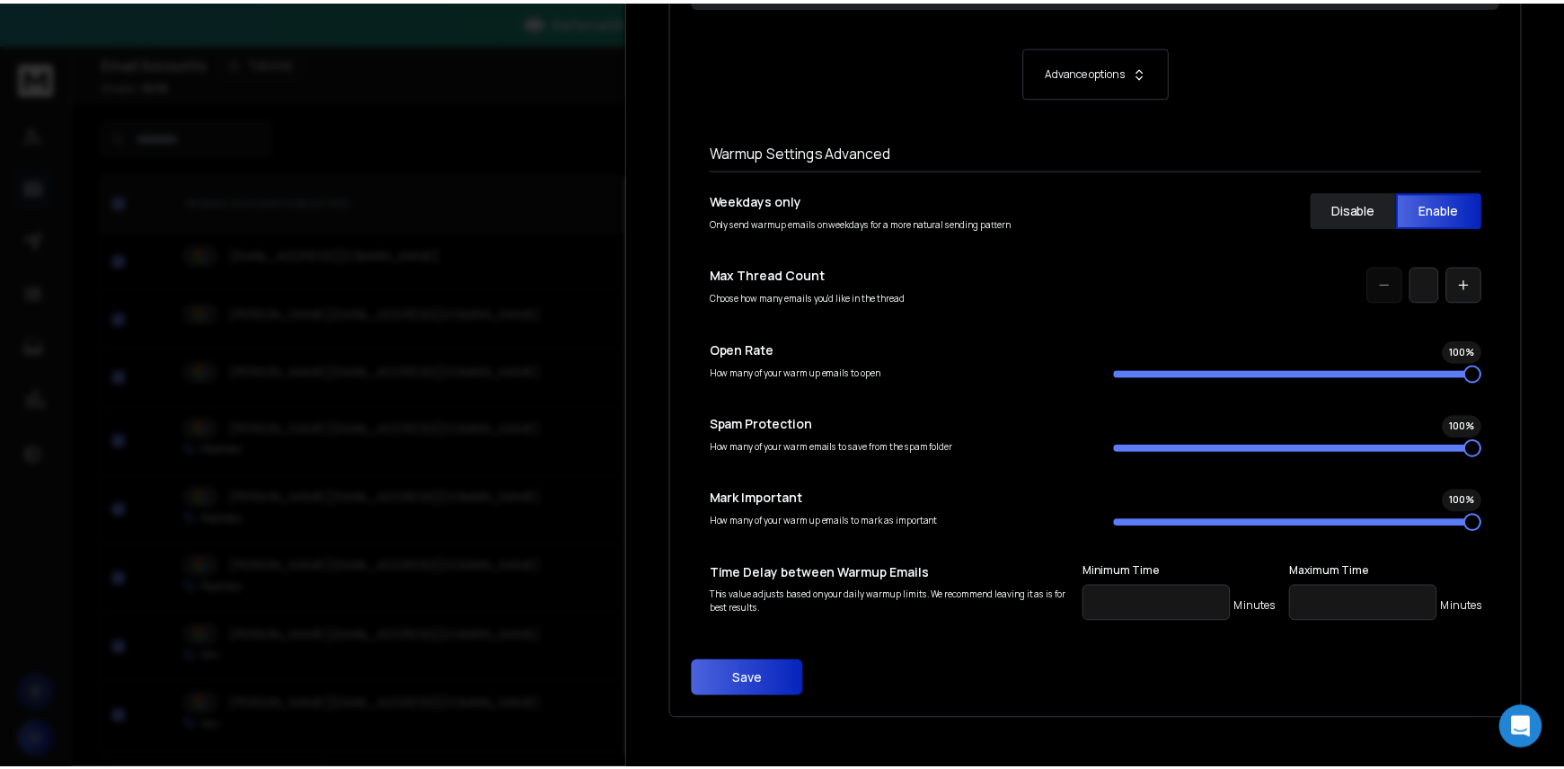
scroll to position [833, 0]
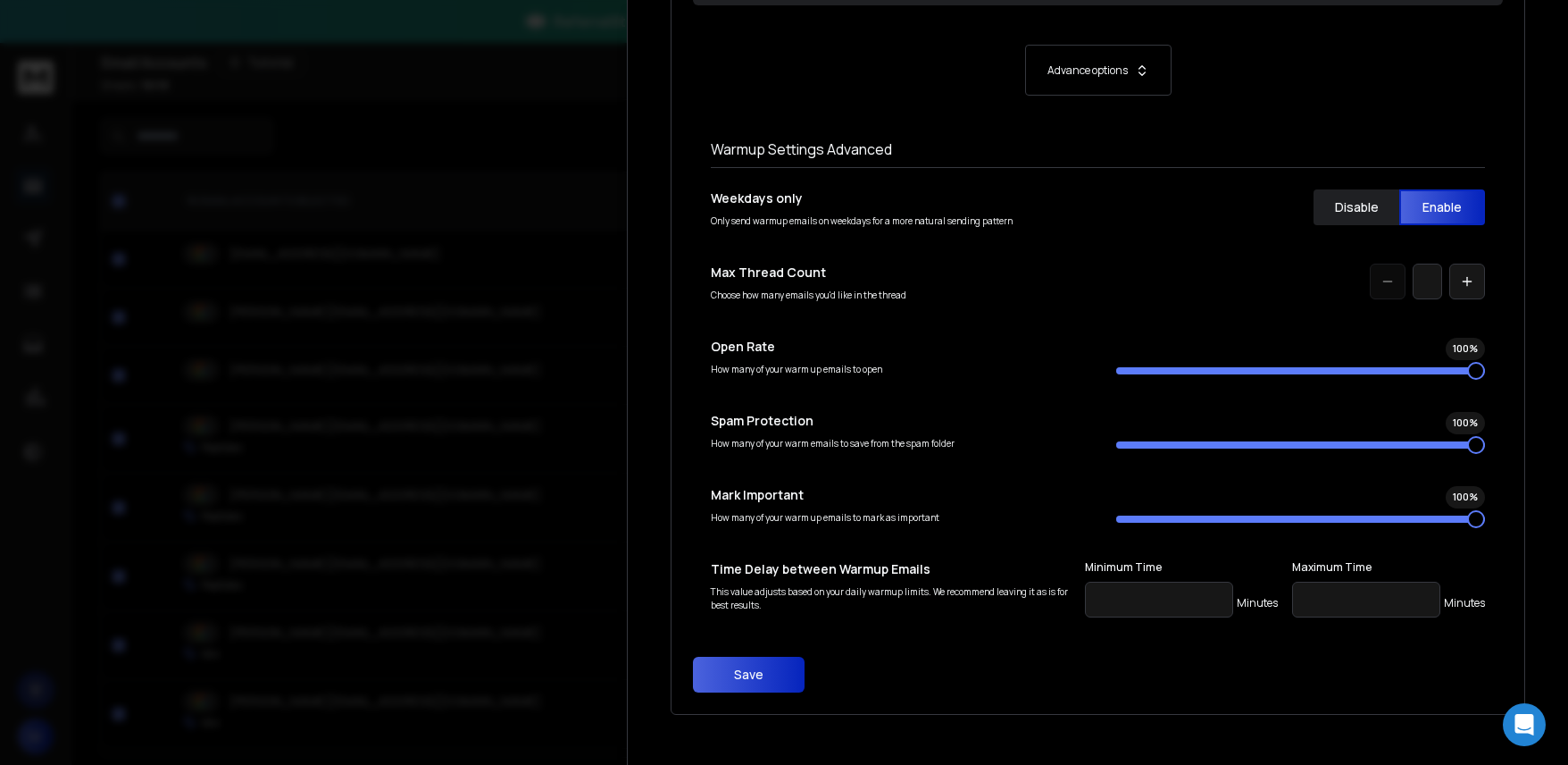
click at [1128, 607] on input "number" at bounding box center [1158, 600] width 148 height 36
type input "*"
click at [1365, 602] on input "number" at bounding box center [1366, 600] width 148 height 36
click at [1277, 657] on form "**********" at bounding box center [1098, 25] width 810 height 1334
drag, startPoint x: 1315, startPoint y: 593, endPoint x: 1290, endPoint y: 594, distance: 25.0
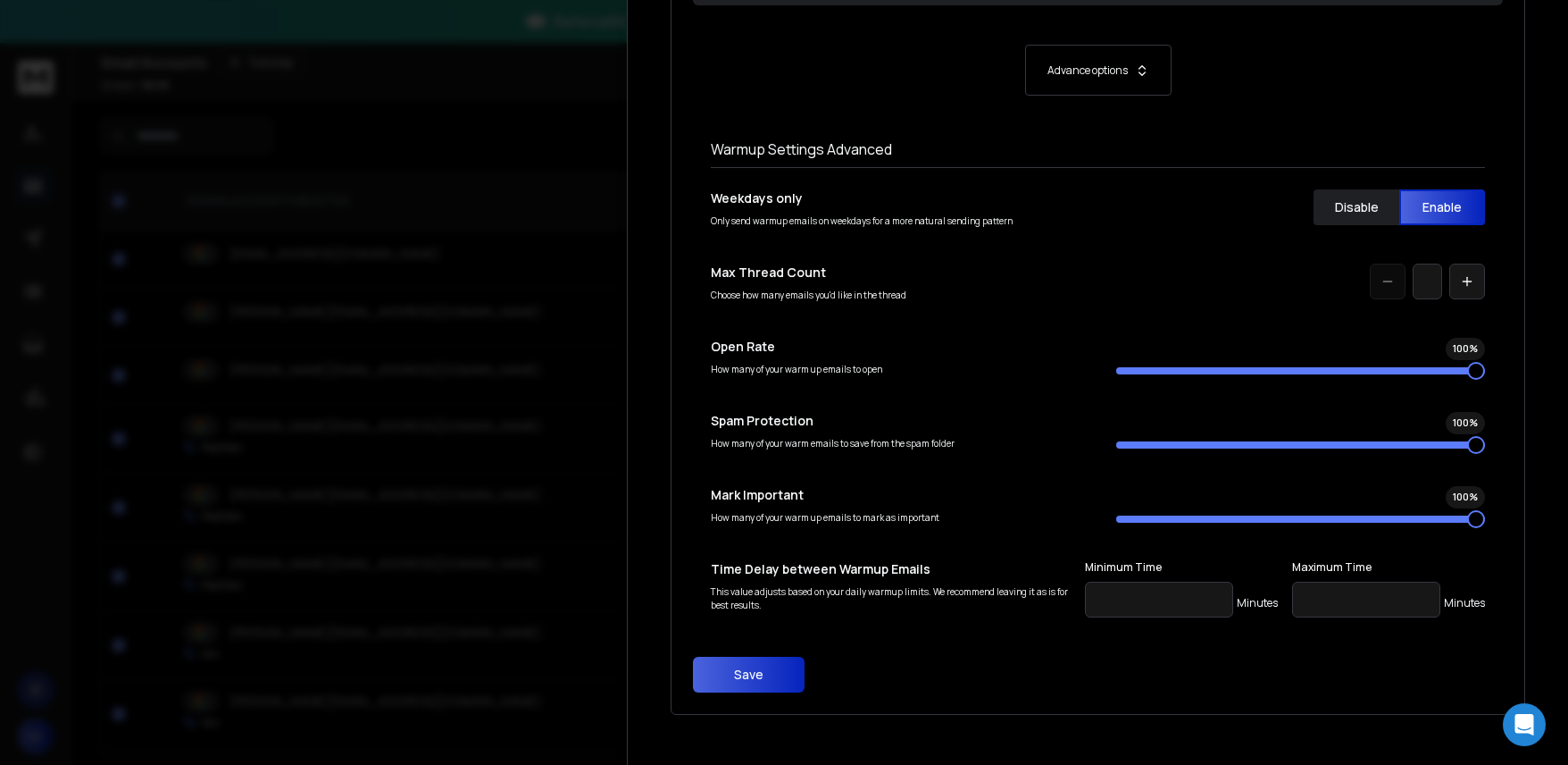
click at [1293, 594] on input "**" at bounding box center [1366, 600] width 148 height 36
type input "**"
click at [744, 669] on button "Save" at bounding box center [749, 674] width 111 height 36
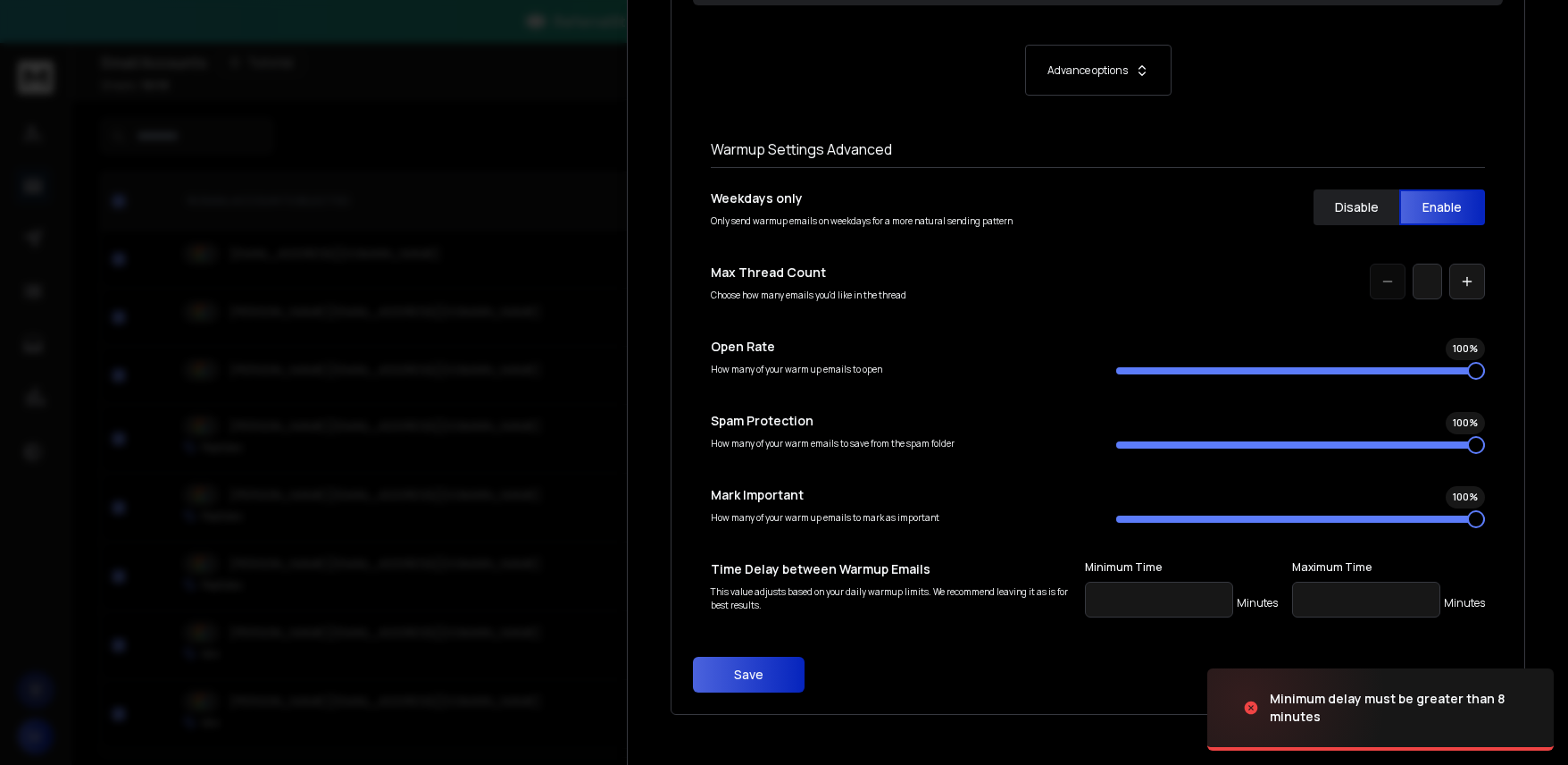
drag, startPoint x: 1102, startPoint y: 587, endPoint x: 1031, endPoint y: 589, distance: 71.0
click at [1031, 589] on div "Time Delay between Warmup Emails This value adjusts based on your daily warmup …" at bounding box center [1098, 588] width 775 height 57
click at [1085, 601] on input "*" at bounding box center [1158, 600] width 148 height 36
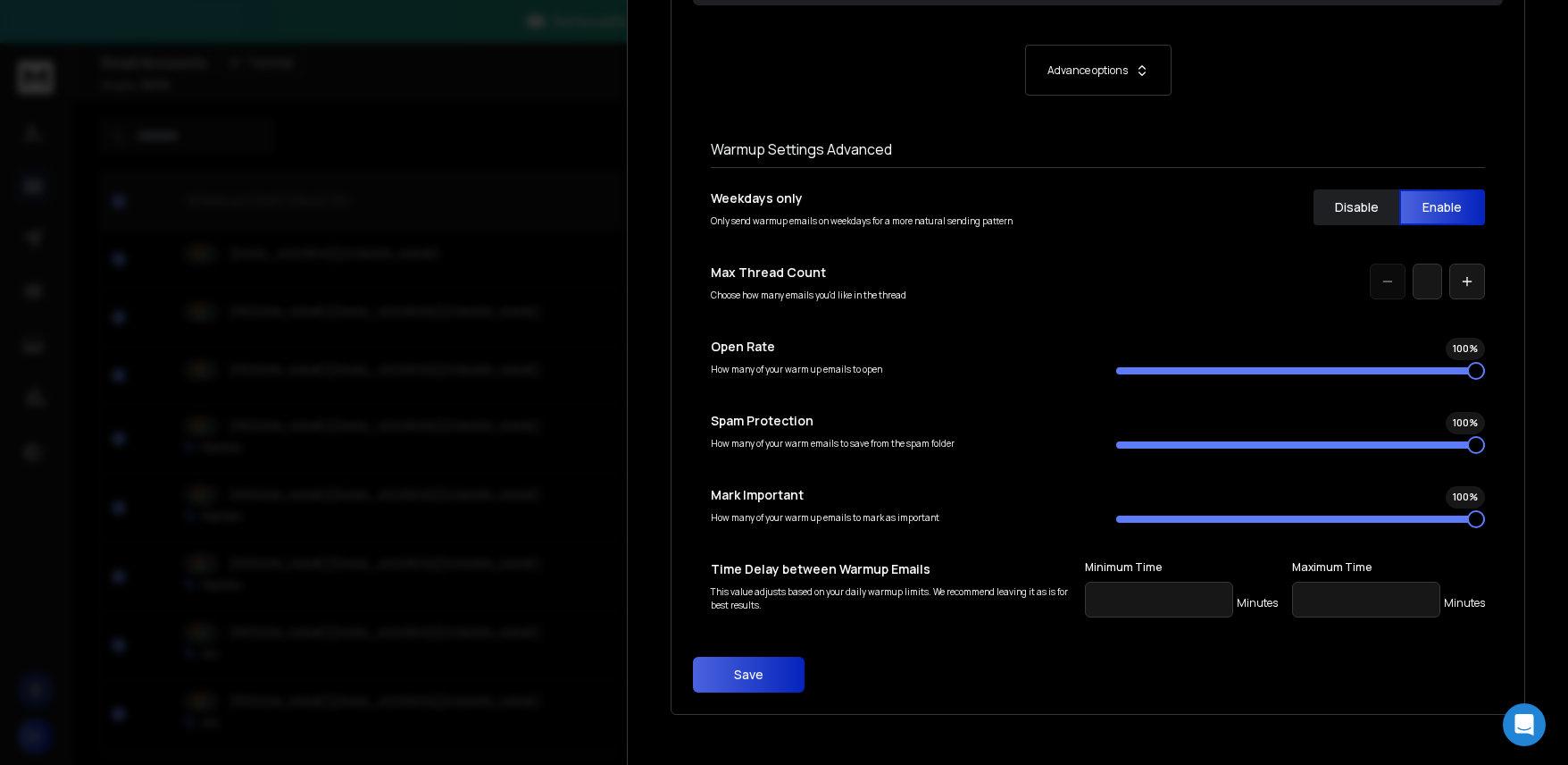
click at [1085, 601] on input "*" at bounding box center [1158, 600] width 148 height 36
type input "**"
click at [1222, 604] on div "Minimum Time ** Minutes Maximum Time ** Minutes" at bounding box center [1285, 588] width 400 height 57
type input "**"
click at [779, 658] on button "Save" at bounding box center [749, 674] width 111 height 36
